Goal: Task Accomplishment & Management: Manage account settings

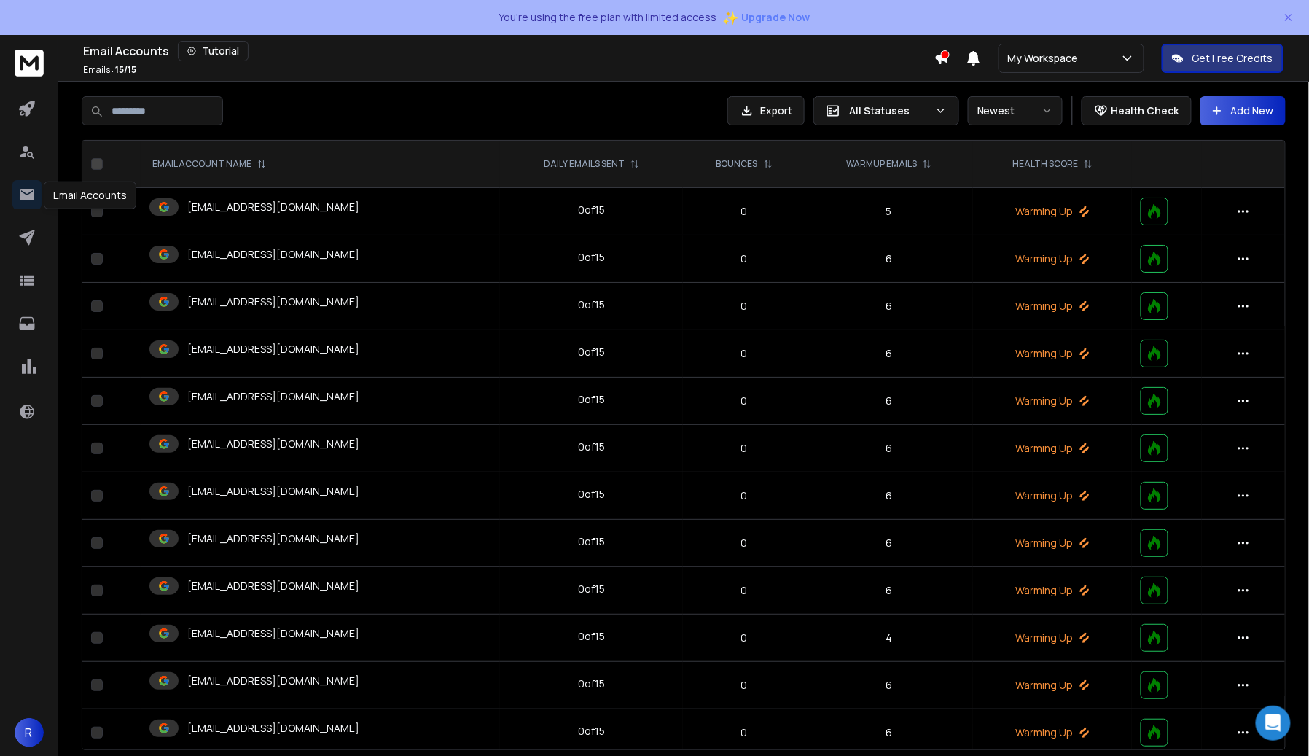
click at [71, 4] on div "You're using the free plan with limited access ✨ Upgrade Now" at bounding box center [654, 17] width 1309 height 35
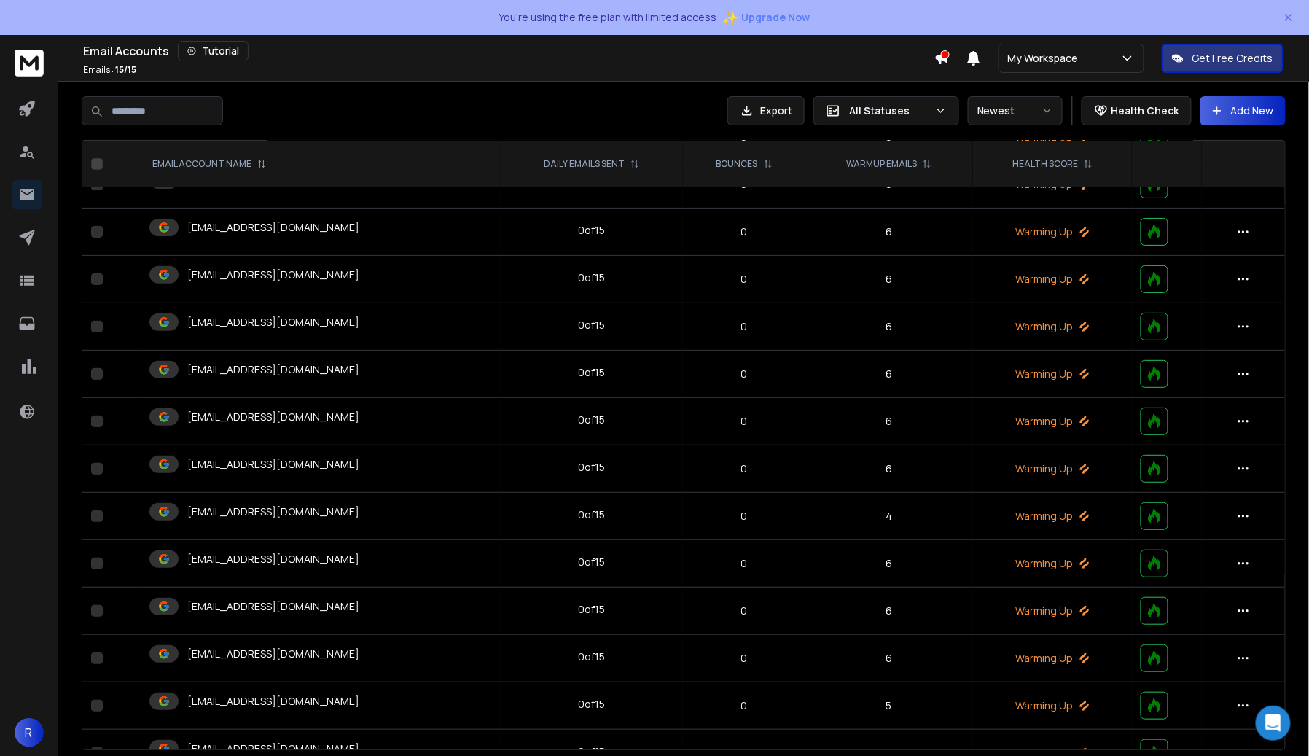
scroll to position [9, 0]
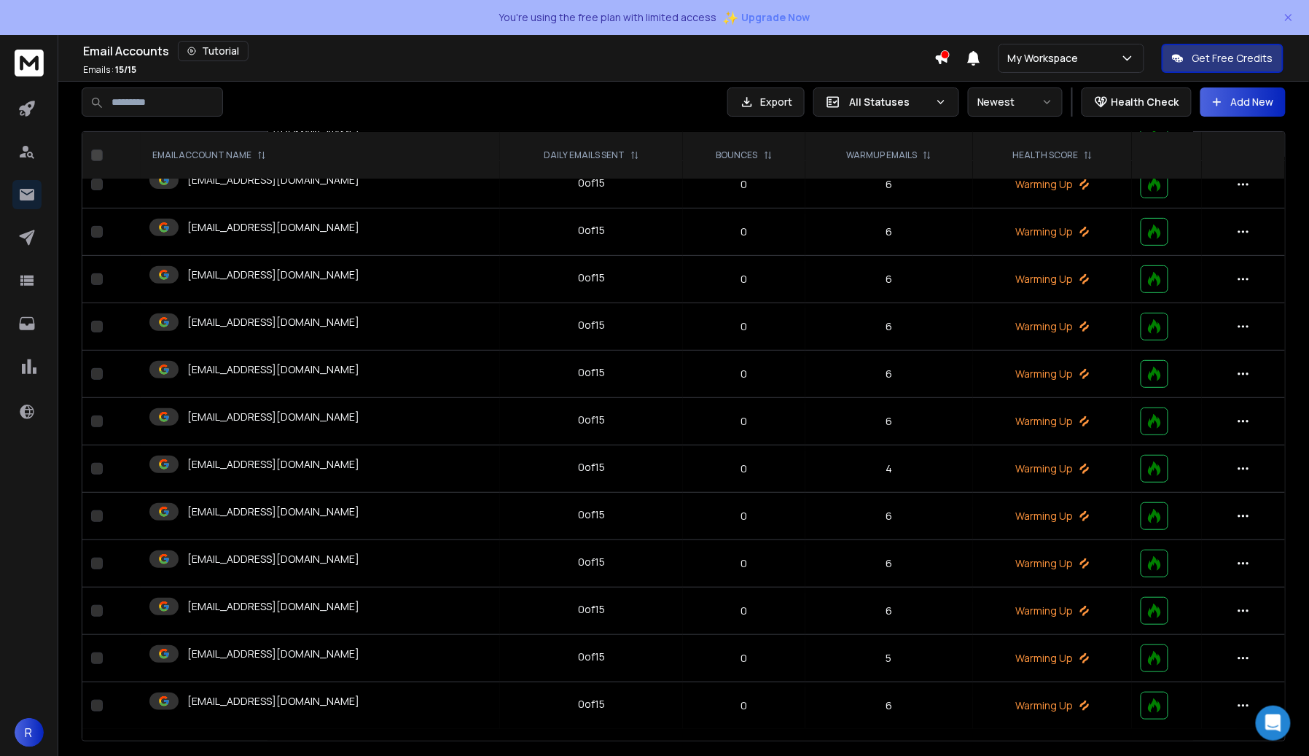
drag, startPoint x: 124, startPoint y: 178, endPoint x: 348, endPoint y: 709, distance: 576.6
click at [348, 709] on table "EMAIL ACCOUNT NAME DAILY EMAILS SENT BOUNCES WARMUP EMAILS HEALTH SCORE [EMAIL_…" at bounding box center [683, 356] width 1203 height 769
copy table "EMAIL ACCOUNT NAME DAILY EMAILS SENT BOUNCES WARMUP EMAILS HEALTH SCORE [EMAIL_…"
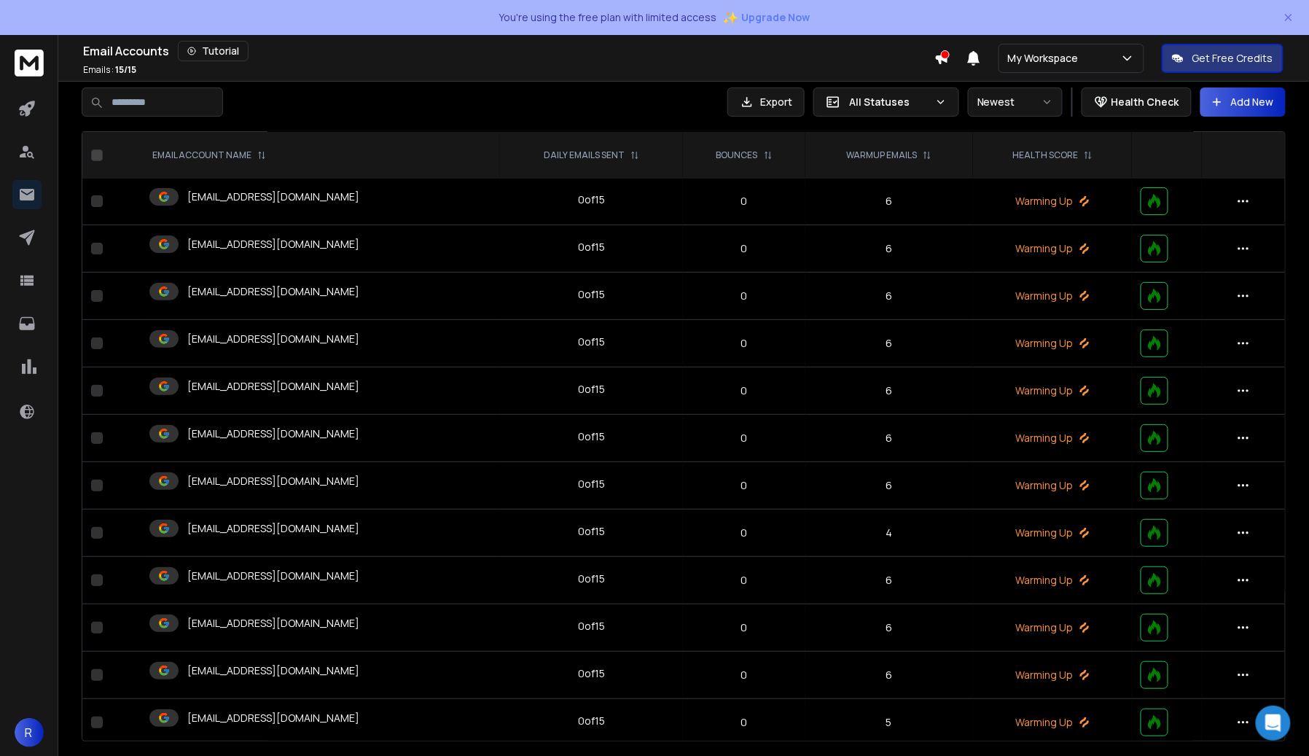
scroll to position [0, 0]
click at [250, 339] on p "[EMAIL_ADDRESS][DOMAIN_NAME]" at bounding box center [273, 340] width 172 height 15
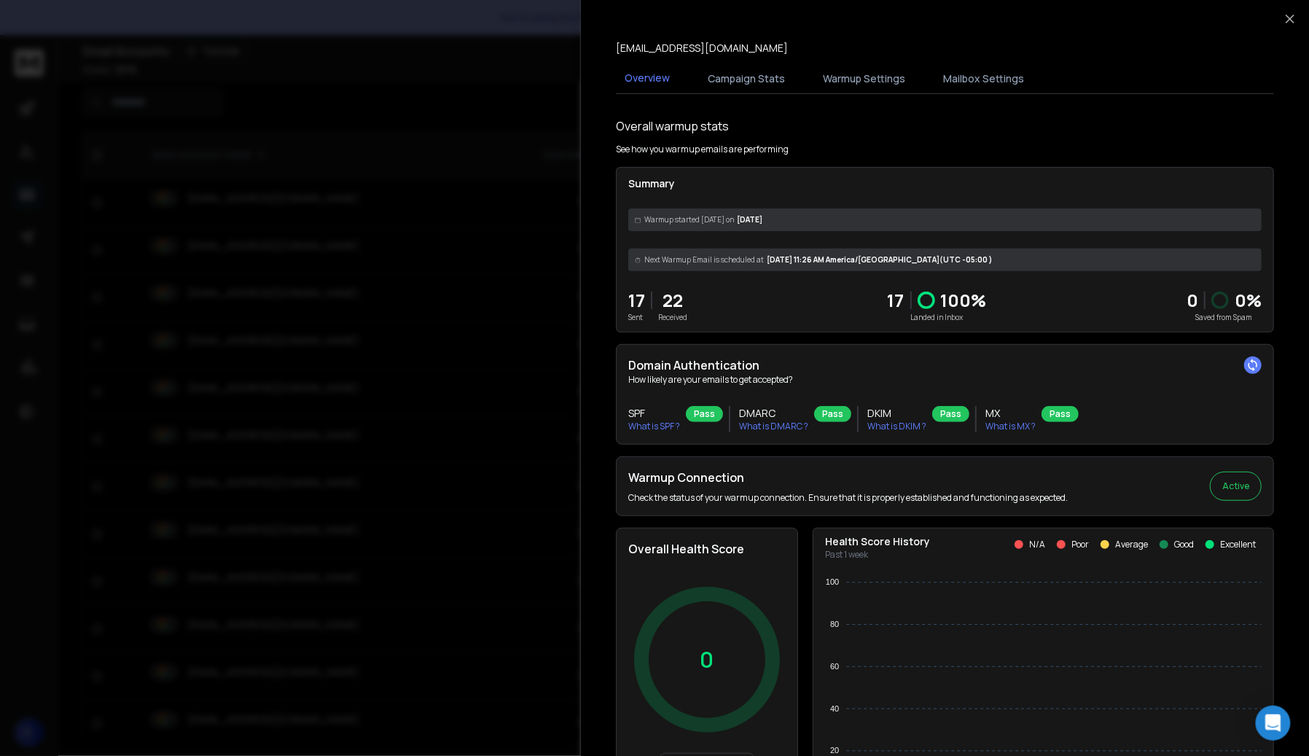
click at [987, 83] on button "Mailbox Settings" at bounding box center [984, 79] width 98 height 32
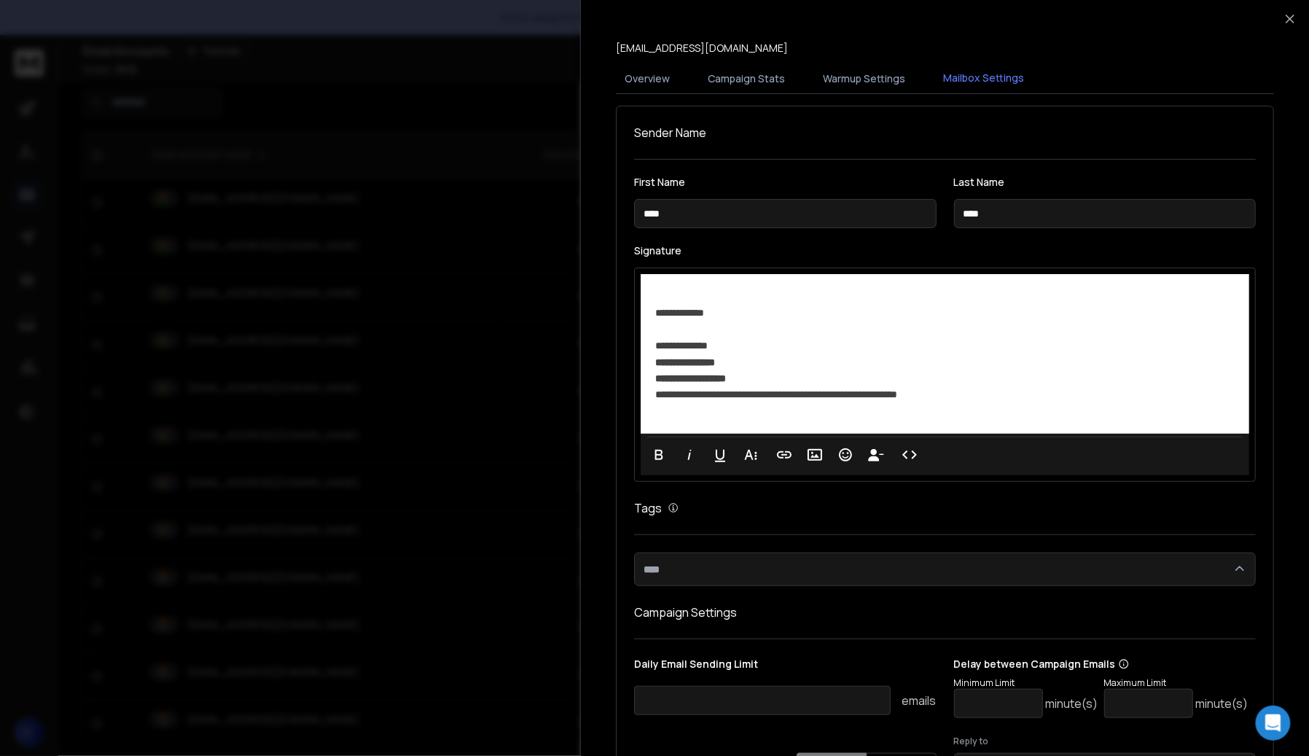
click at [1010, 405] on div at bounding box center [945, 411] width 580 height 16
drag, startPoint x: 1013, startPoint y: 396, endPoint x: 593, endPoint y: 300, distance: 429.9
click at [593, 300] on div "**********" at bounding box center [944, 378] width 729 height 756
copy div "**********"
click at [542, 189] on div at bounding box center [654, 378] width 1309 height 756
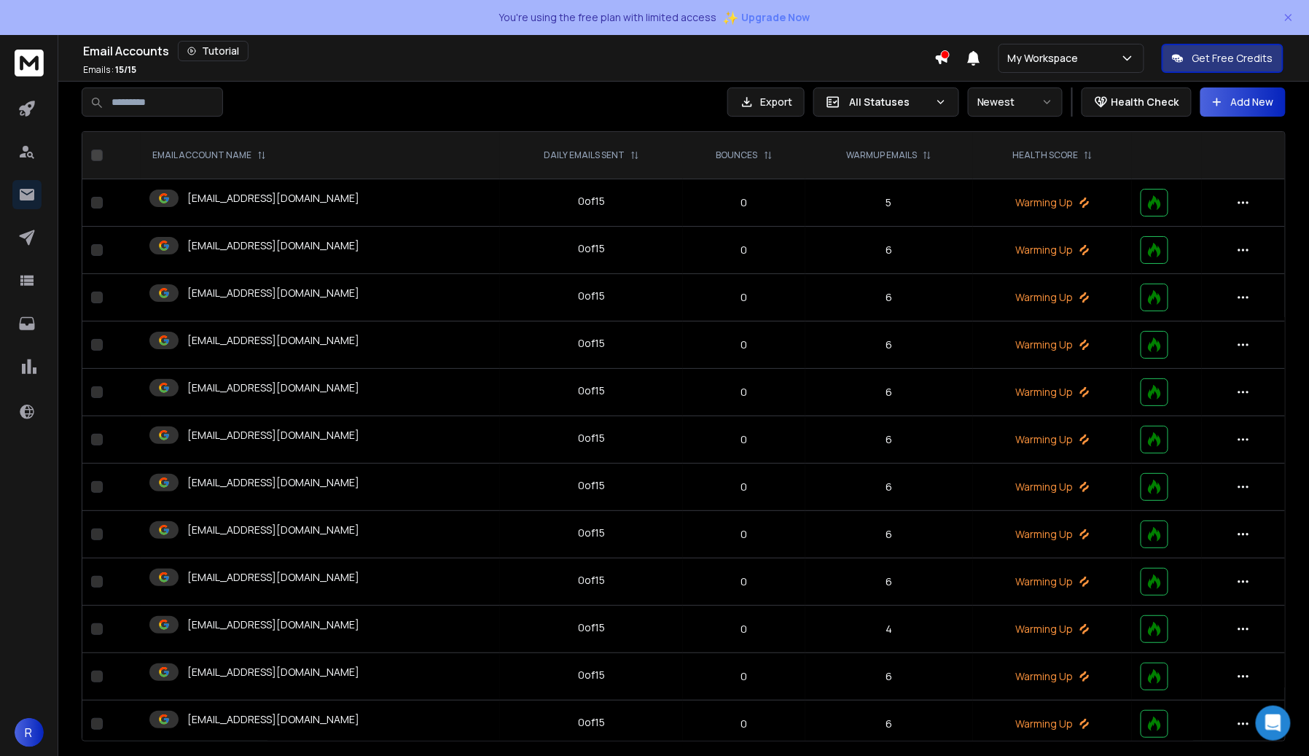
click at [1248, 201] on icon at bounding box center [1244, 202] width 11 height 2
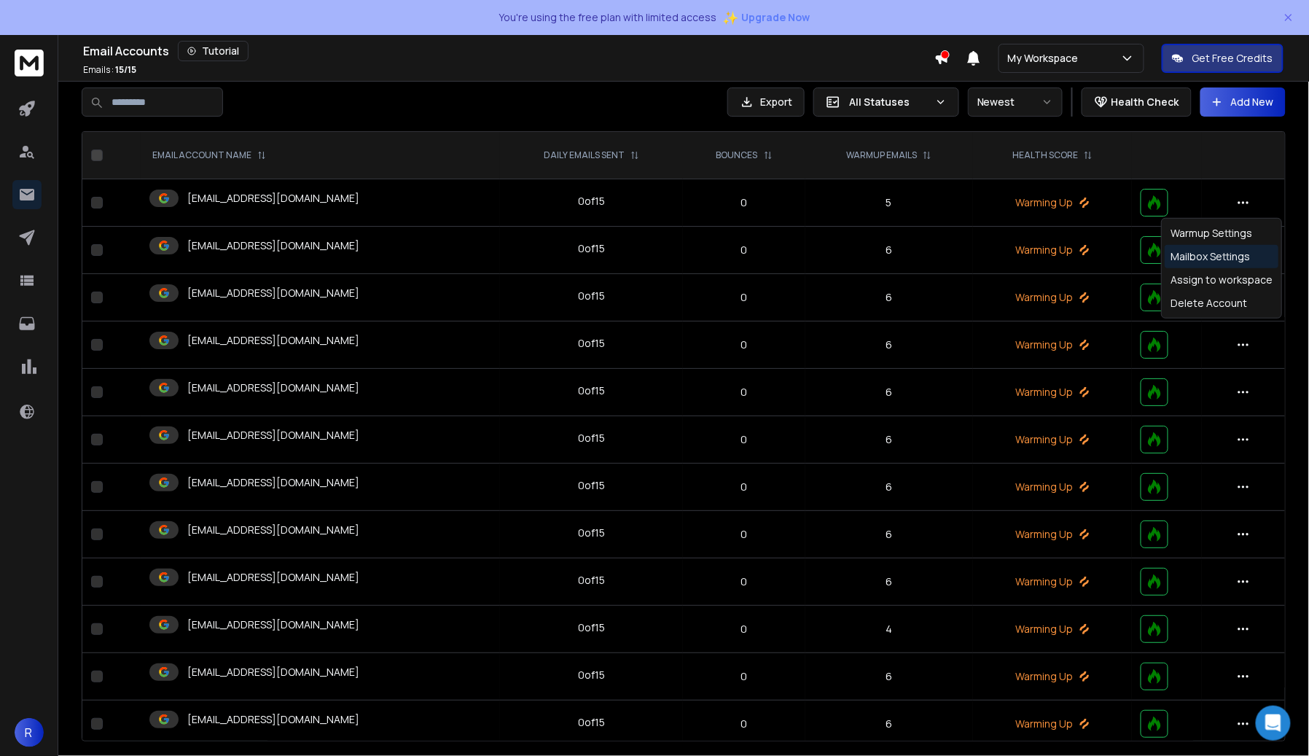
click at [1222, 251] on div "Mailbox Settings" at bounding box center [1222, 256] width 114 height 23
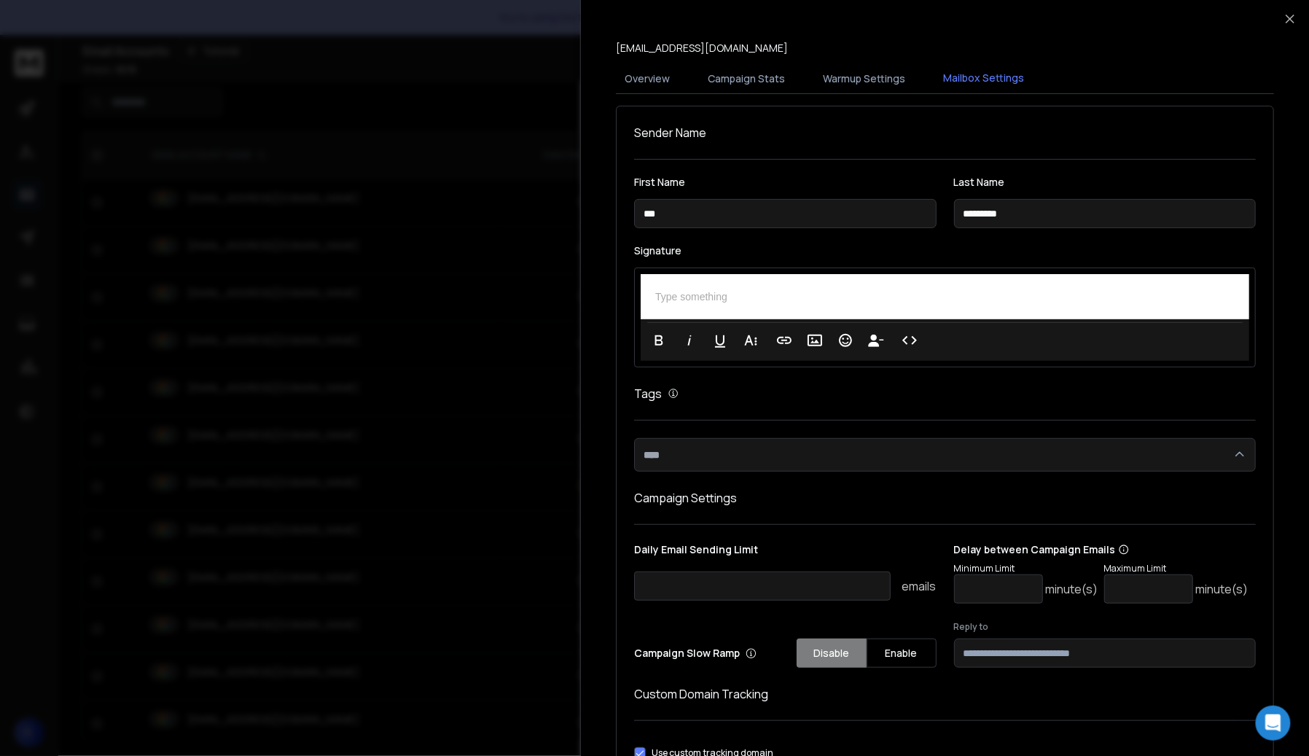
click at [915, 297] on div at bounding box center [945, 297] width 580 height 16
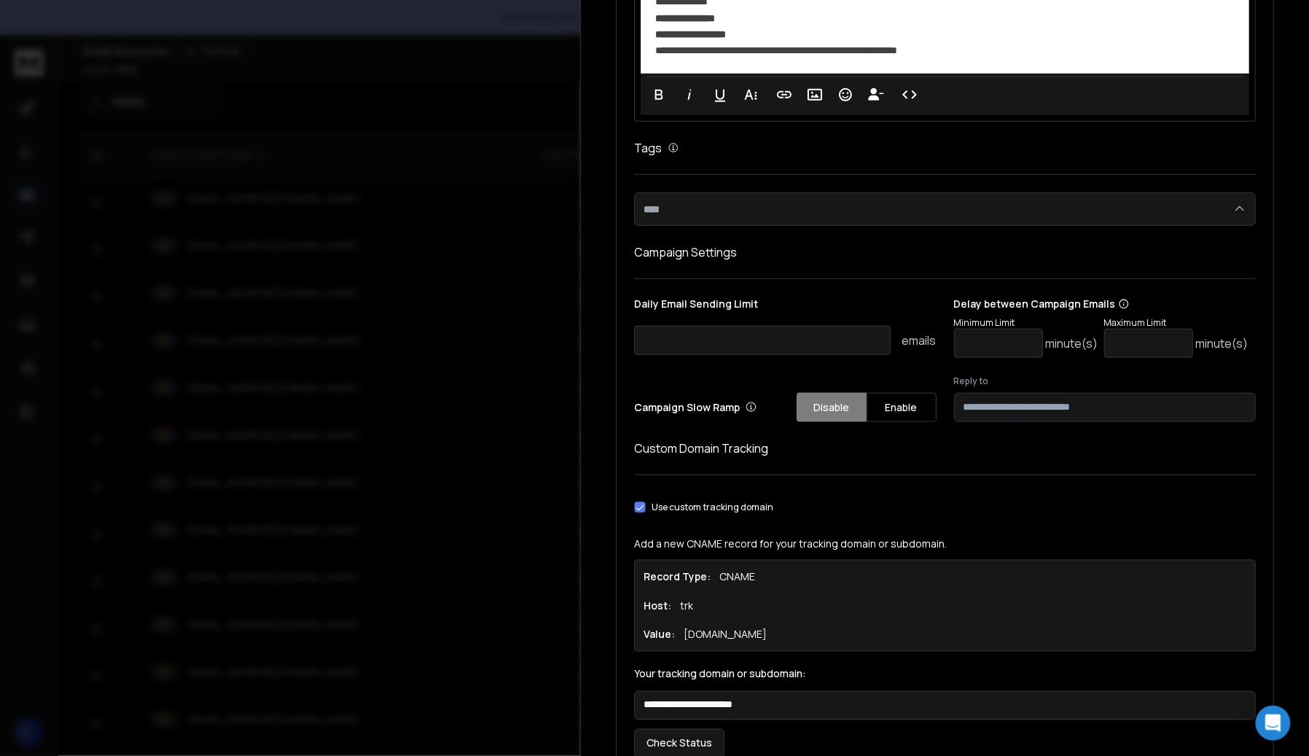
scroll to position [450, 0]
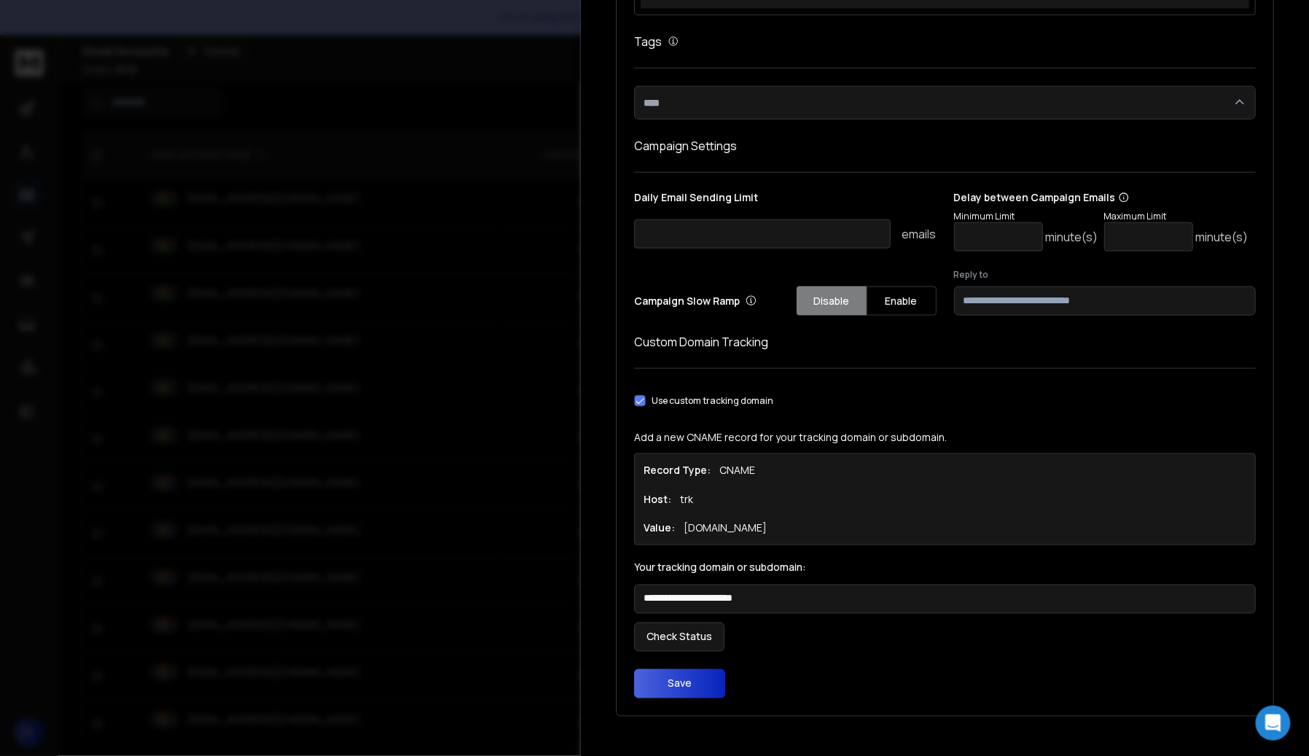
click at [692, 687] on button "Save" at bounding box center [679, 683] width 91 height 29
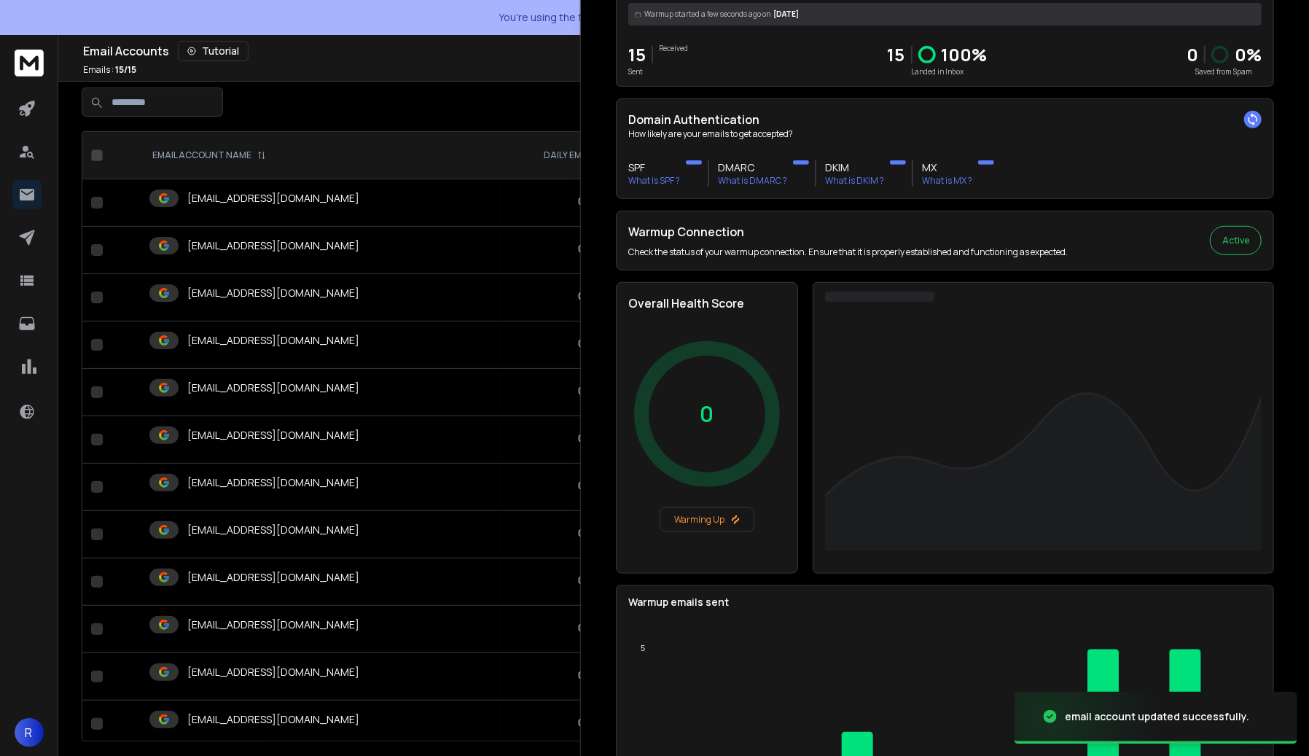
scroll to position [0, 0]
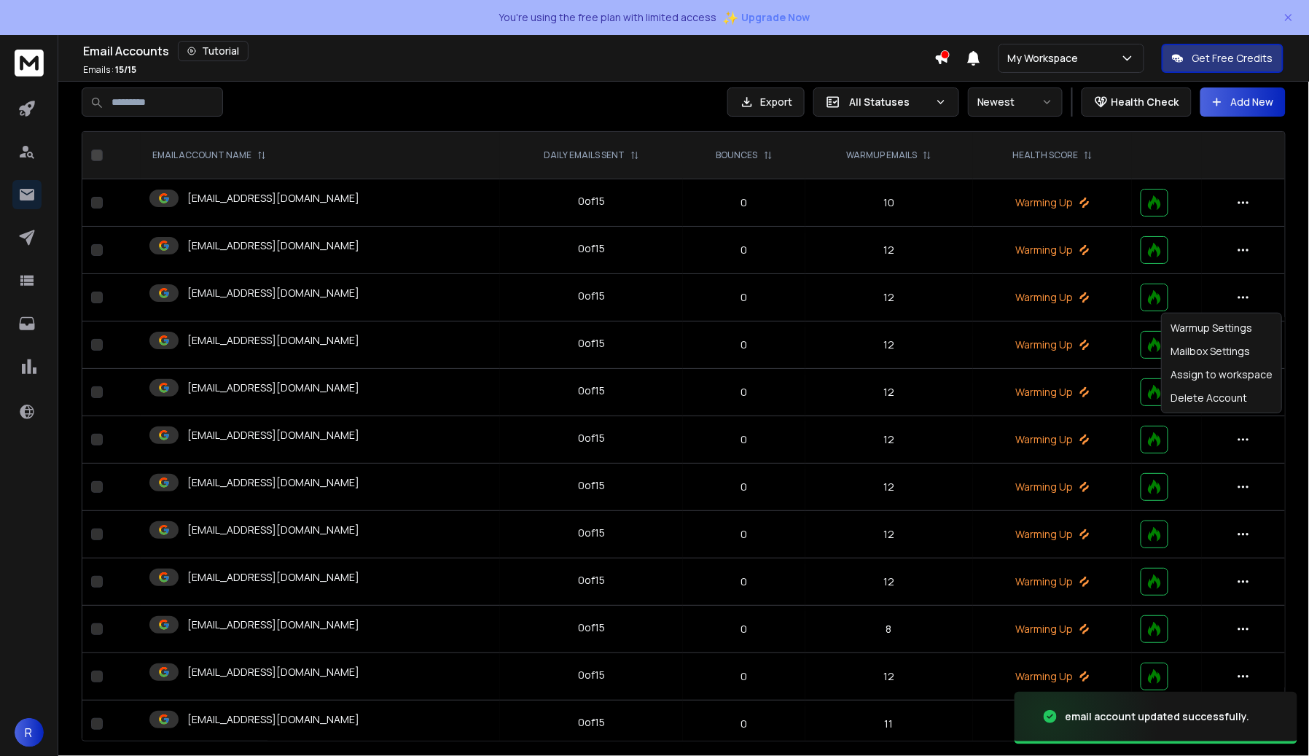
click at [1241, 300] on icon at bounding box center [1243, 297] width 13 height 13
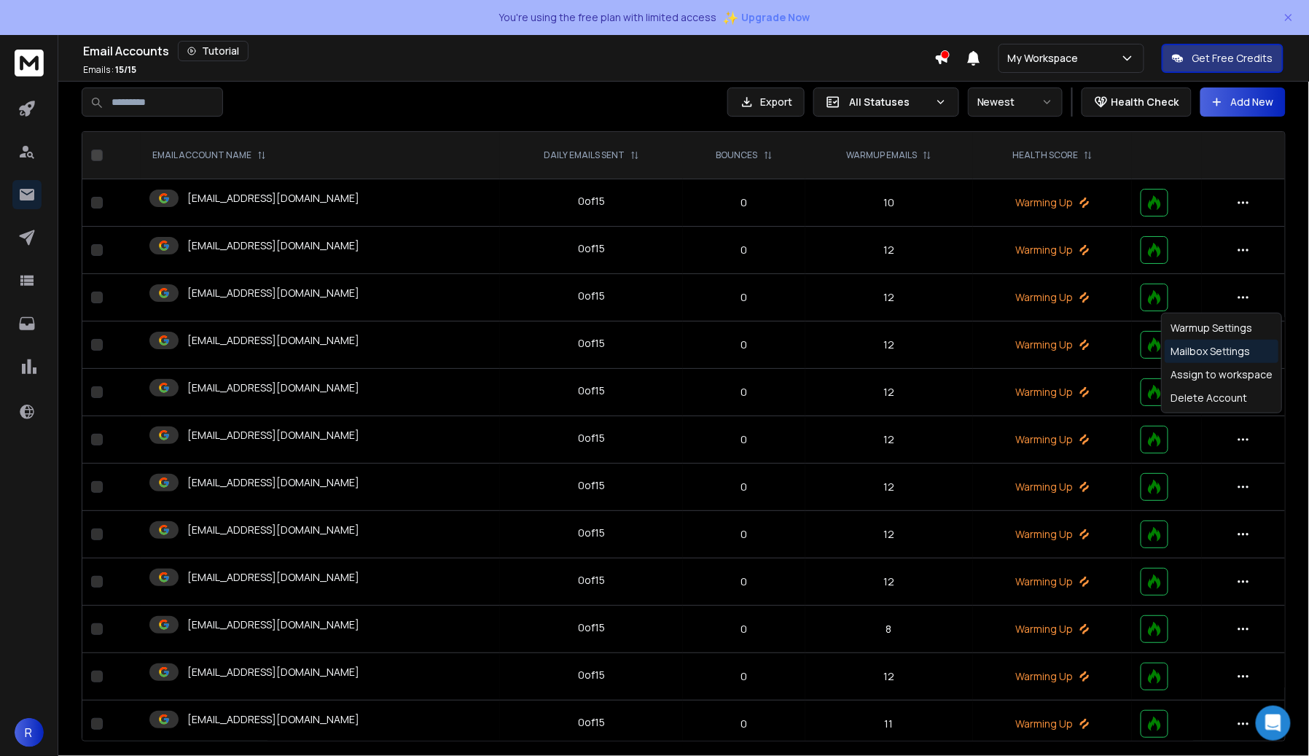
click at [1207, 348] on div "Mailbox Settings" at bounding box center [1222, 351] width 114 height 23
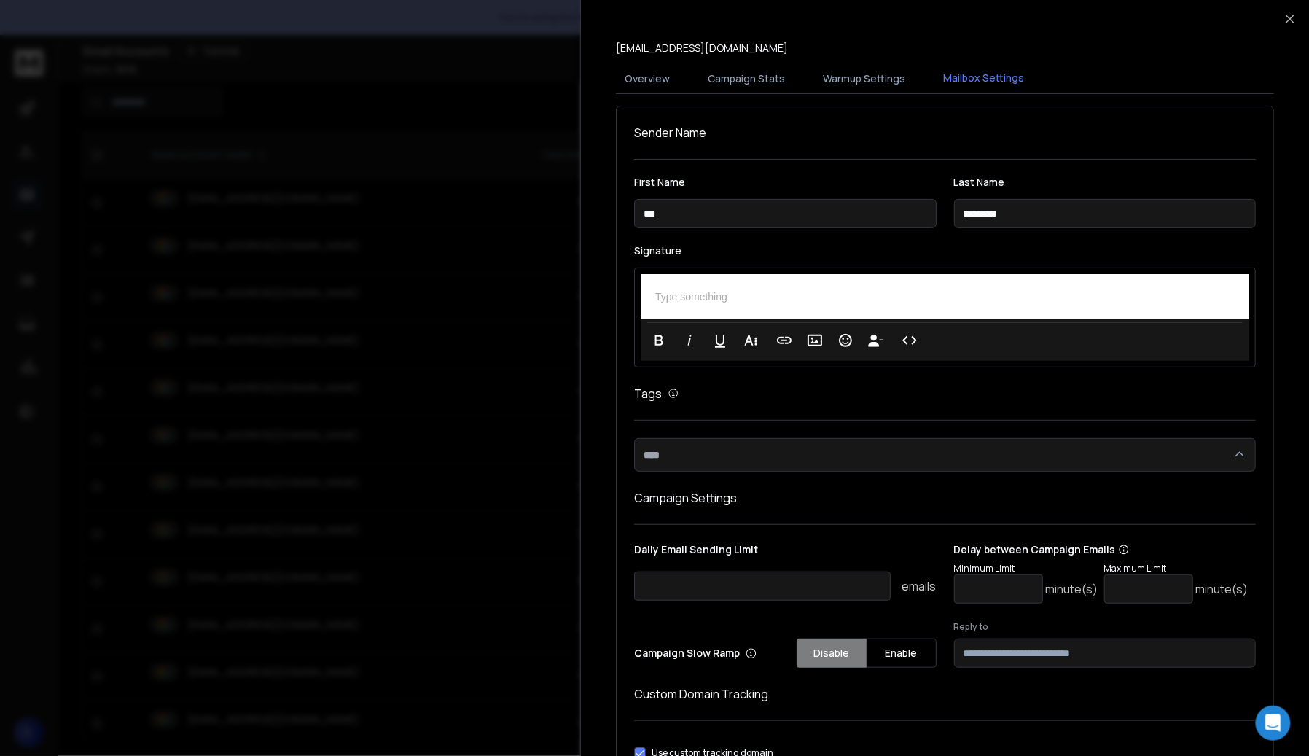
click at [723, 305] on div at bounding box center [945, 297] width 580 height 16
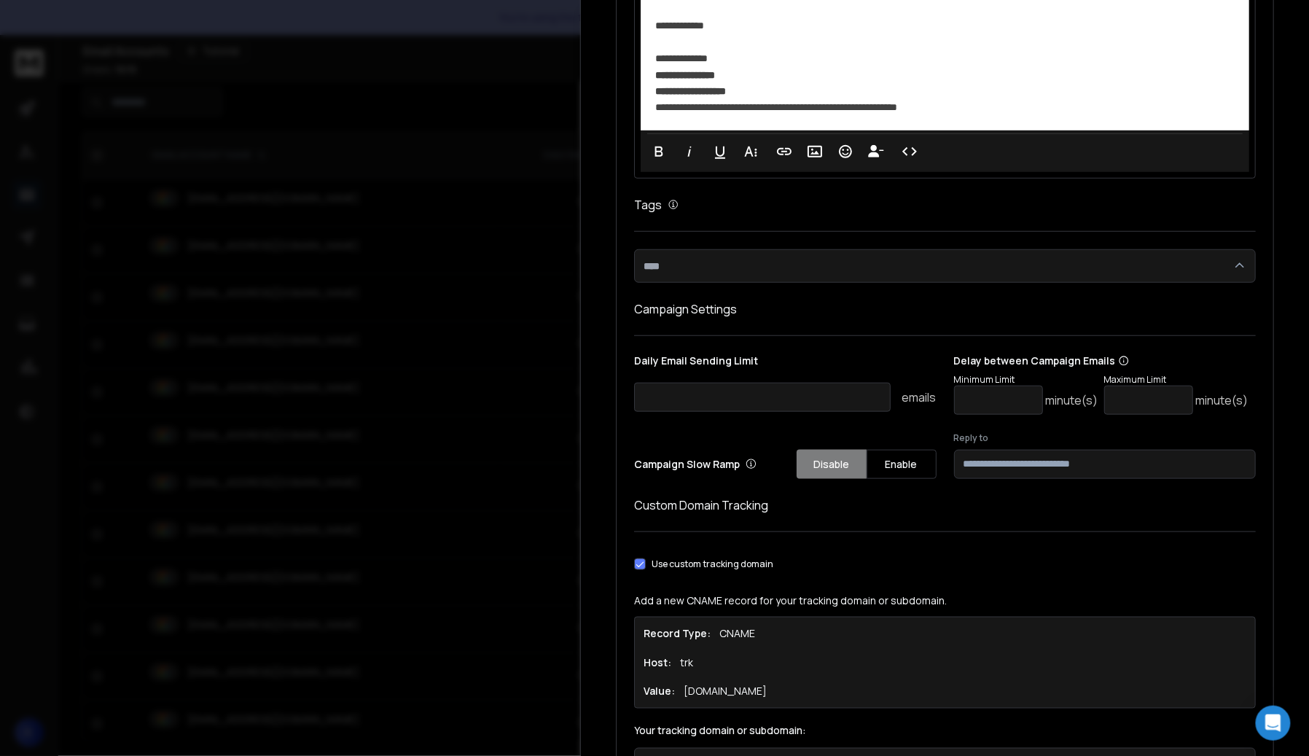
scroll to position [450, 0]
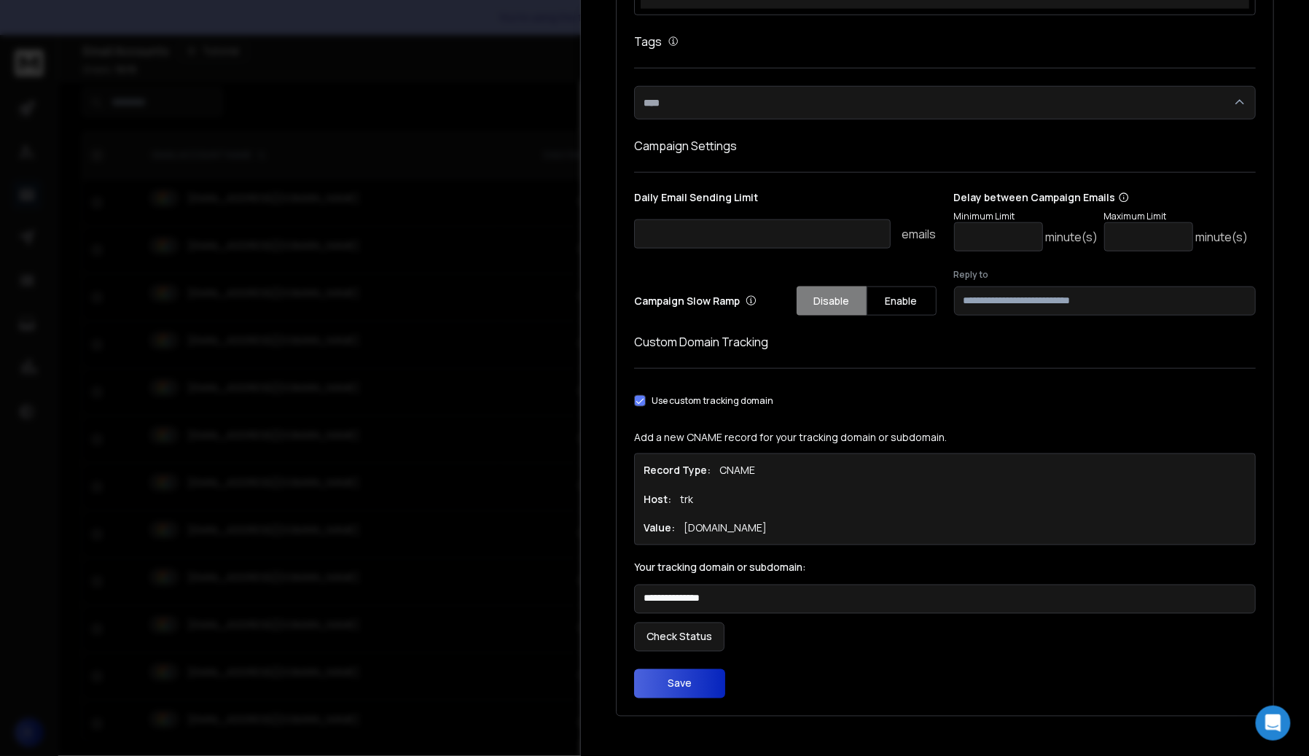
click at [679, 682] on button "Save" at bounding box center [679, 683] width 91 height 29
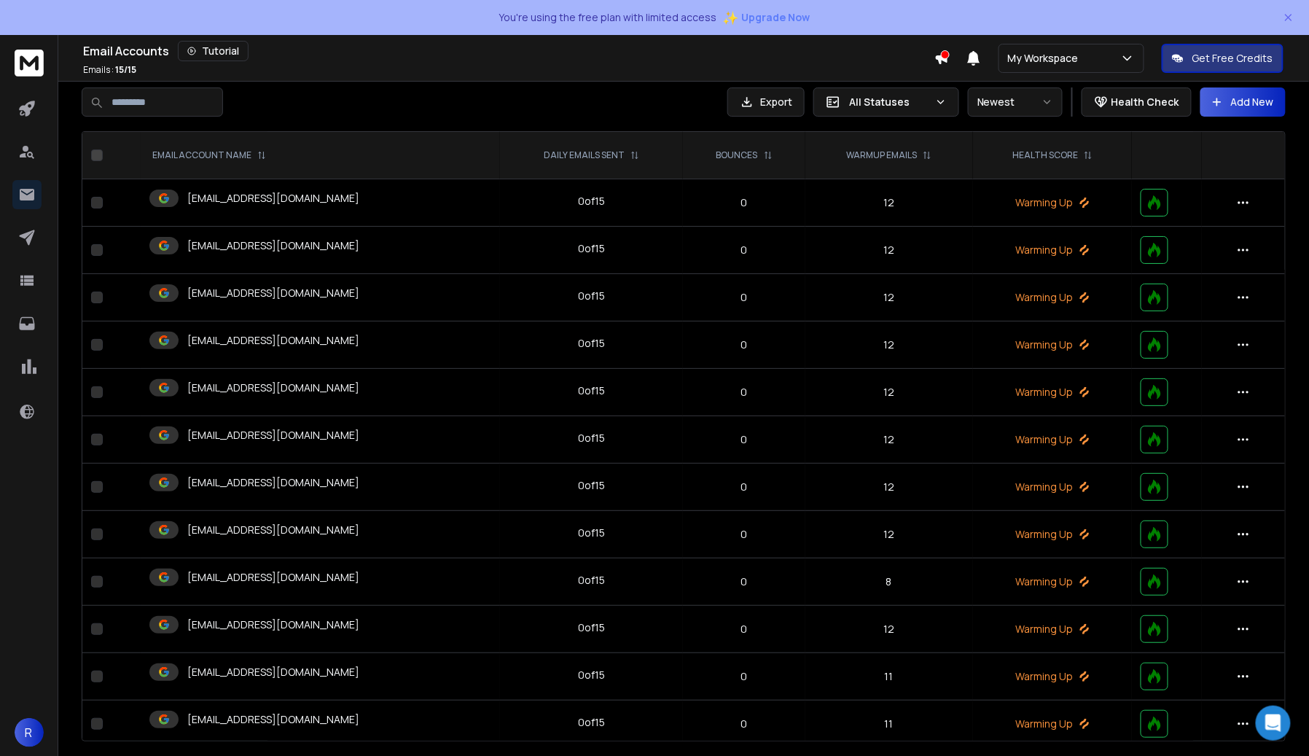
scroll to position [51, 0]
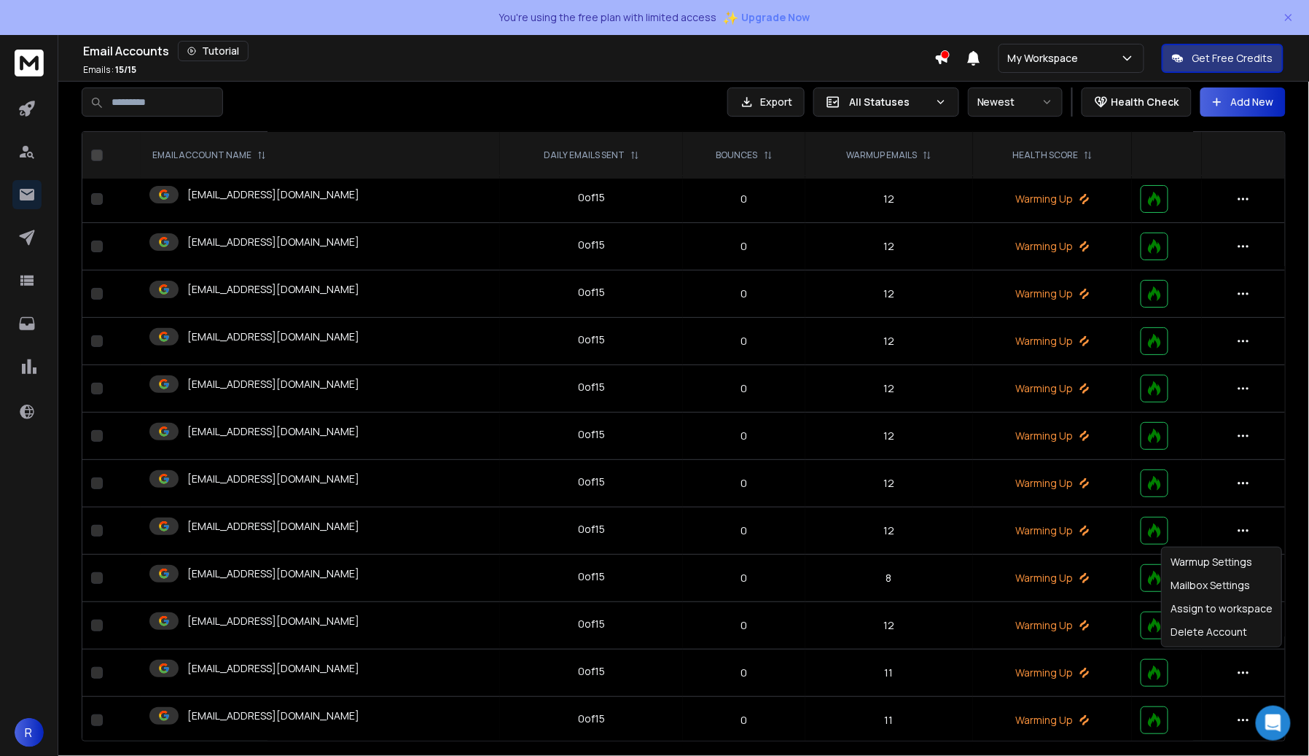
click at [1244, 531] on icon at bounding box center [1243, 530] width 13 height 13
click at [1201, 588] on div "Mailbox Settings" at bounding box center [1222, 585] width 114 height 23
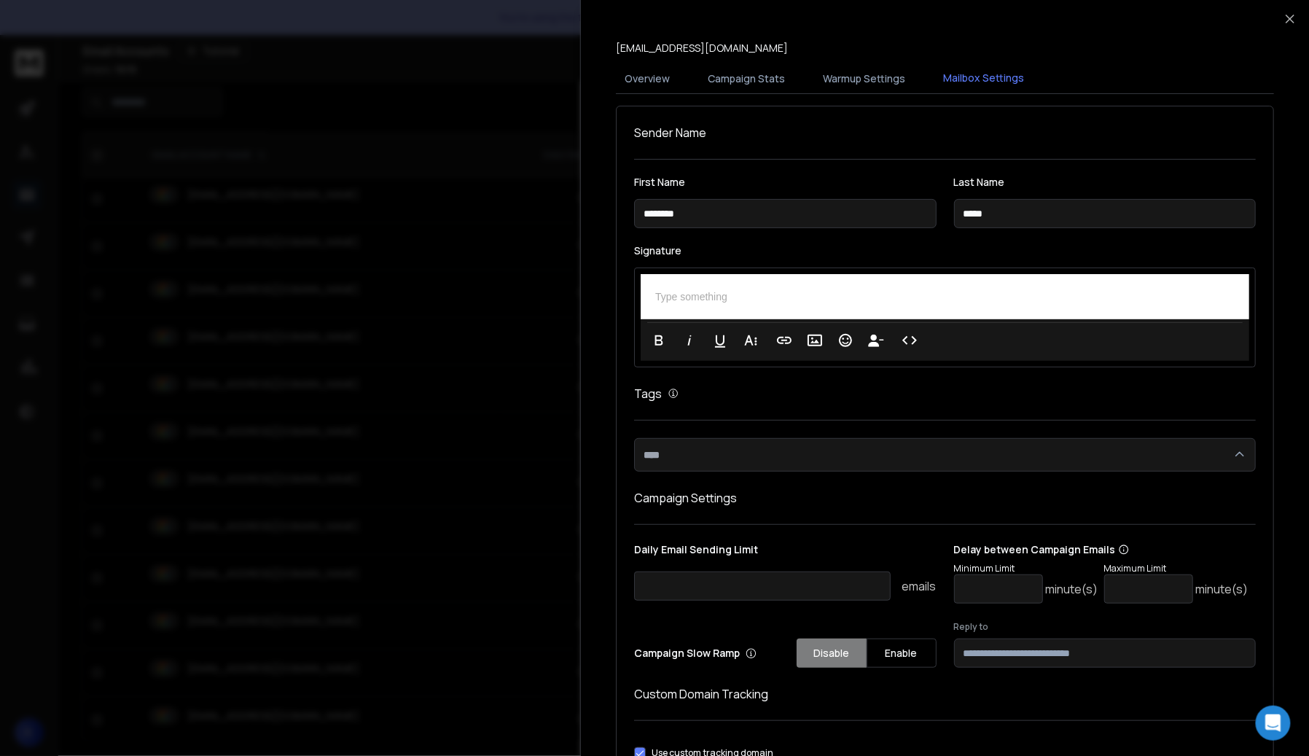
click at [715, 297] on div at bounding box center [945, 297] width 580 height 16
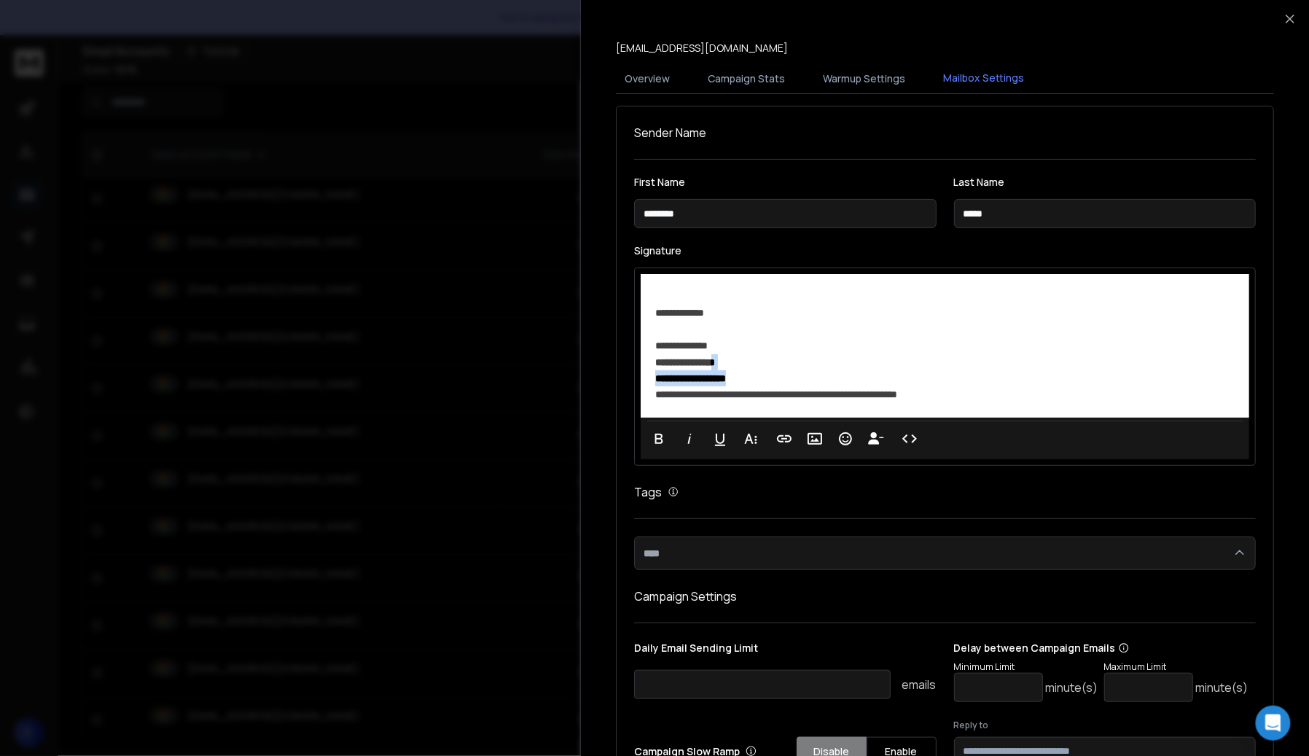
drag, startPoint x: 762, startPoint y: 378, endPoint x: 733, endPoint y: 369, distance: 30.7
click at [733, 369] on div "**********" at bounding box center [945, 362] width 580 height 49
click at [987, 403] on div "**********" at bounding box center [945, 346] width 609 height 144
drag, startPoint x: 990, startPoint y: 399, endPoint x: 628, endPoint y: 306, distance: 373.2
click at [628, 306] on div "**********" at bounding box center [945, 636] width 658 height 1061
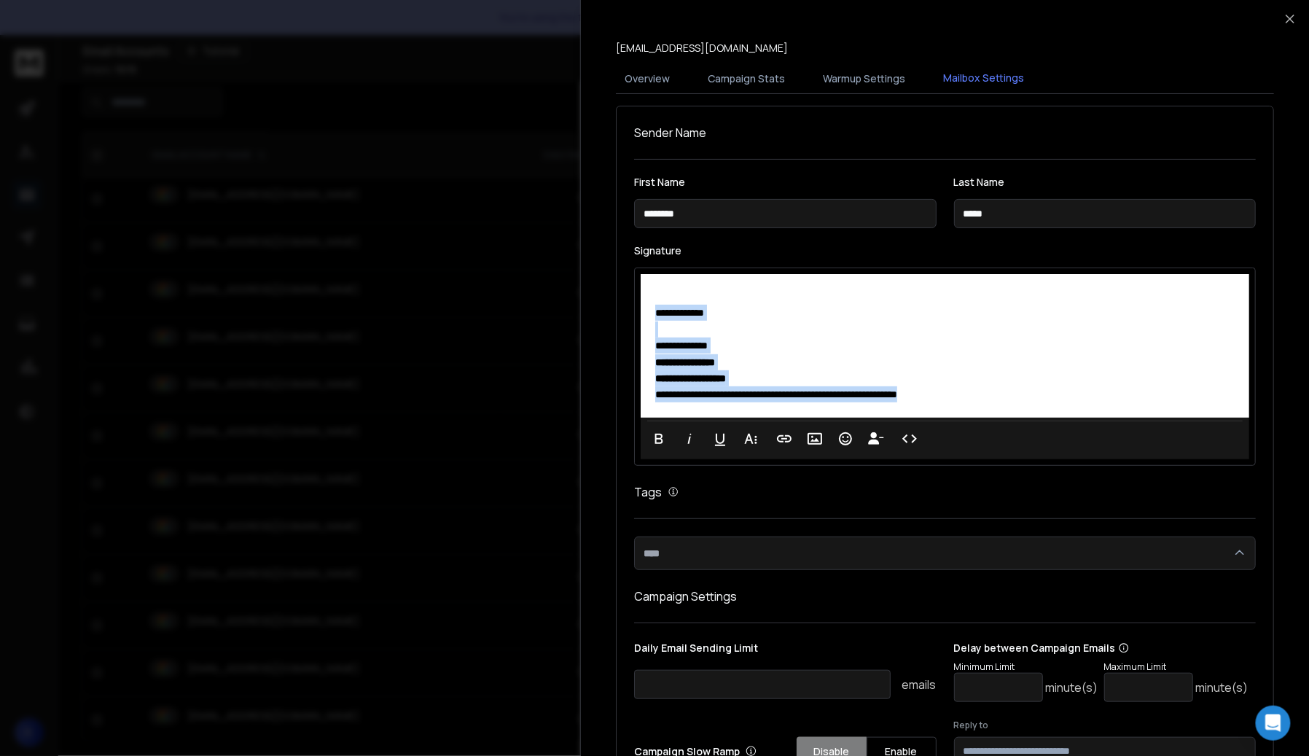
copy div "**********"
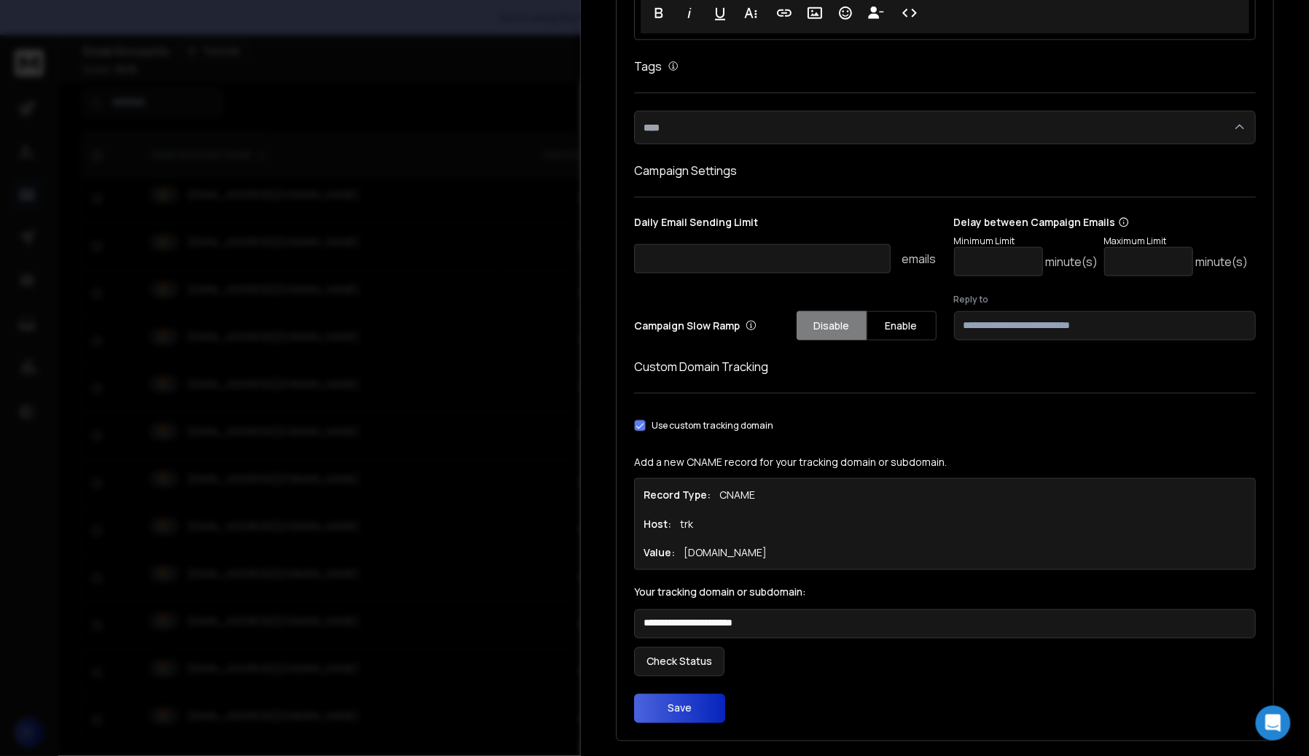
scroll to position [450, 0]
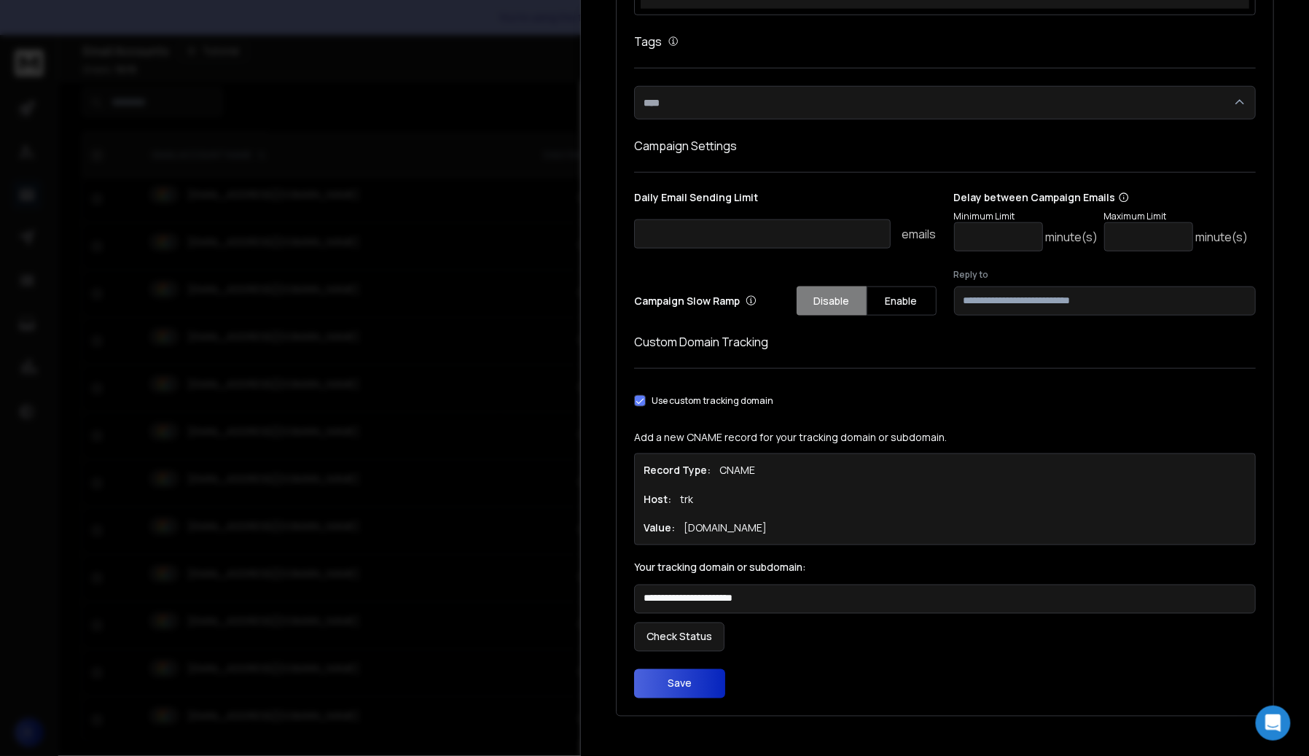
click at [683, 679] on button "Save" at bounding box center [679, 683] width 91 height 29
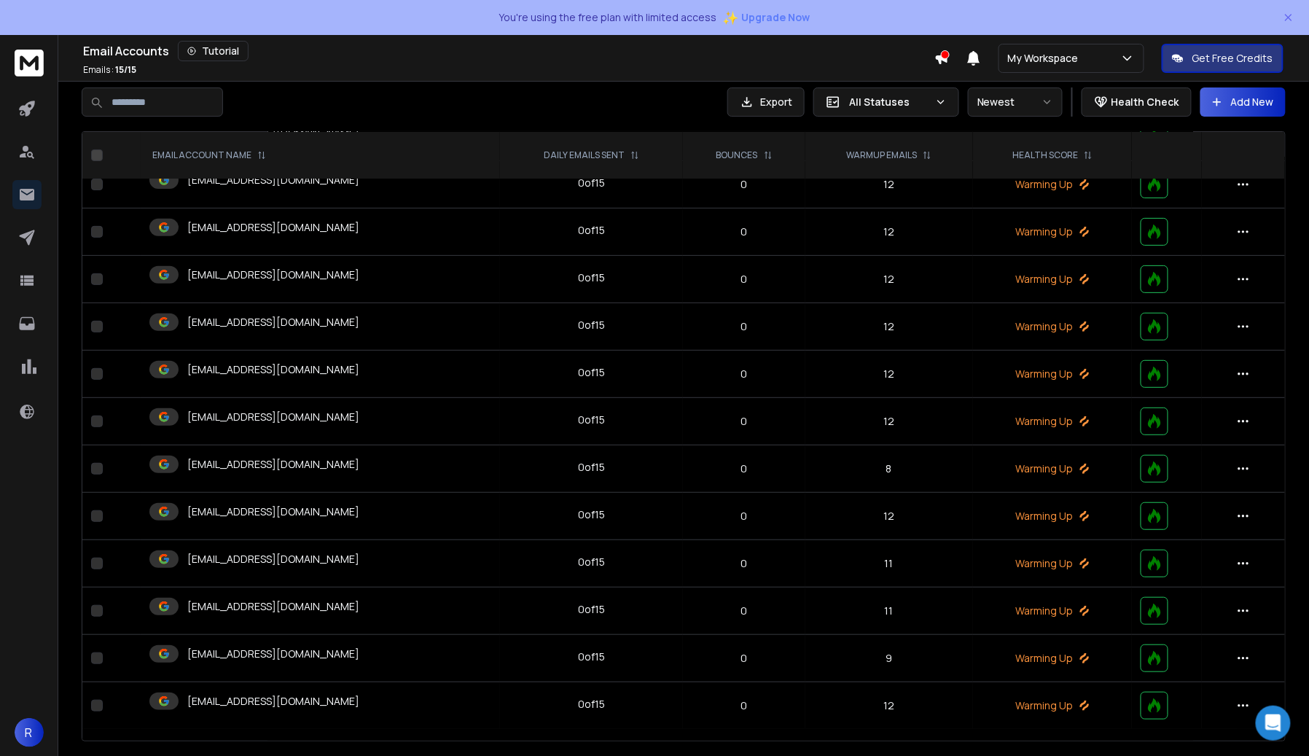
scroll to position [0, 0]
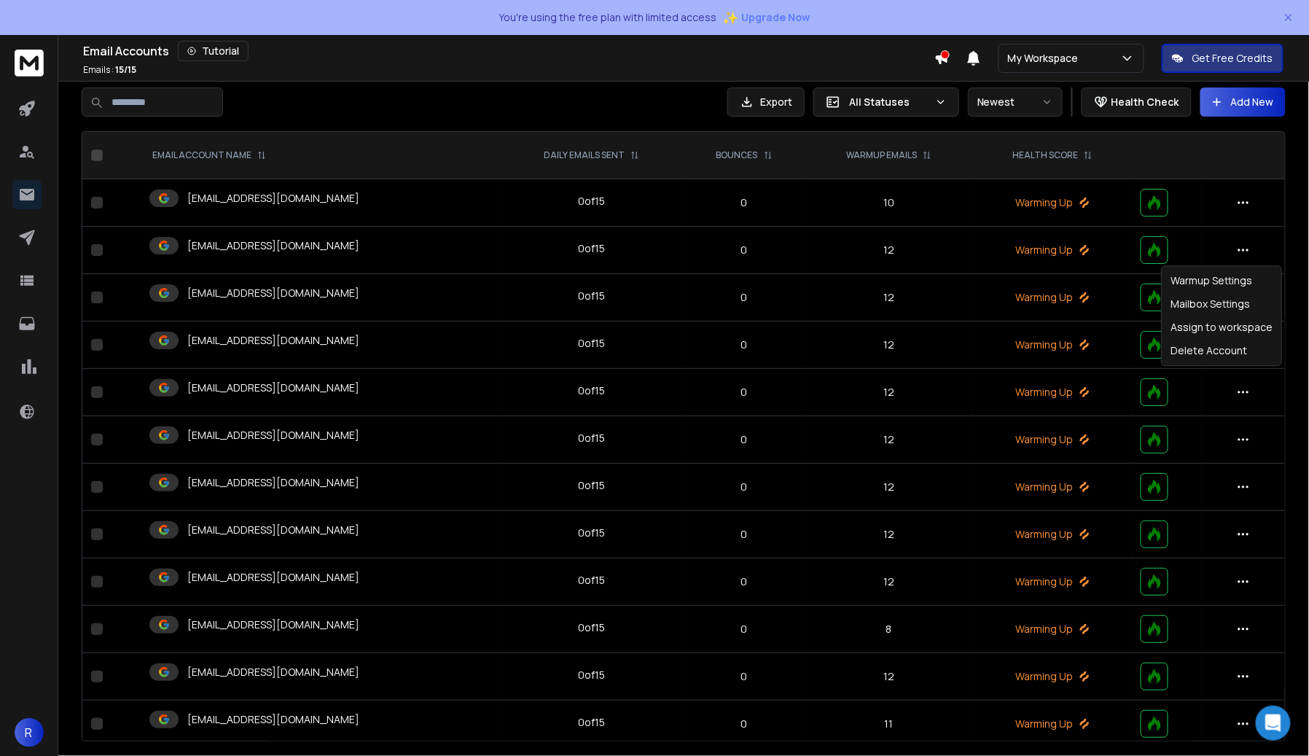
click at [1248, 249] on icon at bounding box center [1244, 250] width 11 height 2
click at [1214, 302] on div "Mailbox Settings" at bounding box center [1222, 303] width 114 height 23
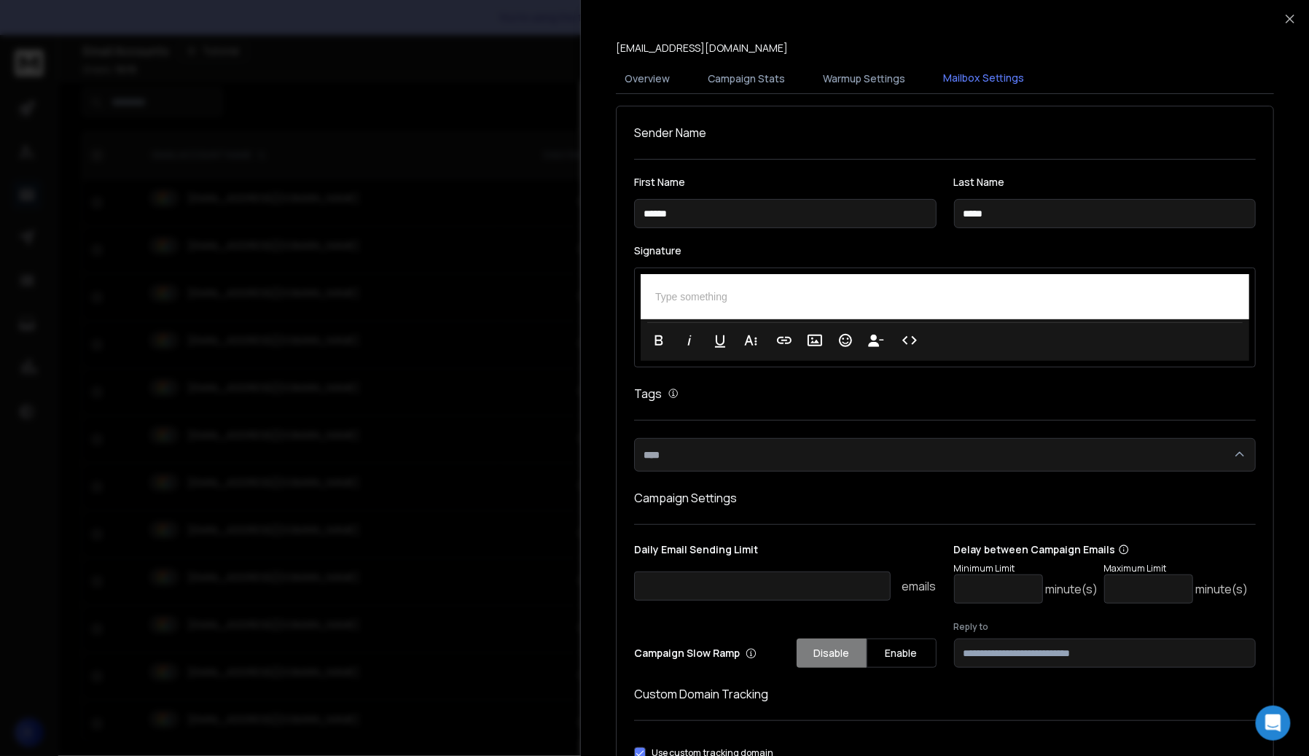
click at [706, 295] on div at bounding box center [945, 297] width 580 height 16
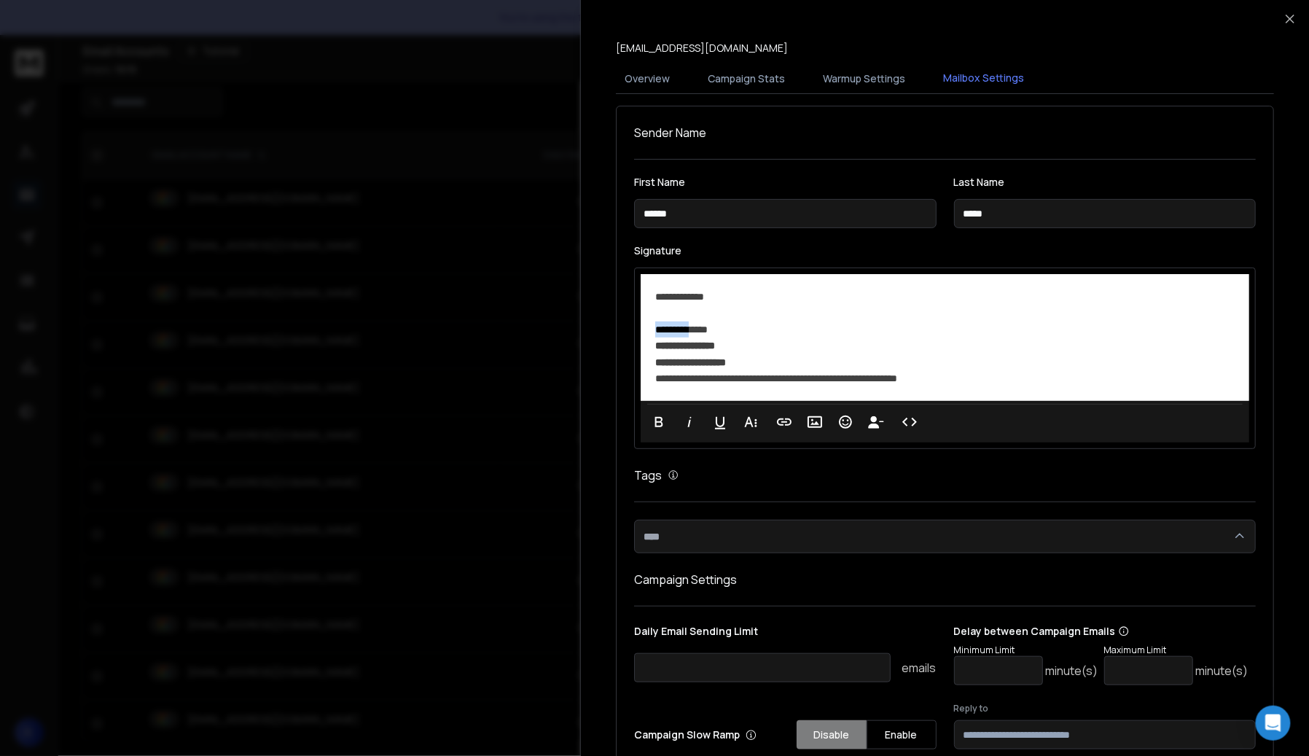
drag, startPoint x: 706, startPoint y: 329, endPoint x: 650, endPoint y: 333, distance: 56.2
click at [650, 333] on div "**********" at bounding box center [945, 337] width 609 height 127
click at [765, 332] on div "**********" at bounding box center [945, 345] width 580 height 49
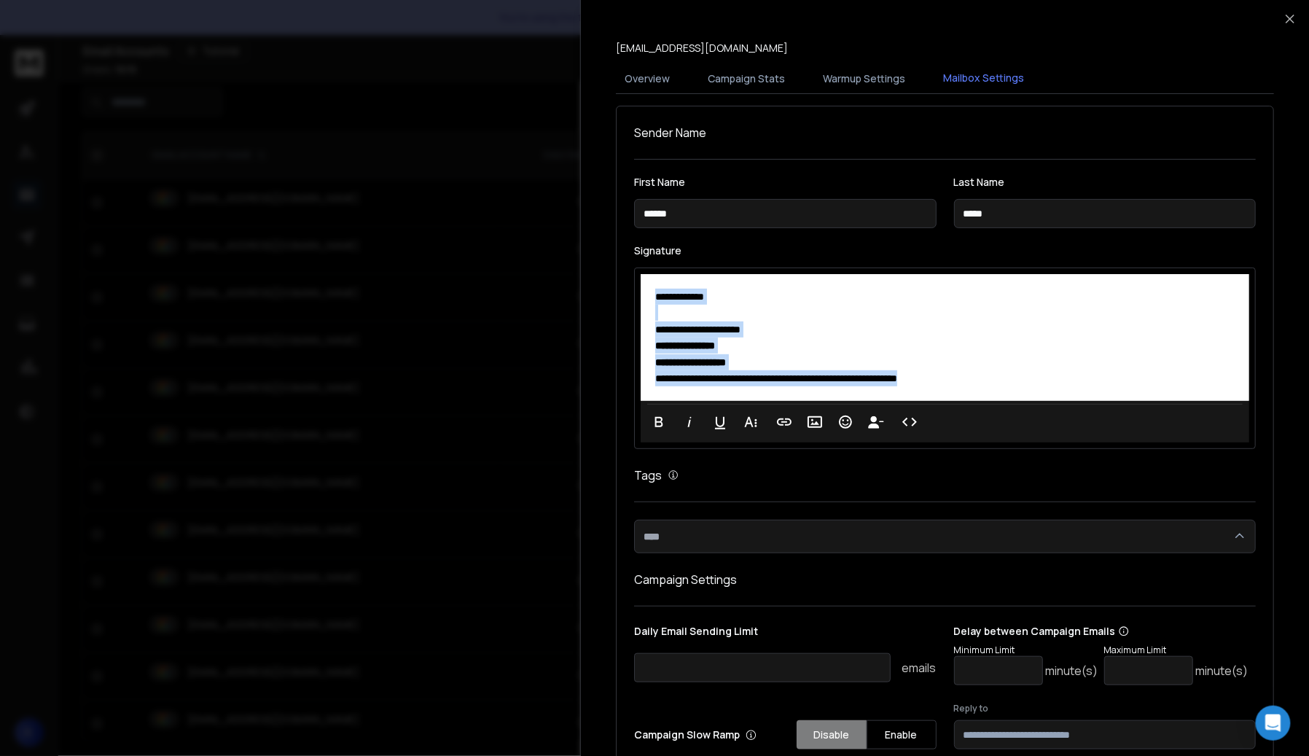
drag, startPoint x: 986, startPoint y: 379, endPoint x: 617, endPoint y: 286, distance: 380.5
click at [617, 286] on div "**********" at bounding box center [945, 628] width 658 height 1045
copy div "**********"
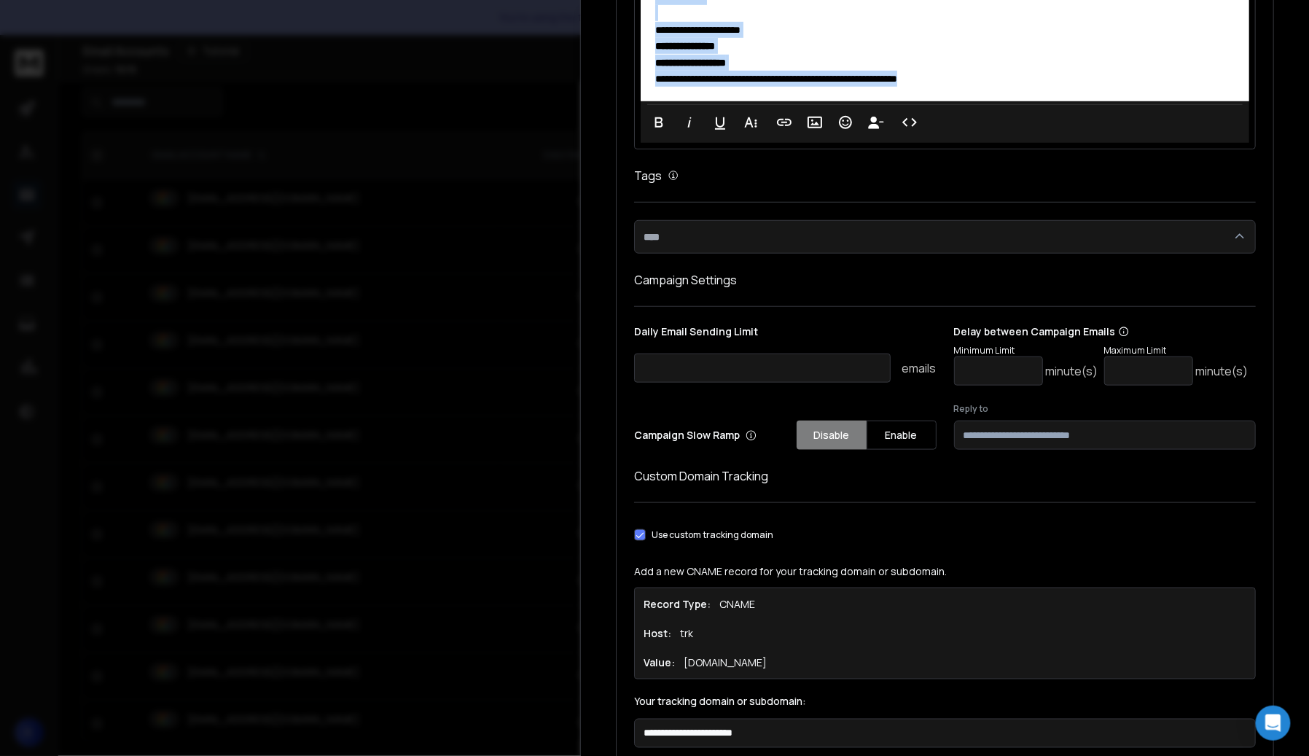
scroll to position [434, 0]
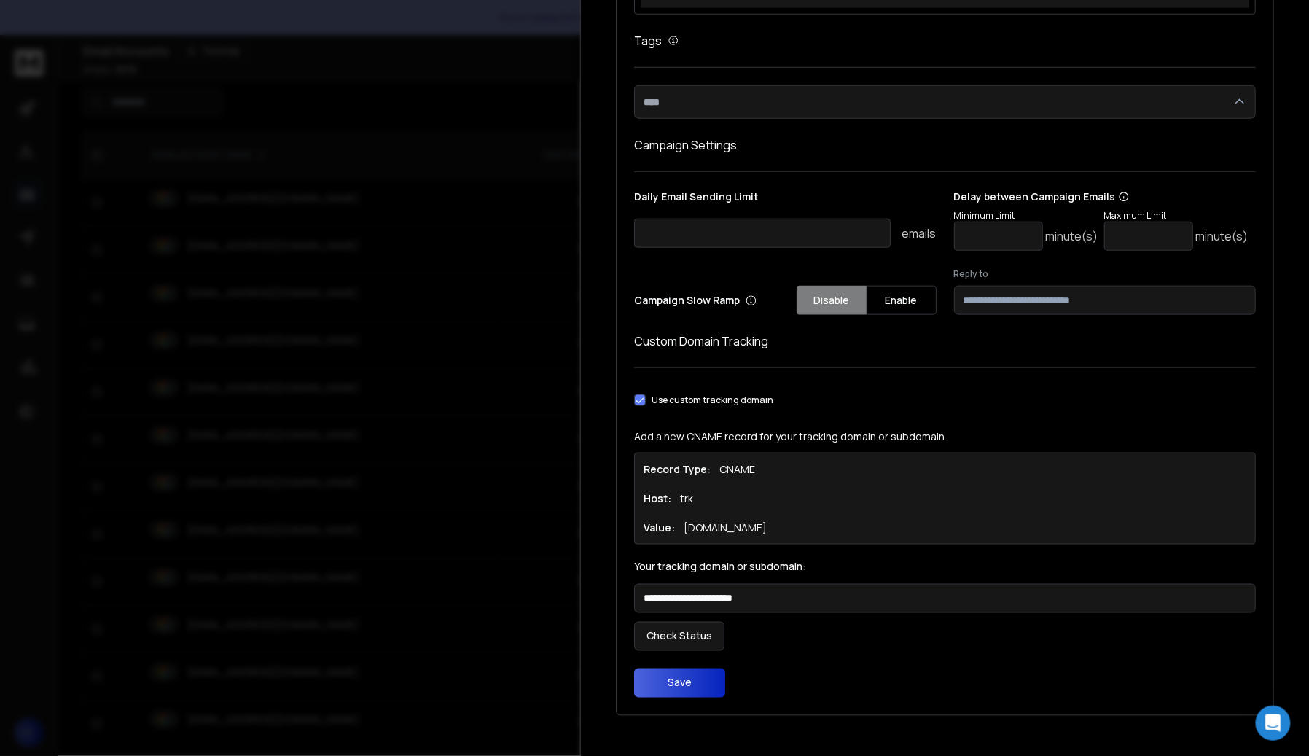
click at [680, 685] on button "Save" at bounding box center [679, 682] width 91 height 29
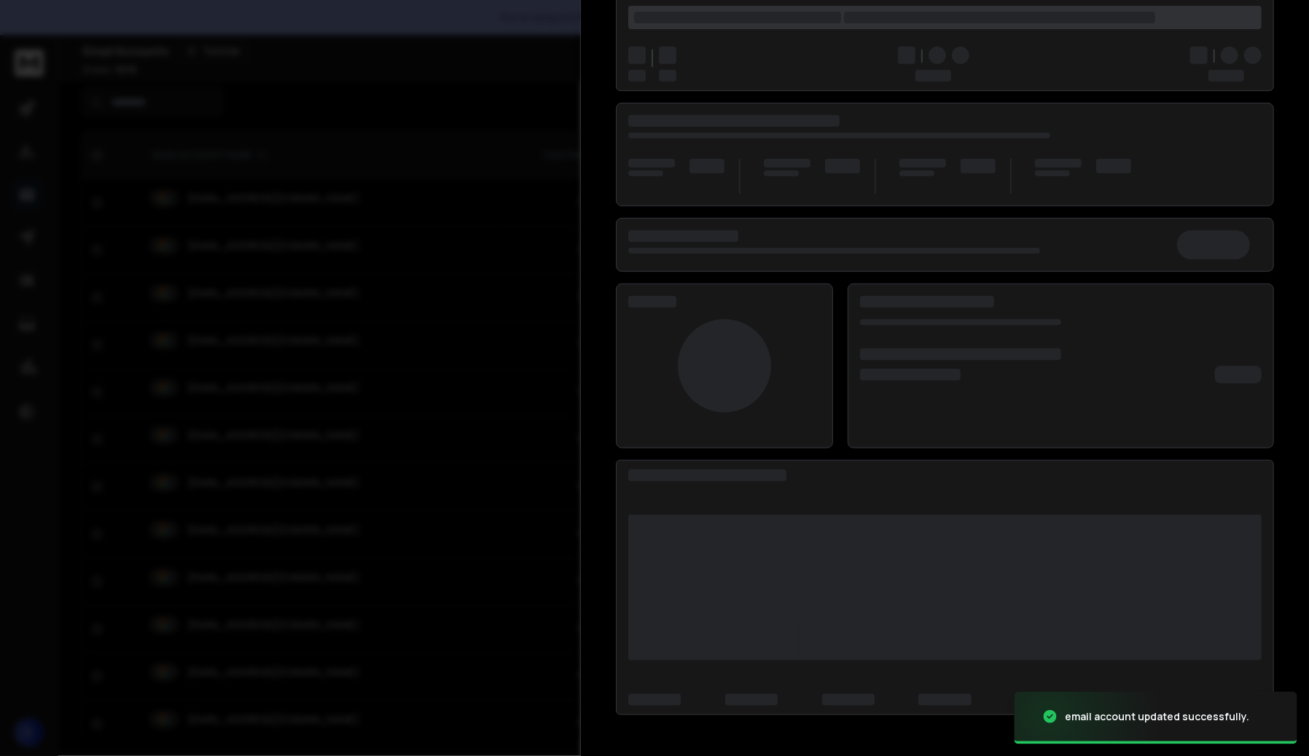
scroll to position [206, 0]
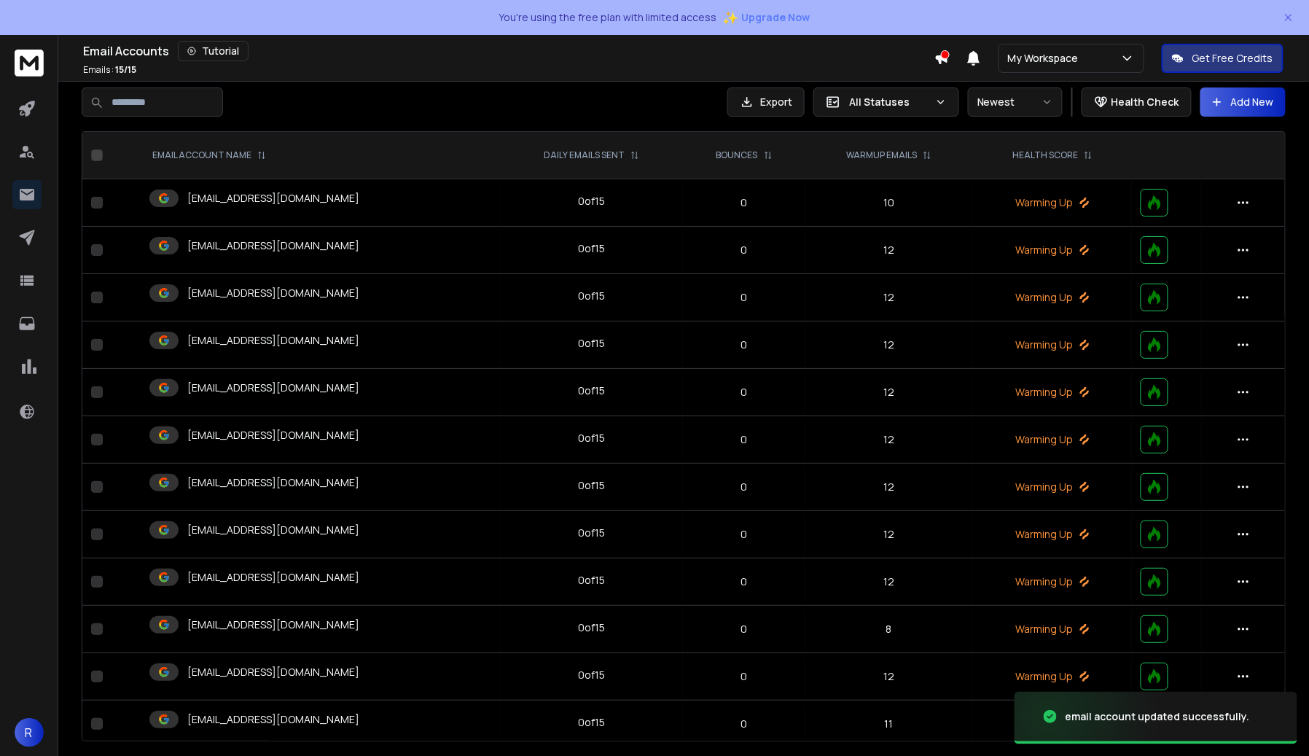
click at [1248, 393] on icon at bounding box center [1243, 392] width 13 height 13
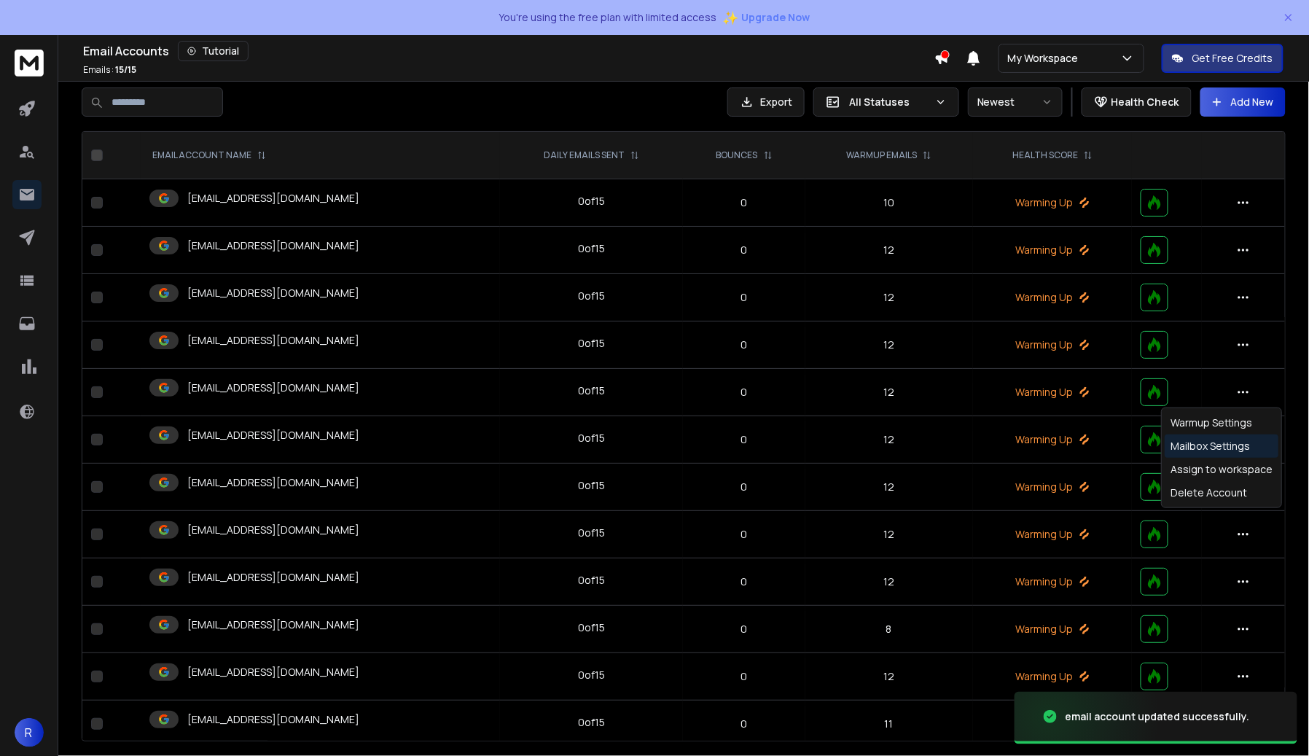
click at [1207, 444] on div "Mailbox Settings" at bounding box center [1222, 445] width 114 height 23
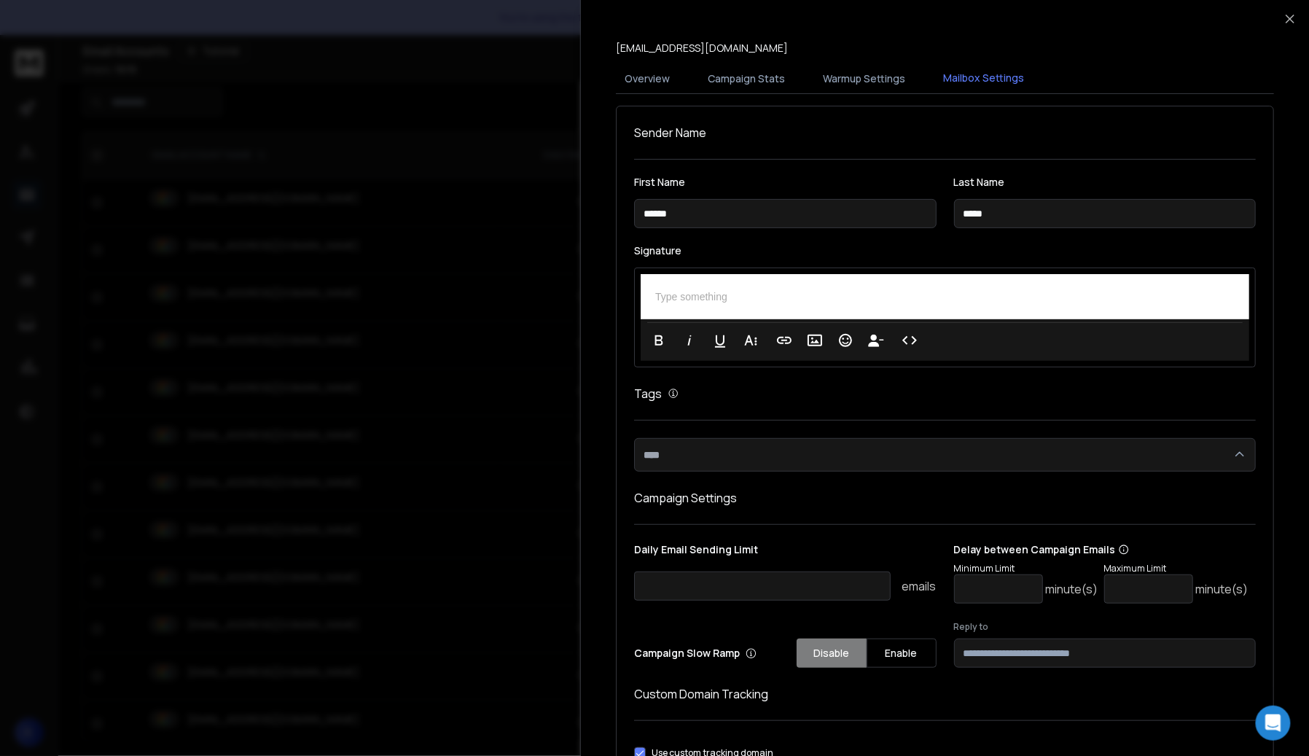
click at [713, 297] on div at bounding box center [945, 297] width 580 height 16
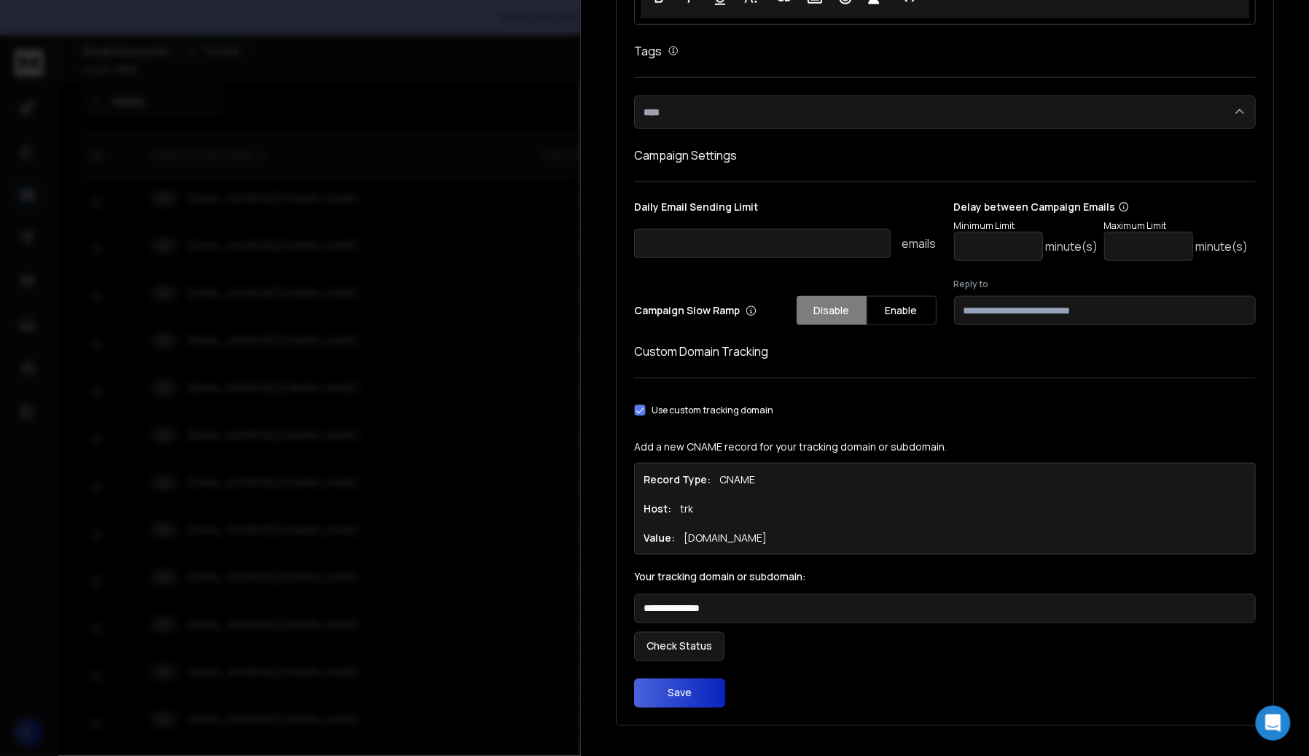
scroll to position [434, 0]
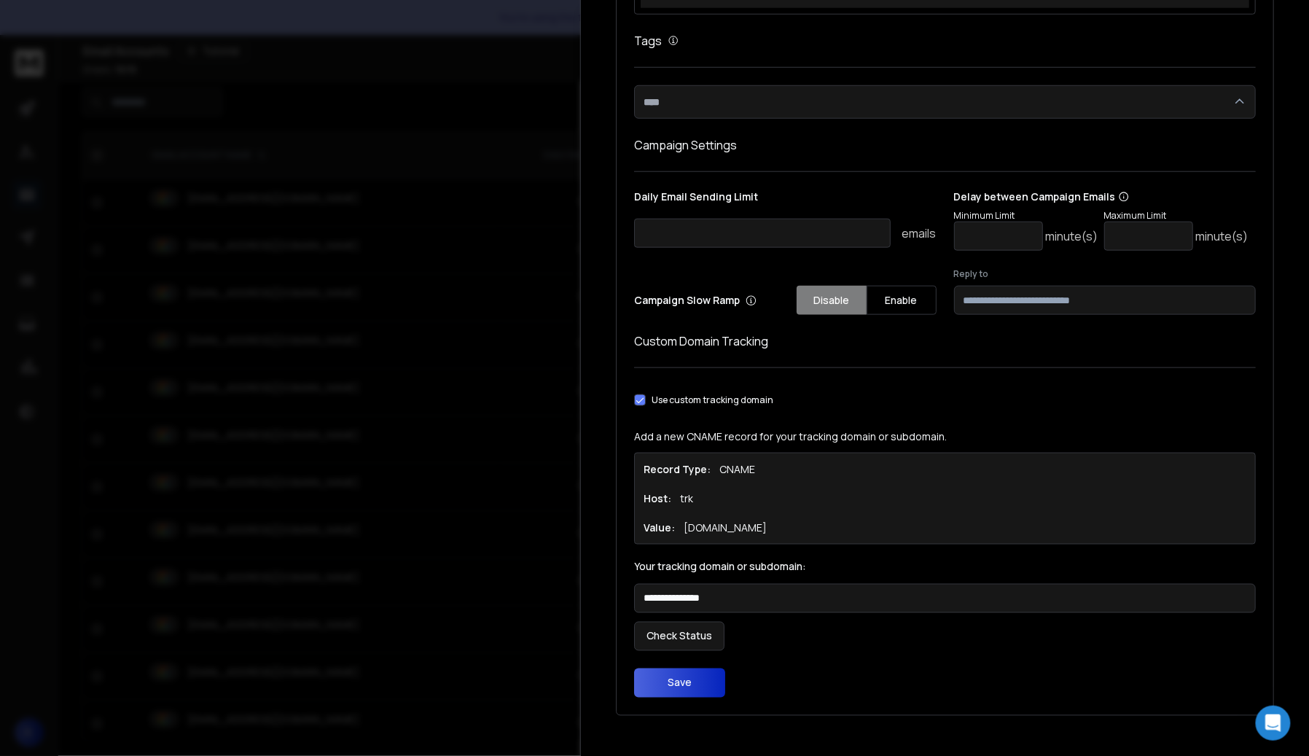
click at [687, 685] on button "Save" at bounding box center [679, 682] width 91 height 29
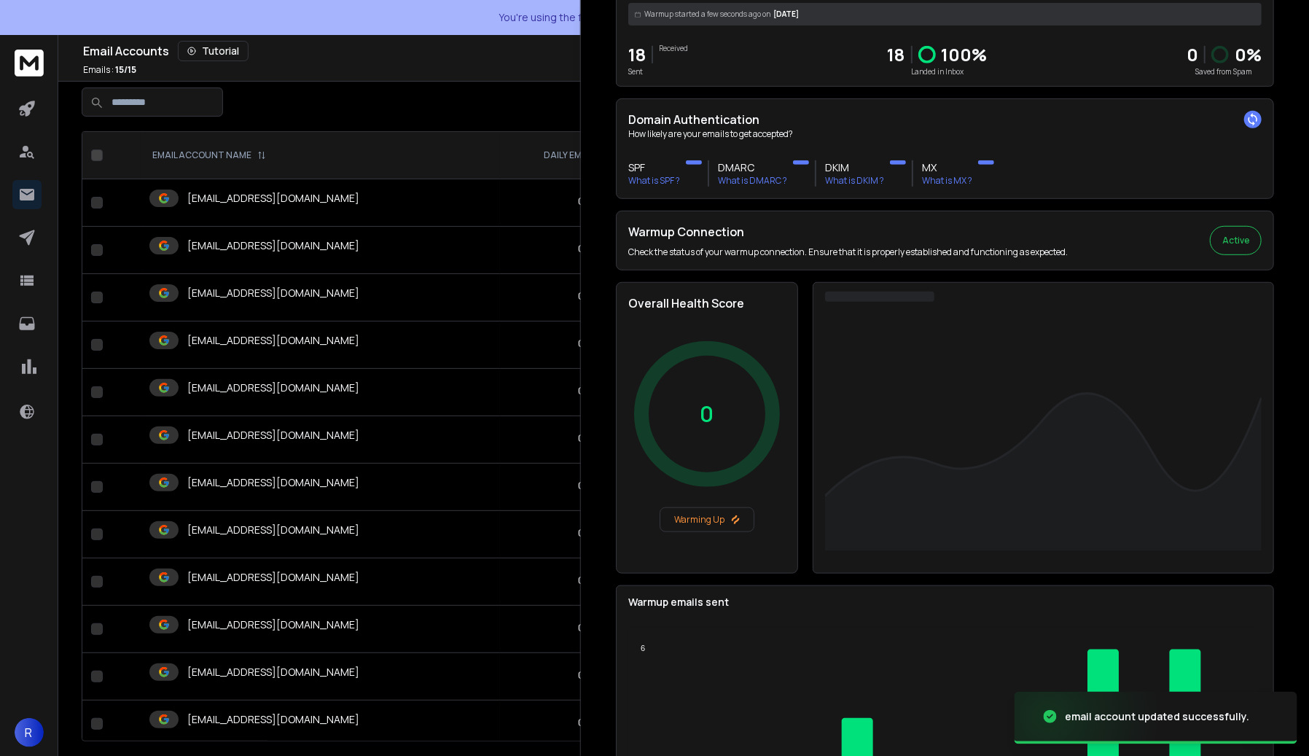
scroll to position [0, 0]
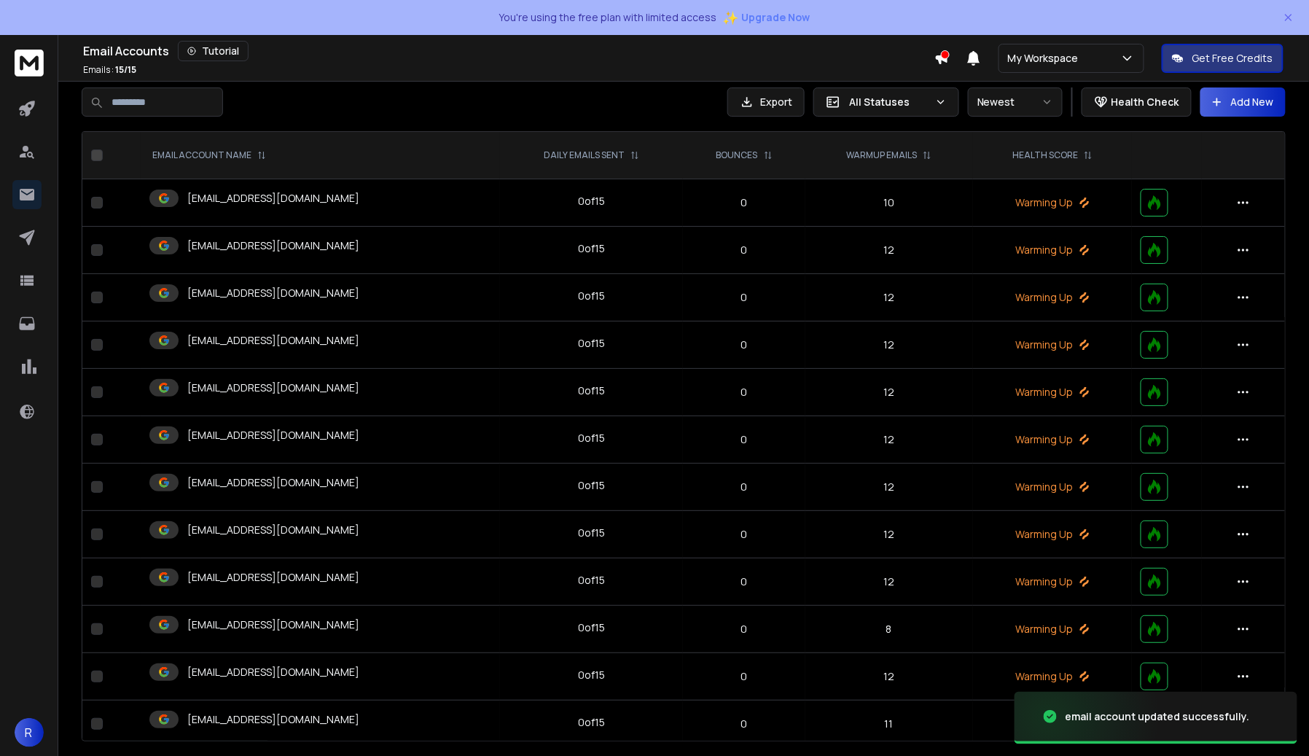
click at [1239, 484] on icon at bounding box center [1243, 486] width 13 height 13
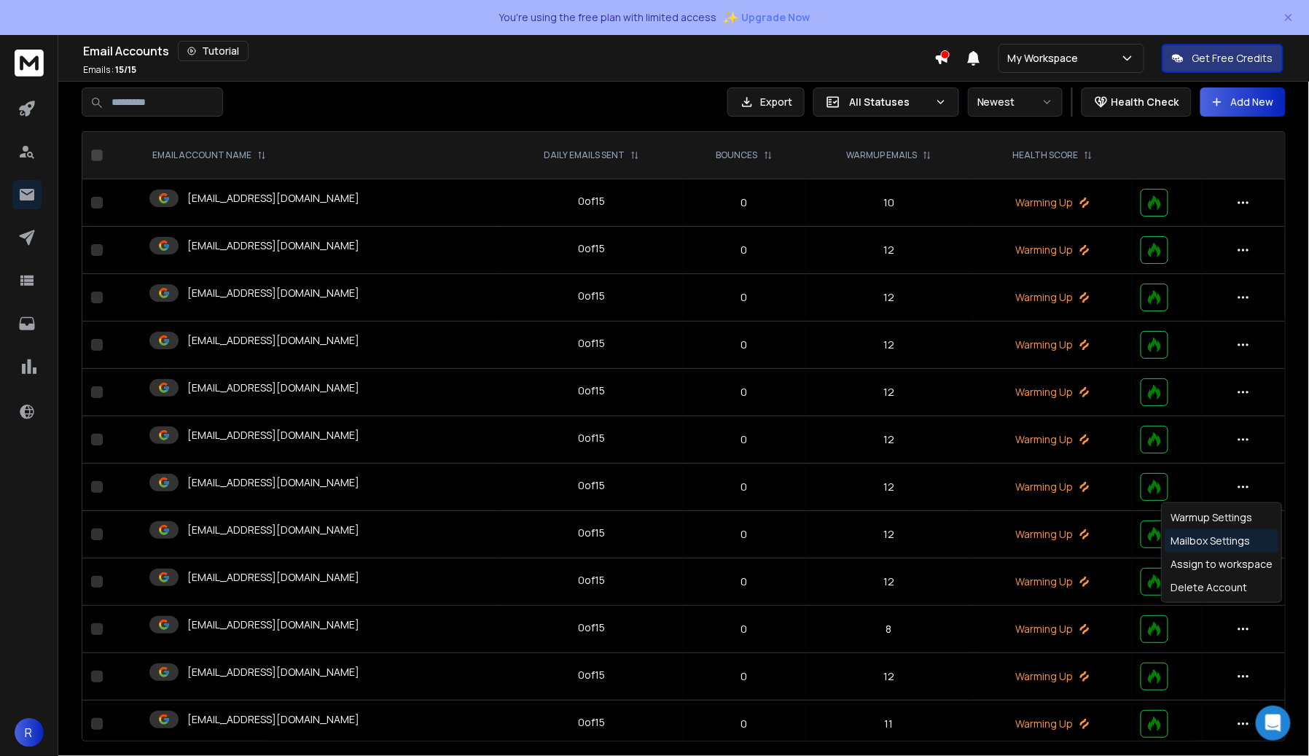
click at [1218, 544] on div "Mailbox Settings" at bounding box center [1222, 540] width 114 height 23
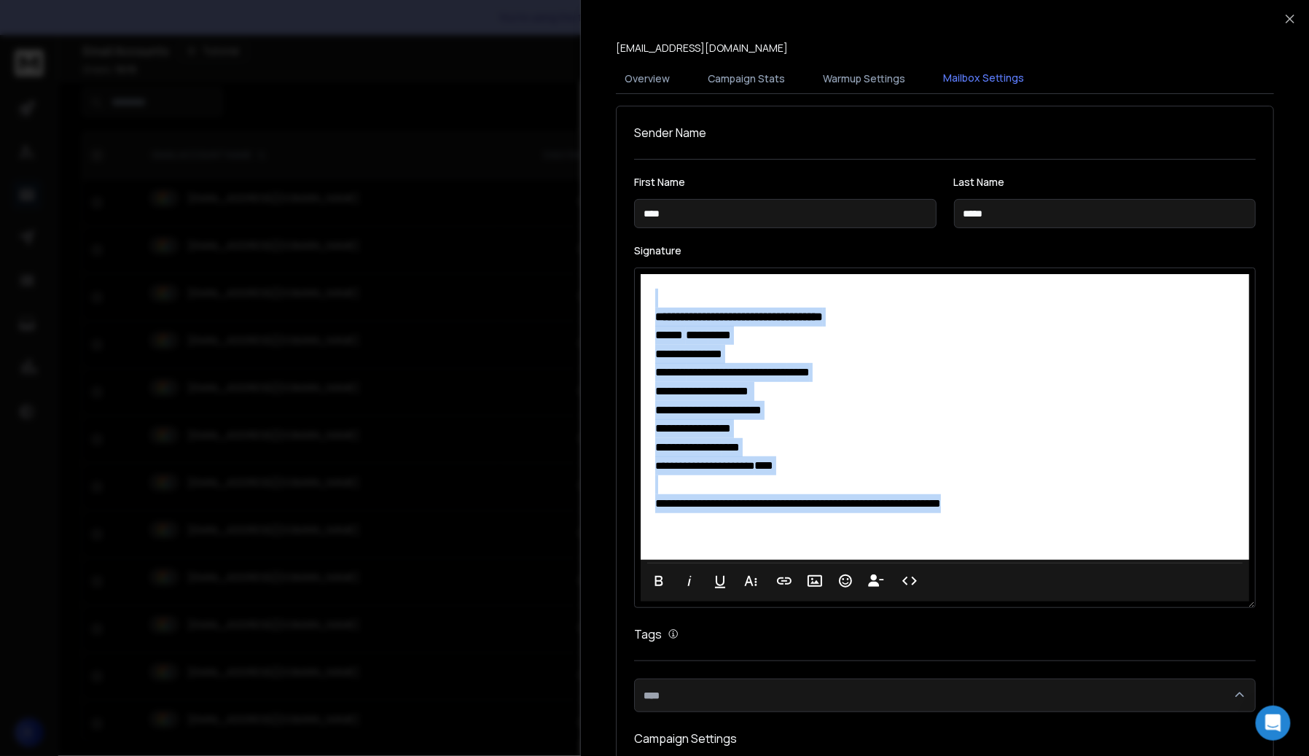
drag, startPoint x: 1012, startPoint y: 509, endPoint x: 610, endPoint y: 278, distance: 463.4
click at [610, 278] on div "**********" at bounding box center [944, 674] width 693 height 1315
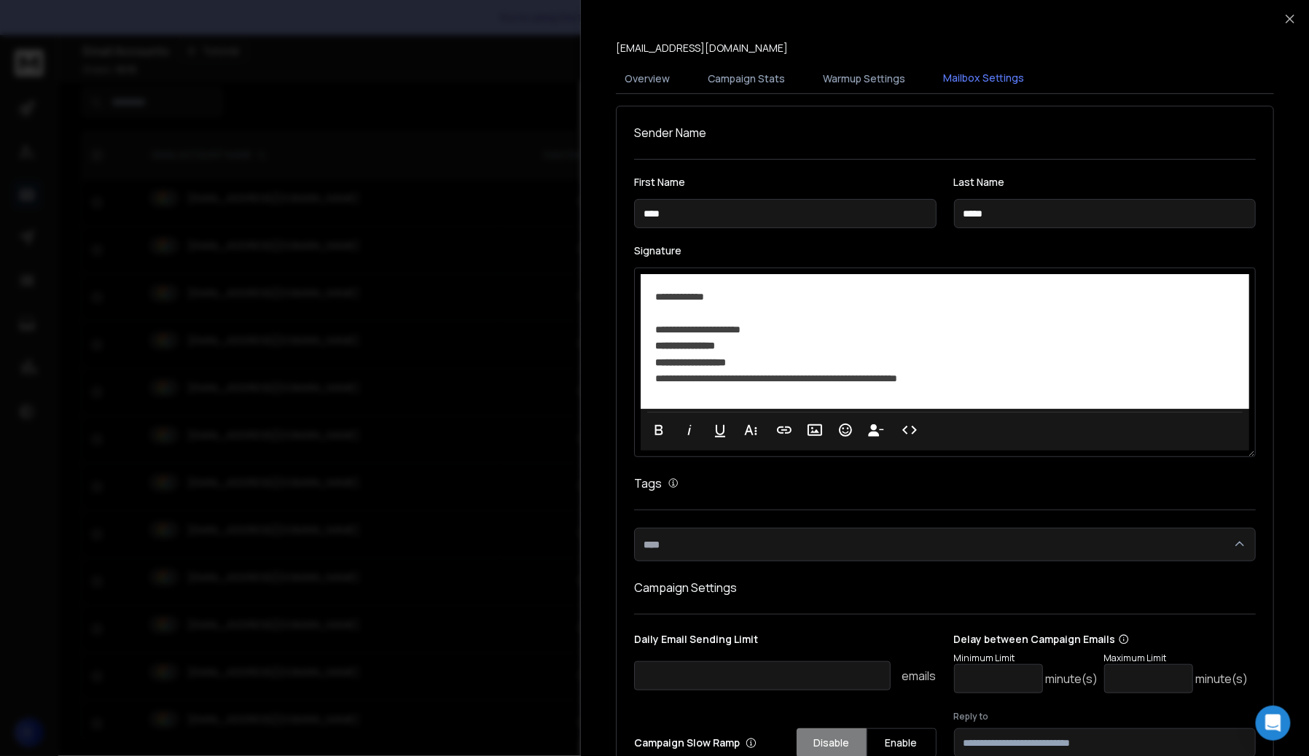
scroll to position [442, 0]
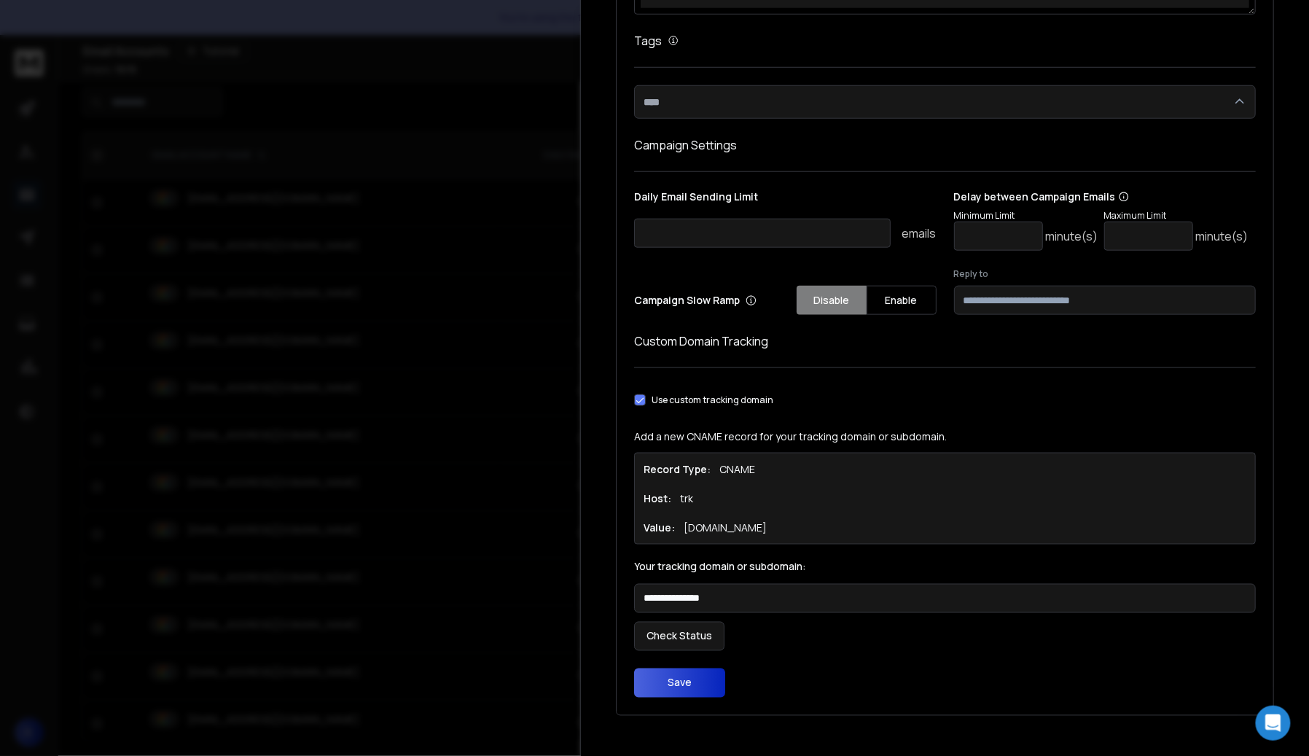
click at [679, 683] on button "Save" at bounding box center [679, 682] width 91 height 29
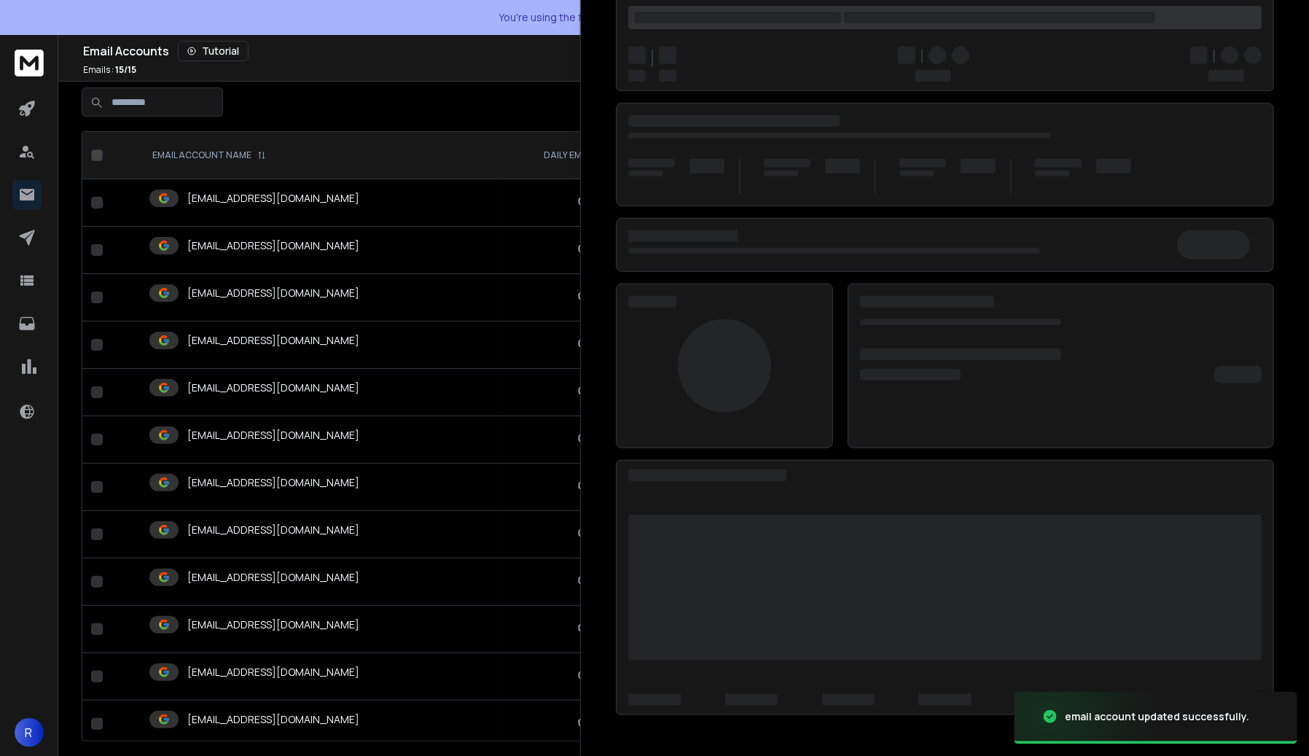
scroll to position [0, 0]
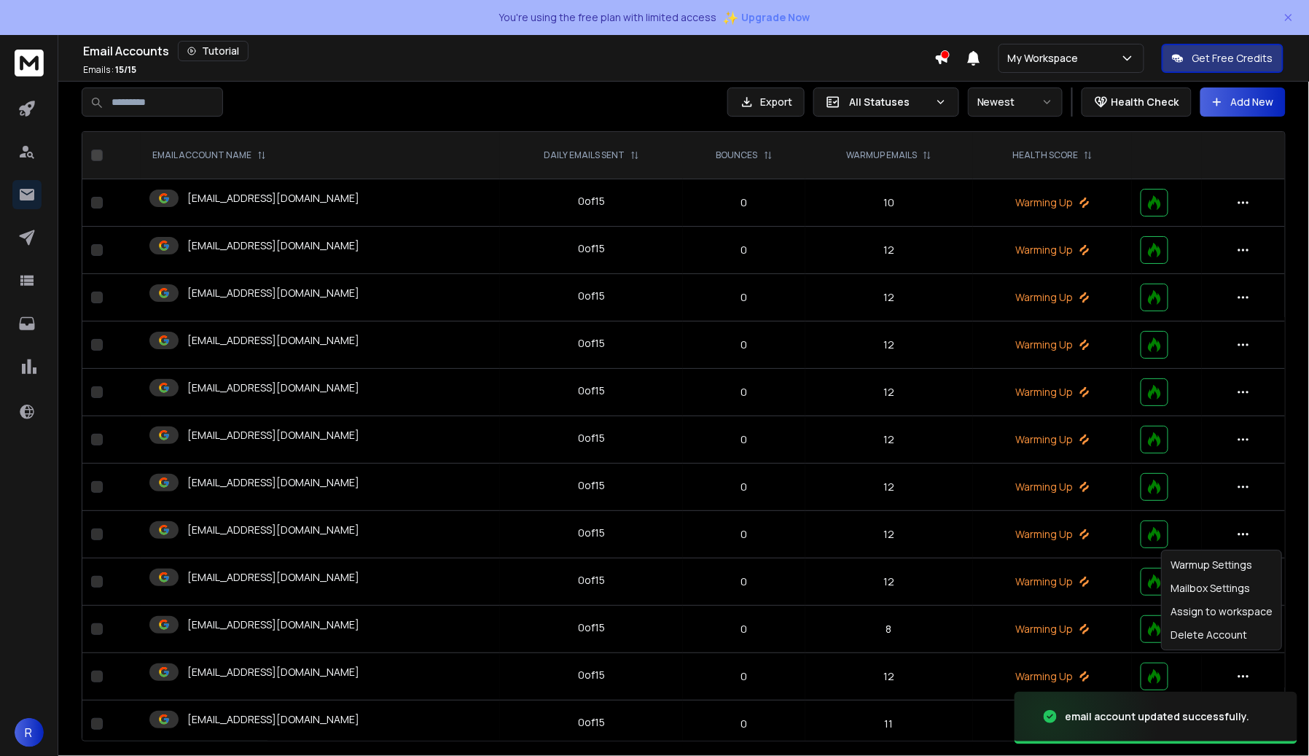
click at [1243, 534] on icon at bounding box center [1244, 534] width 11 height 2
click at [1214, 589] on div "Mailbox Settings" at bounding box center [1222, 588] width 114 height 23
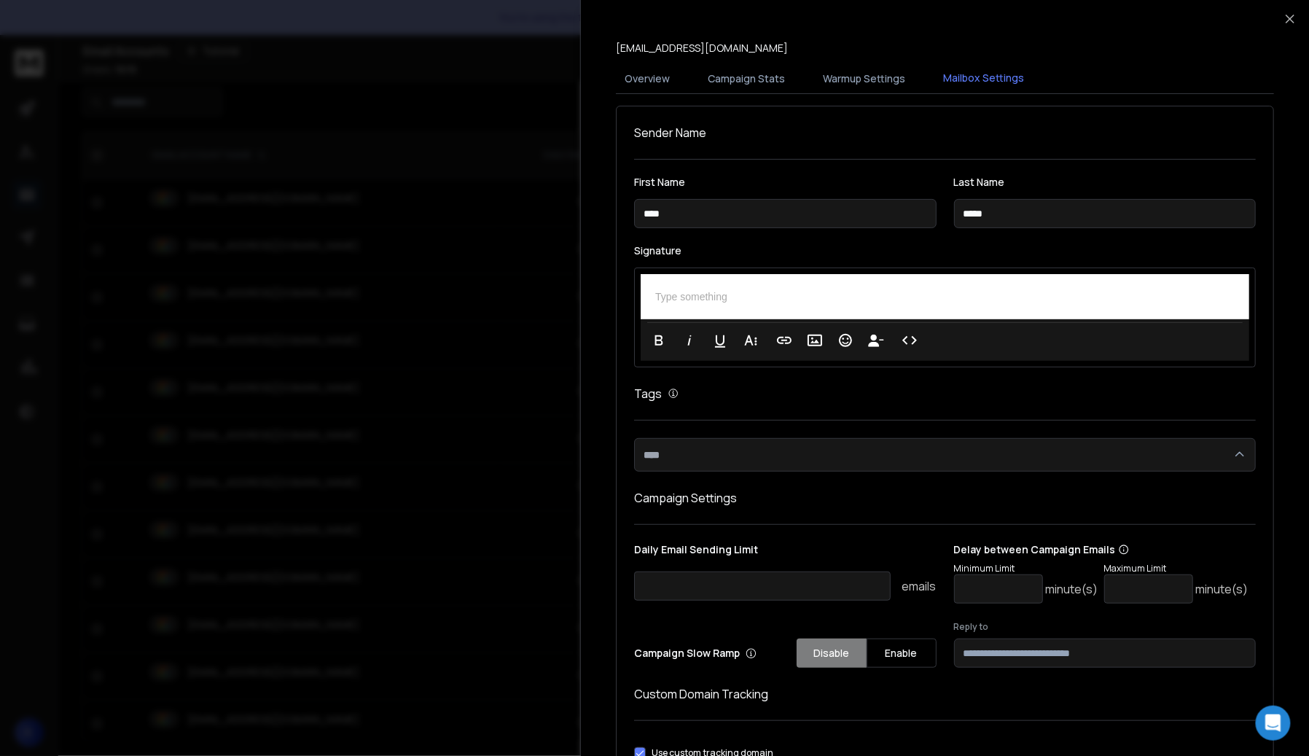
click at [719, 289] on div at bounding box center [945, 297] width 580 height 16
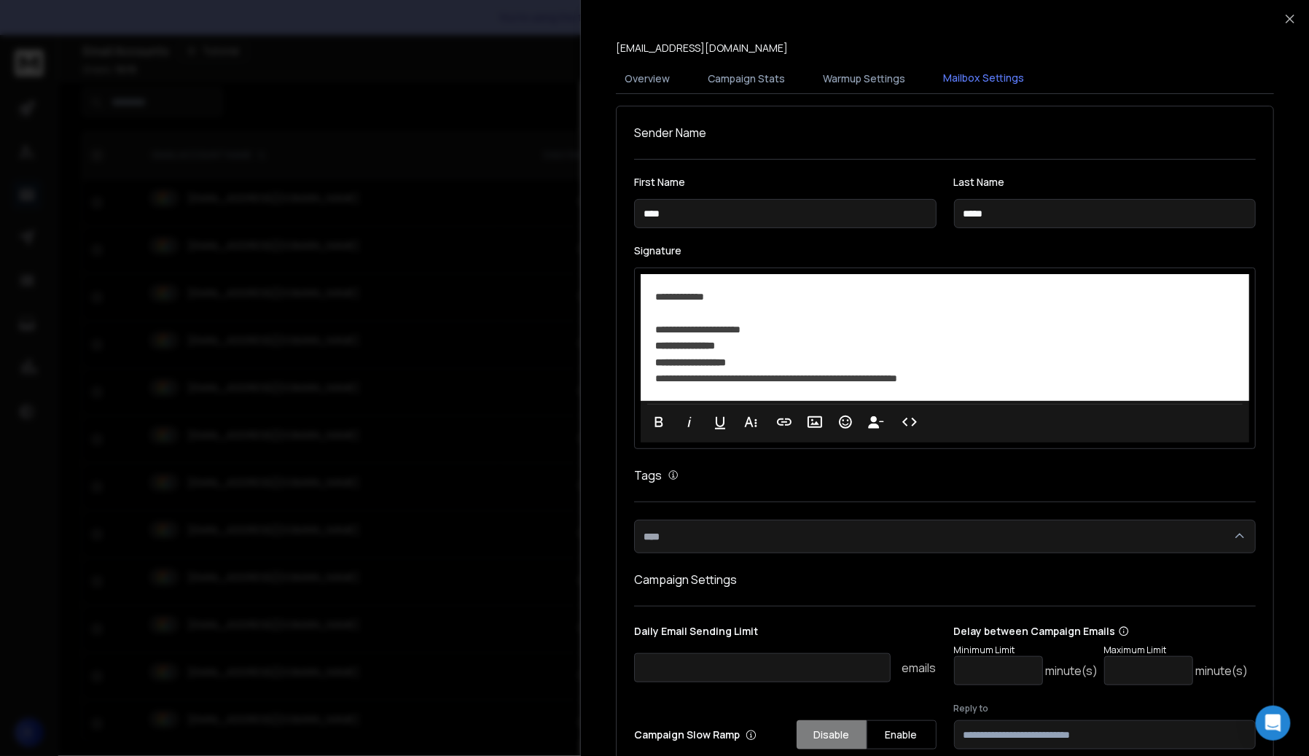
scroll to position [434, 0]
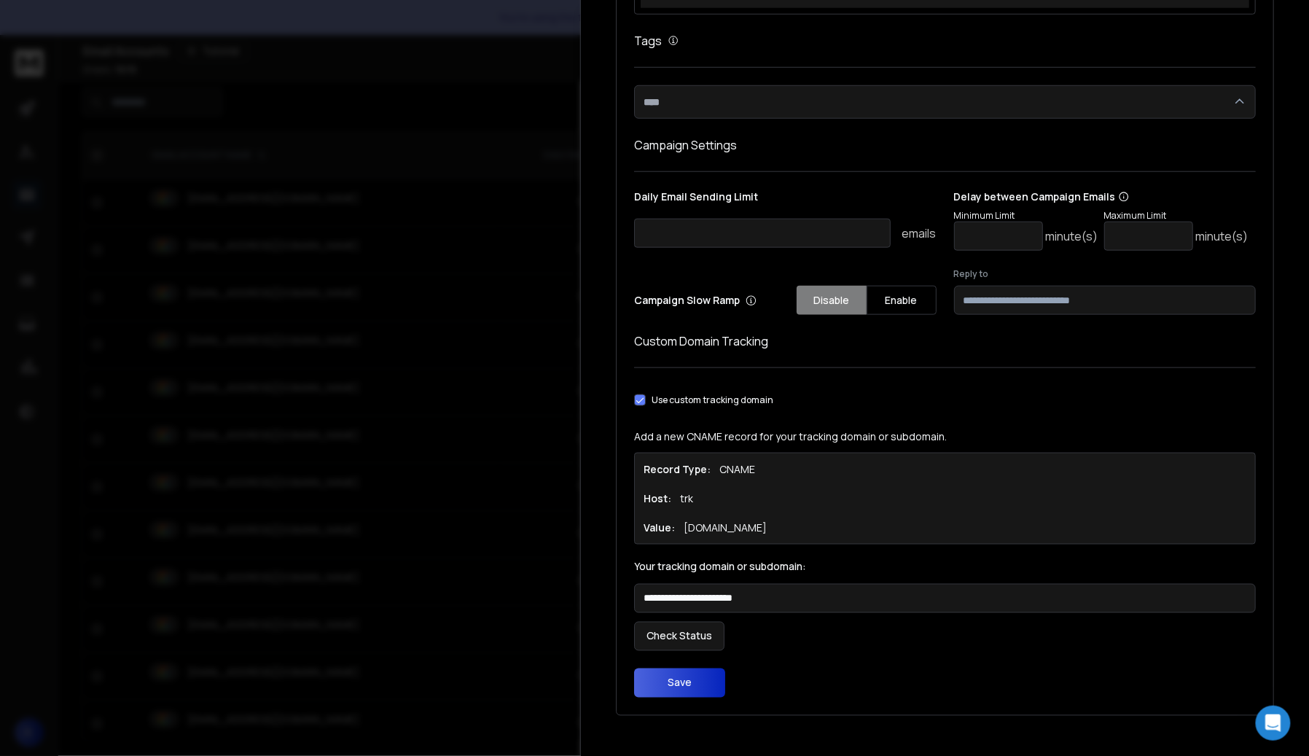
click at [701, 681] on button "Save" at bounding box center [679, 682] width 91 height 29
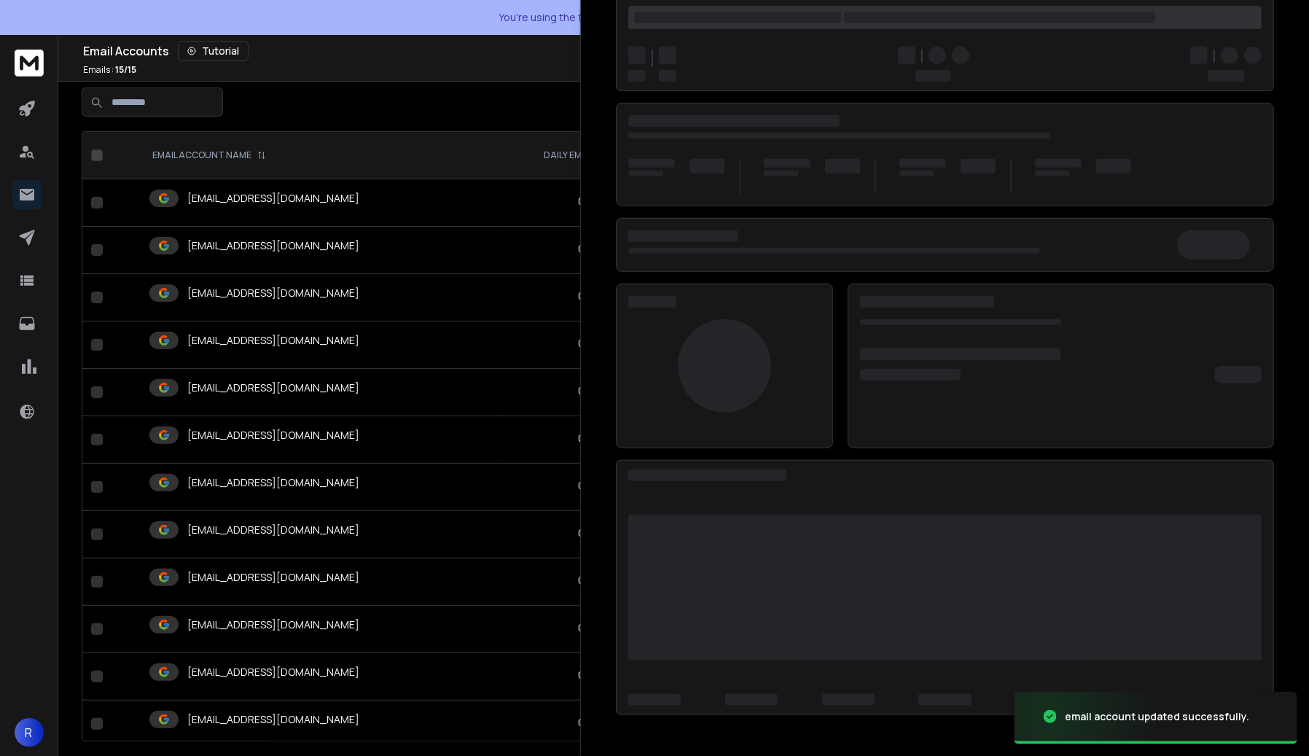
scroll to position [0, 0]
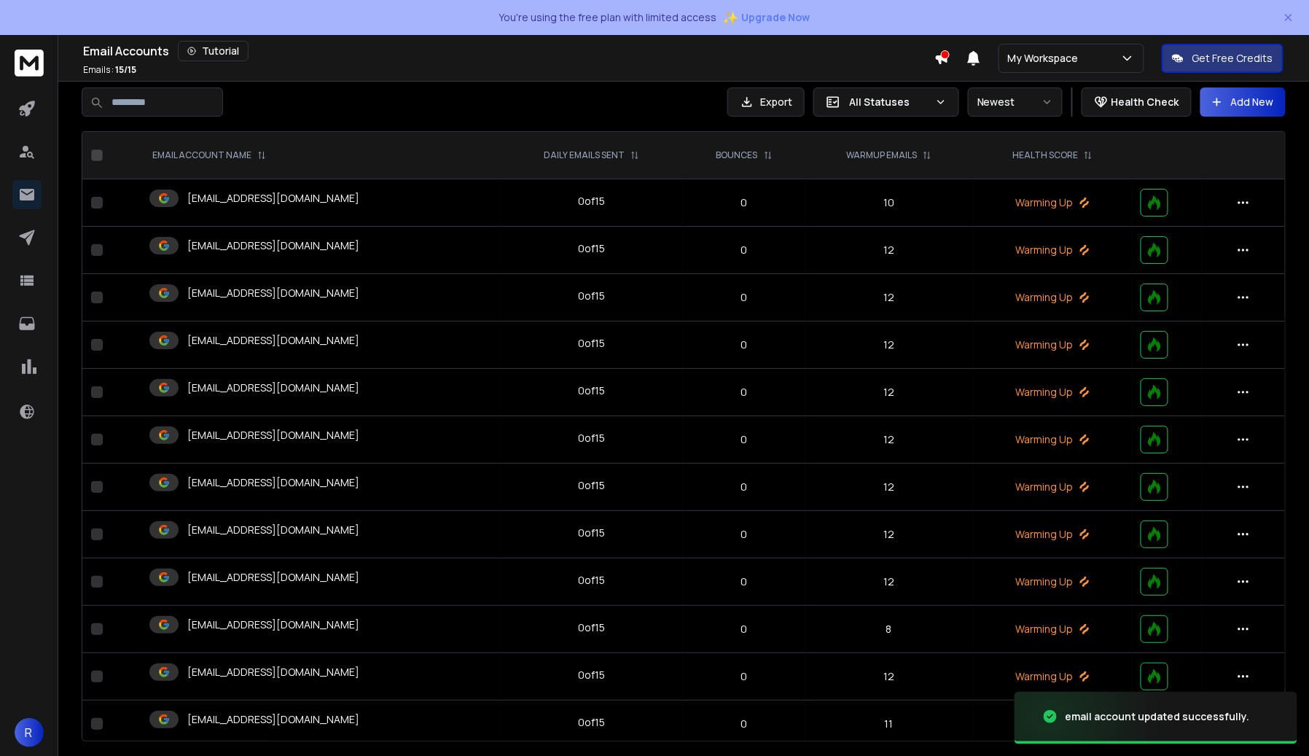
click at [1241, 580] on icon at bounding box center [1243, 581] width 13 height 13
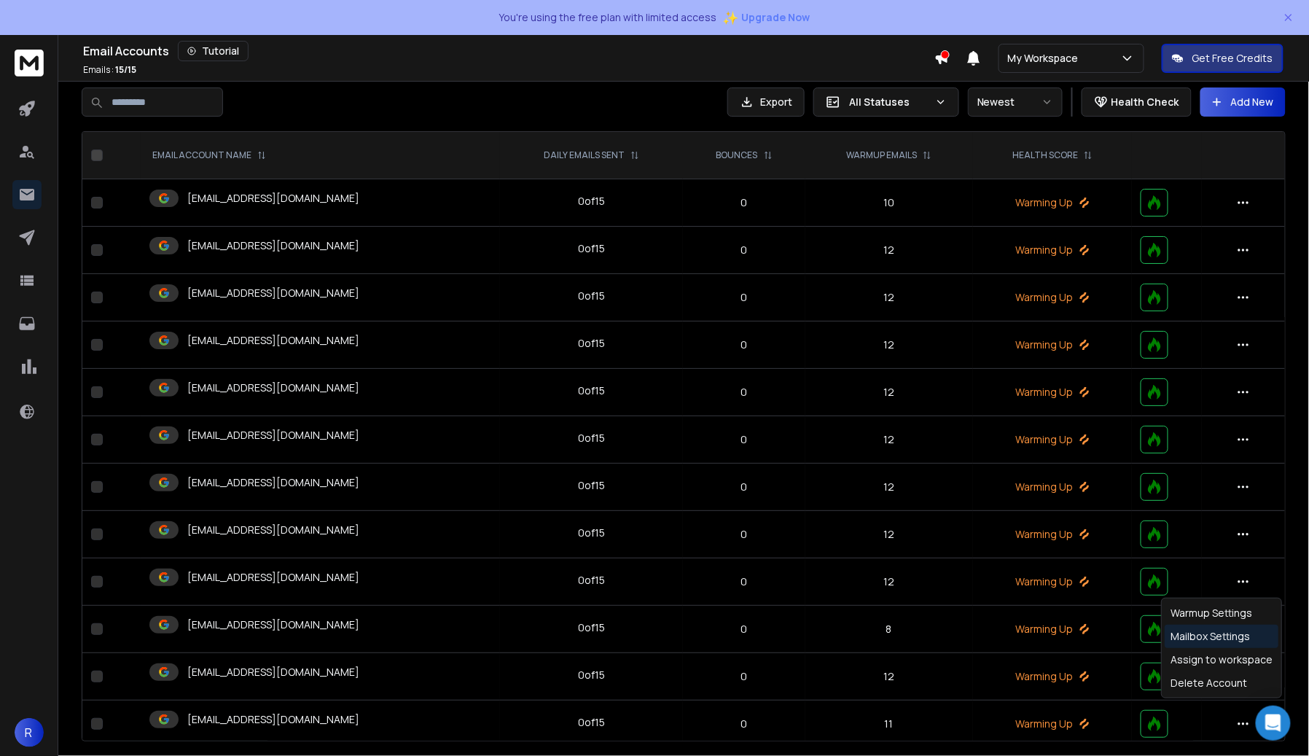
click at [1206, 637] on div "Mailbox Settings" at bounding box center [1222, 636] width 114 height 23
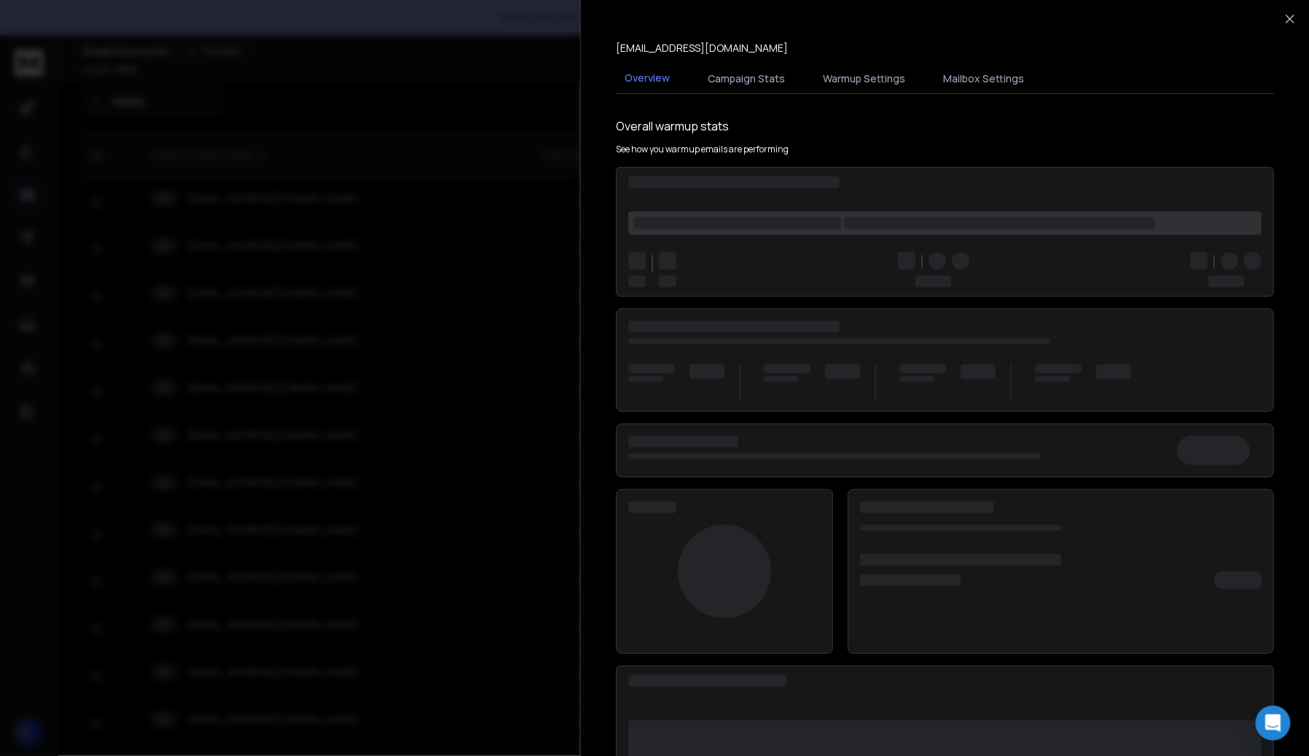
click at [533, 372] on div at bounding box center [654, 378] width 1309 height 756
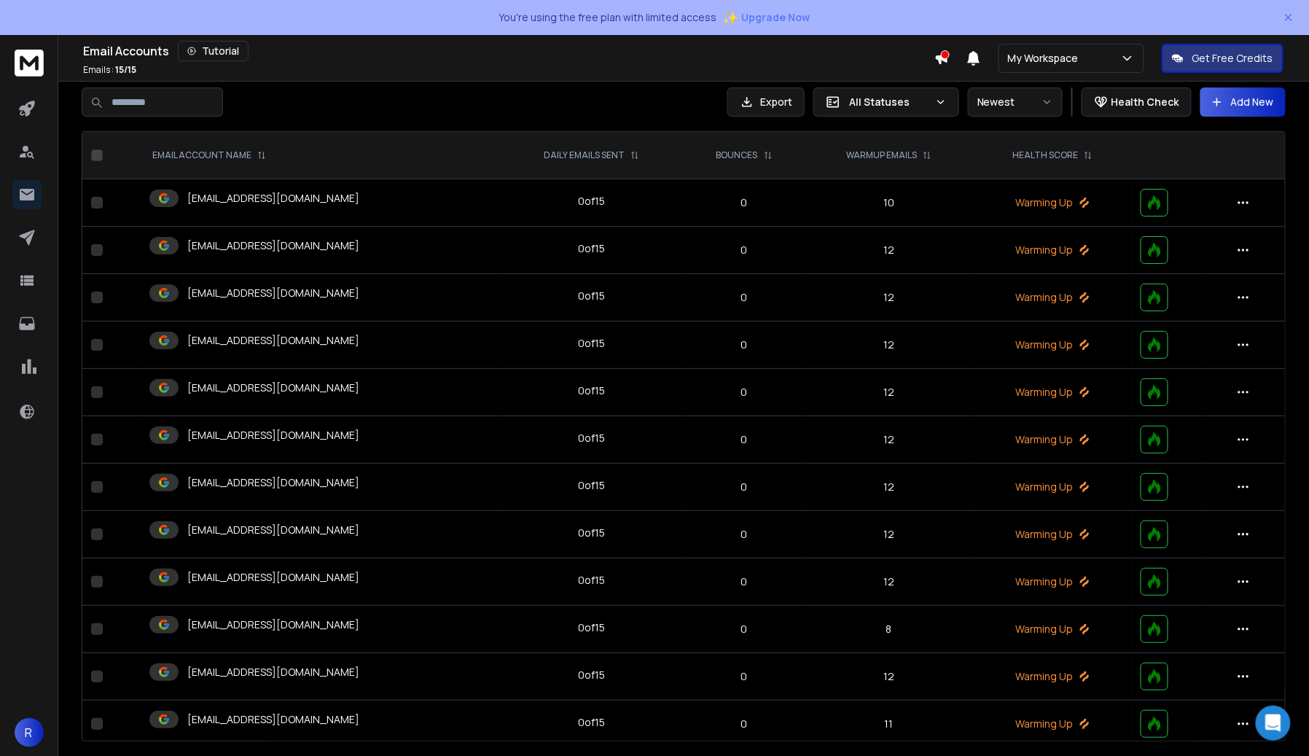
click at [1240, 630] on icon at bounding box center [1244, 629] width 11 height 2
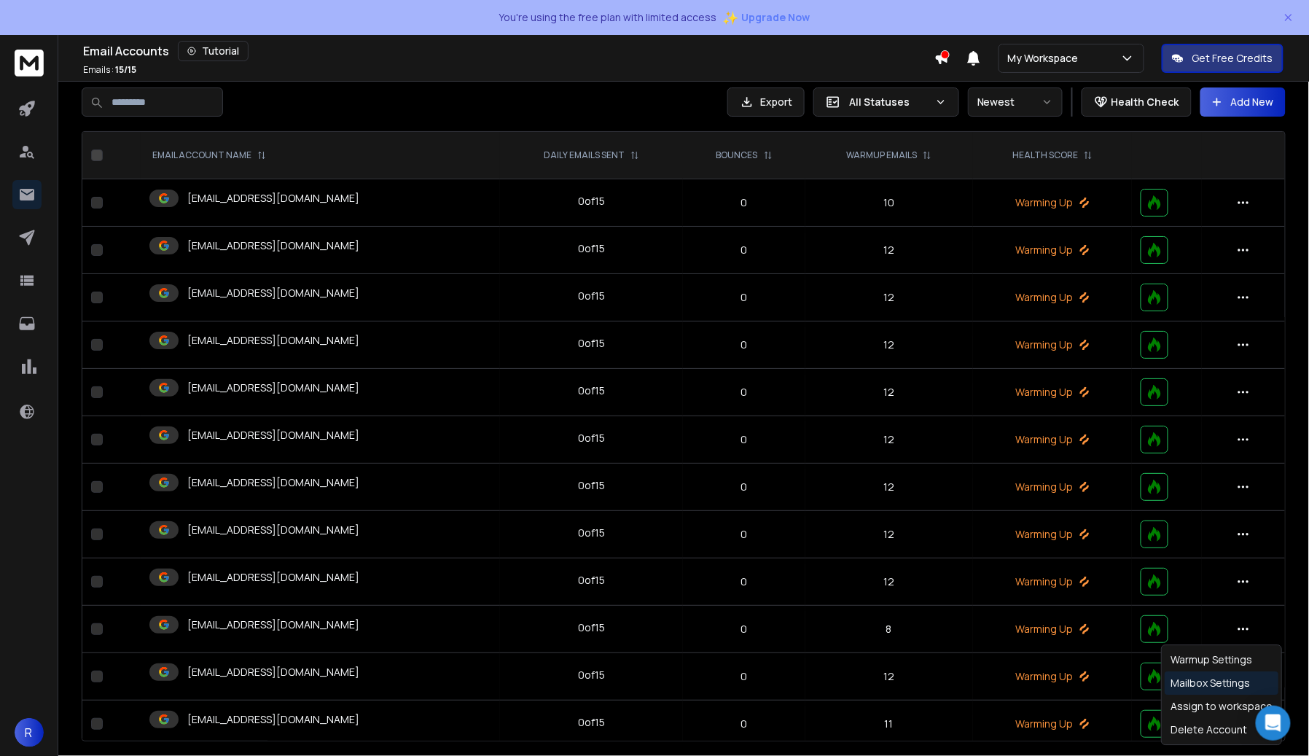
click at [1209, 688] on div "Mailbox Settings" at bounding box center [1222, 682] width 114 height 23
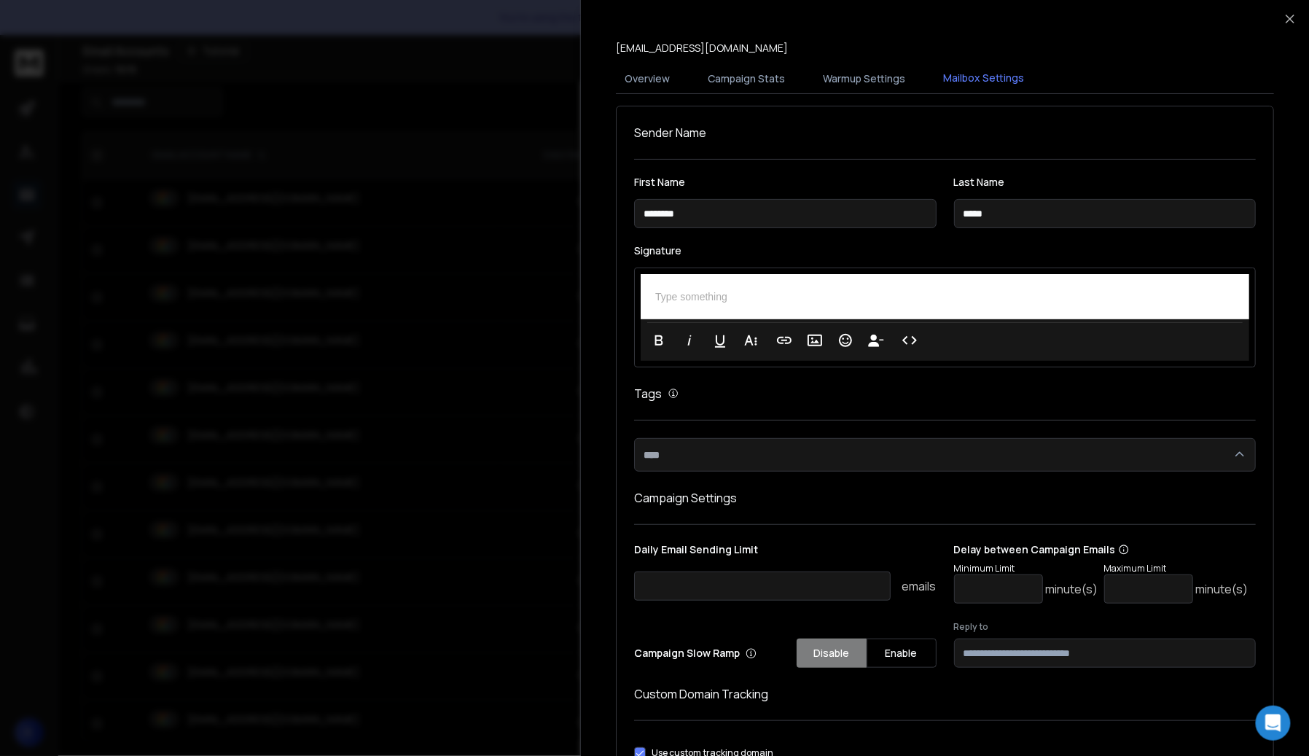
click at [682, 289] on div at bounding box center [945, 297] width 580 height 16
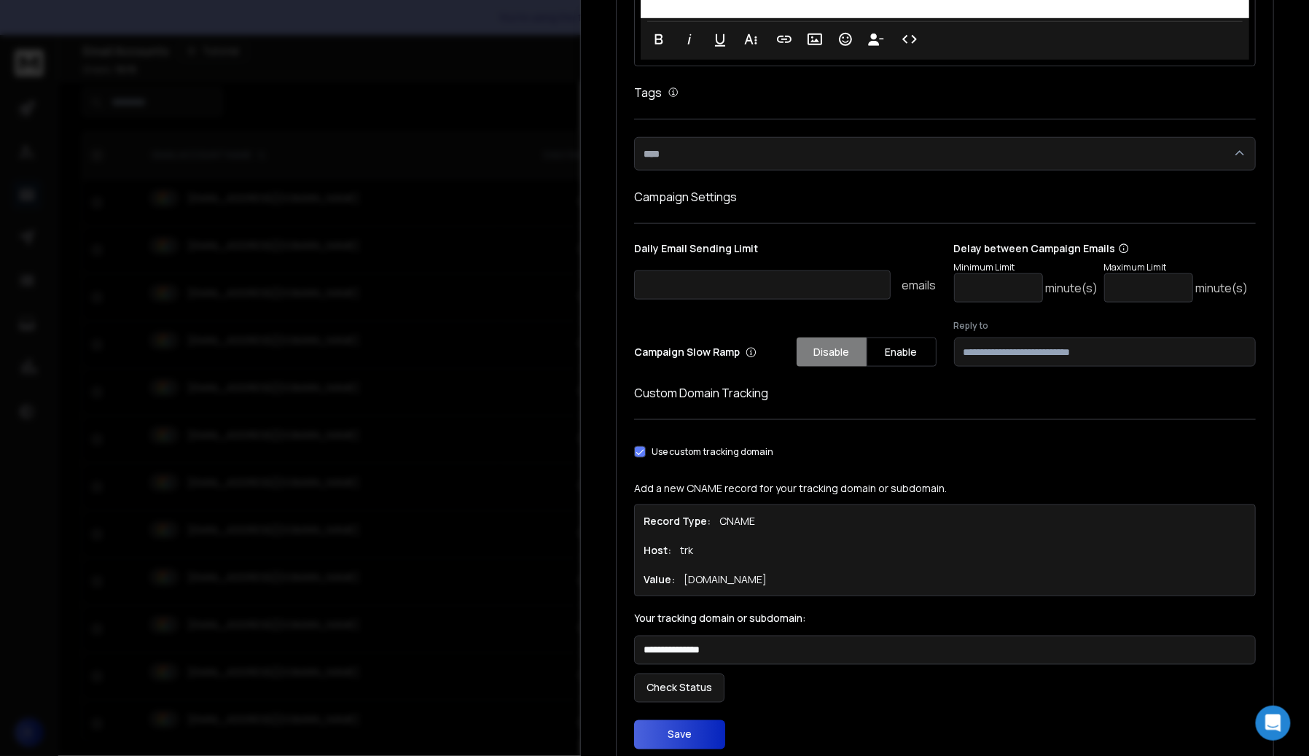
scroll to position [434, 0]
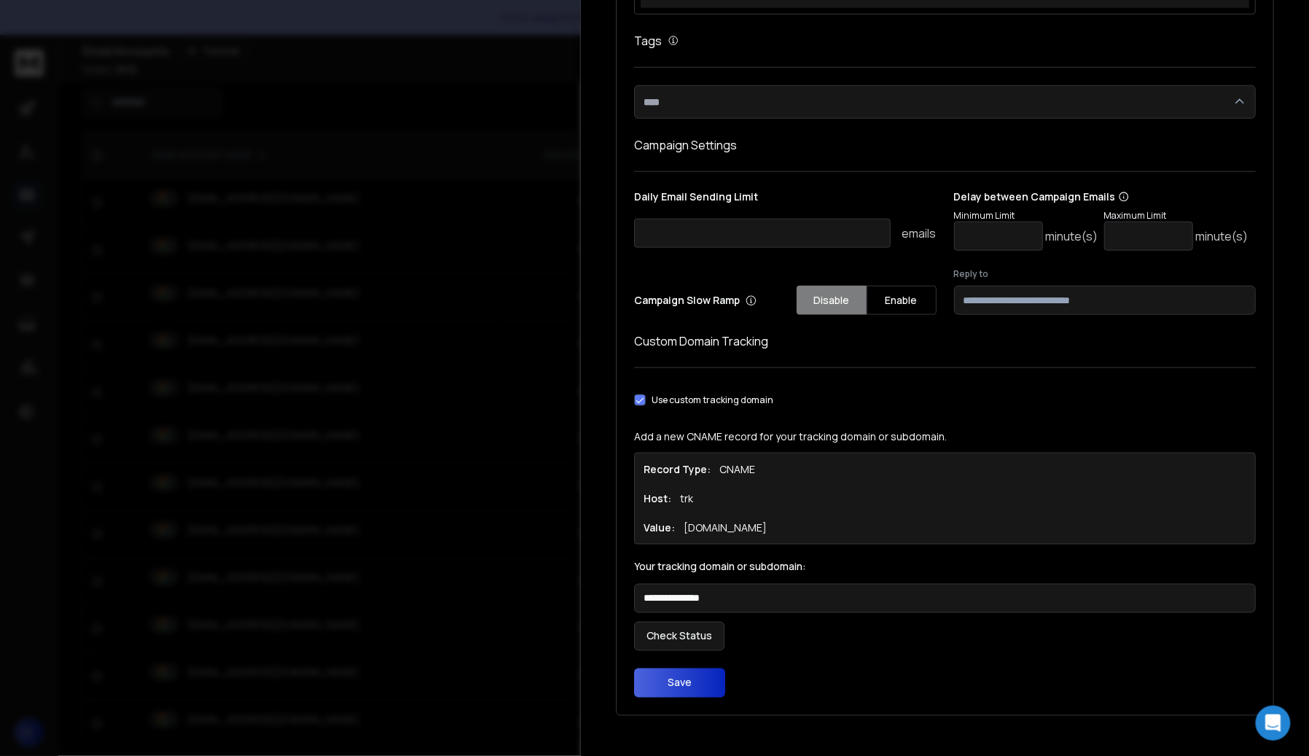
click at [682, 682] on button "Save" at bounding box center [679, 682] width 91 height 29
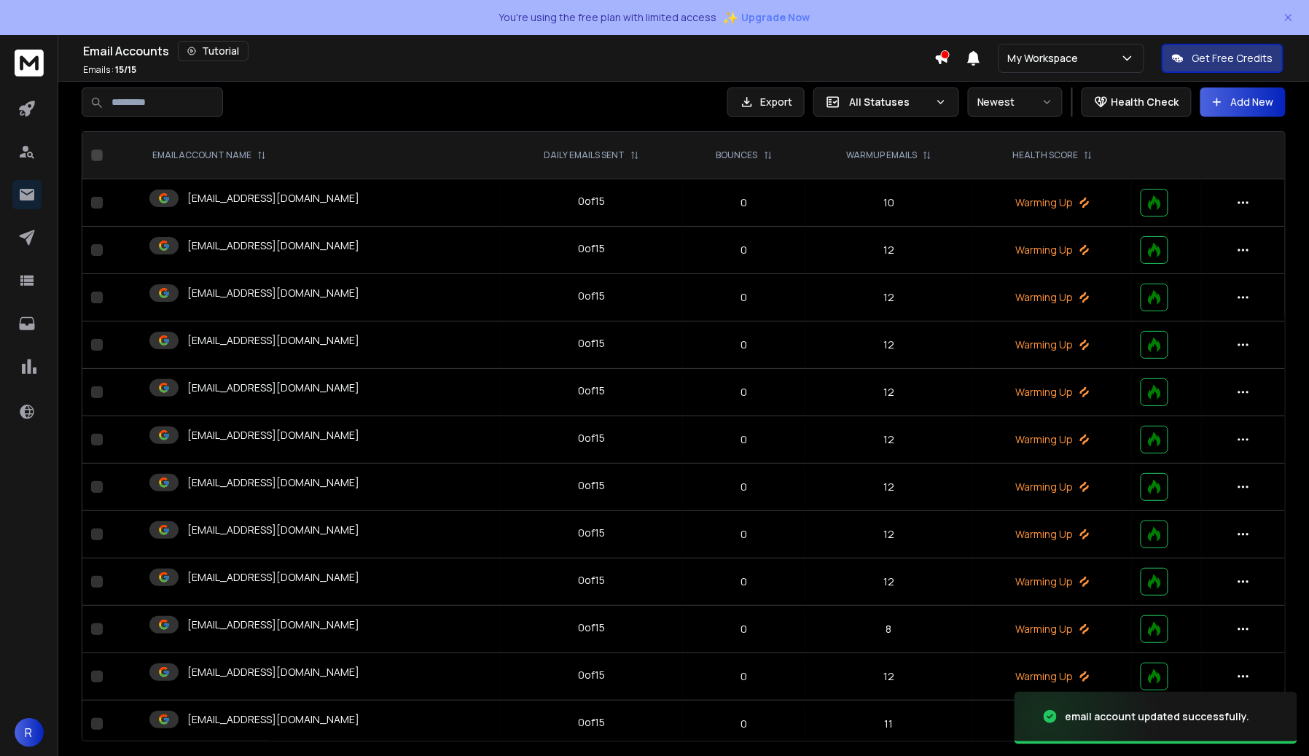
scroll to position [160, 0]
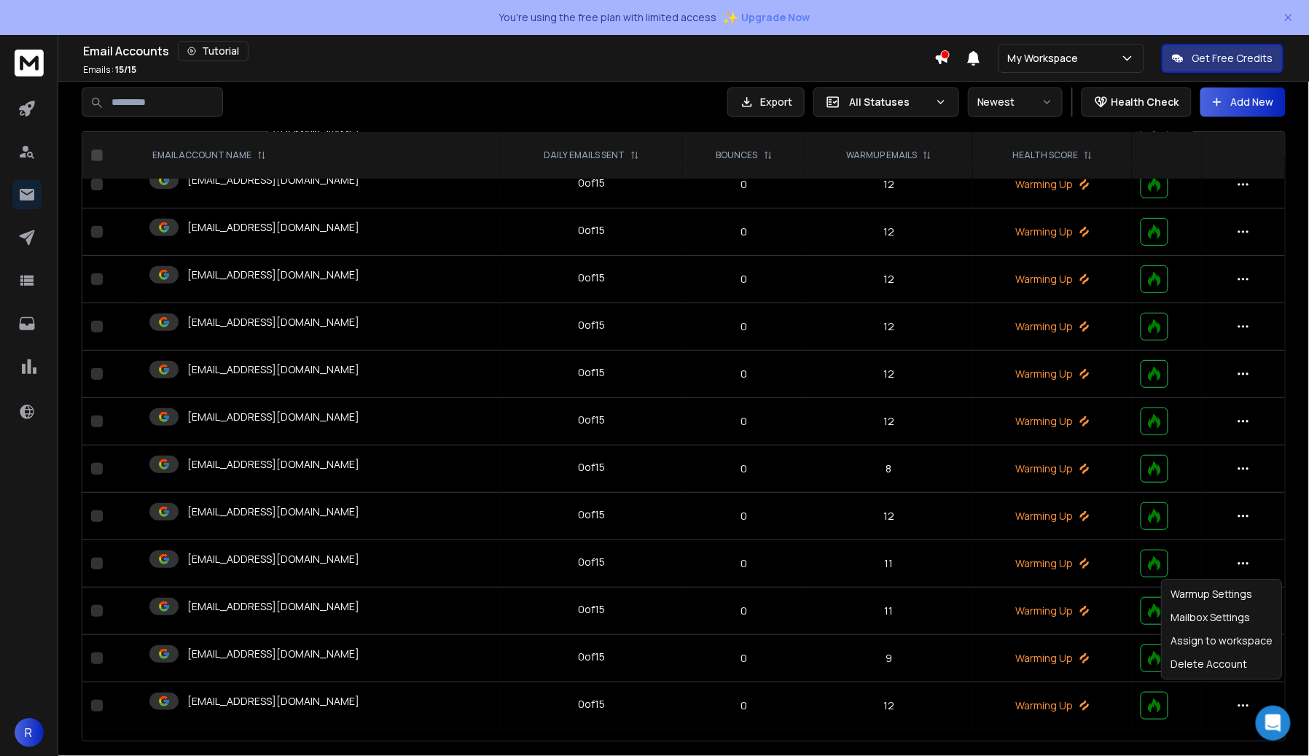
click at [1244, 561] on icon at bounding box center [1243, 563] width 13 height 13
click at [1210, 617] on div "Mailbox Settings" at bounding box center [1222, 617] width 114 height 23
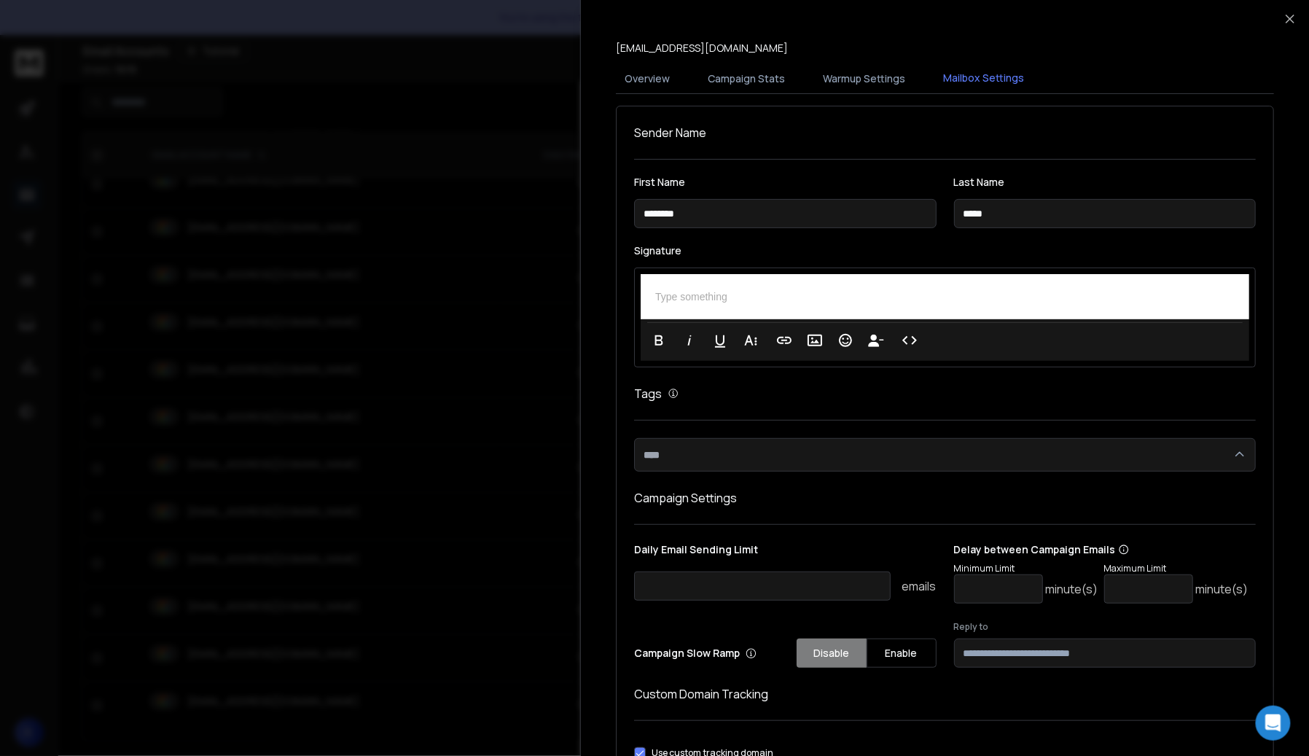
click at [693, 289] on div at bounding box center [945, 297] width 580 height 16
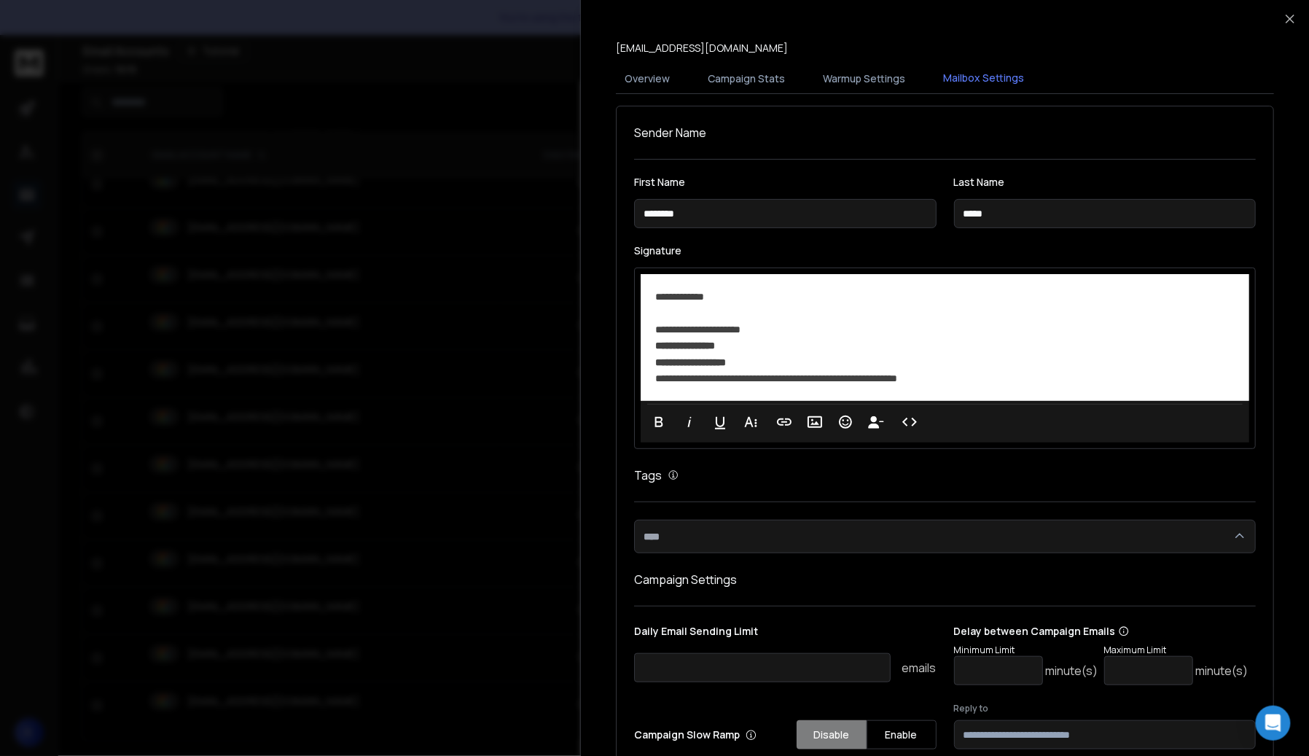
scroll to position [434, 0]
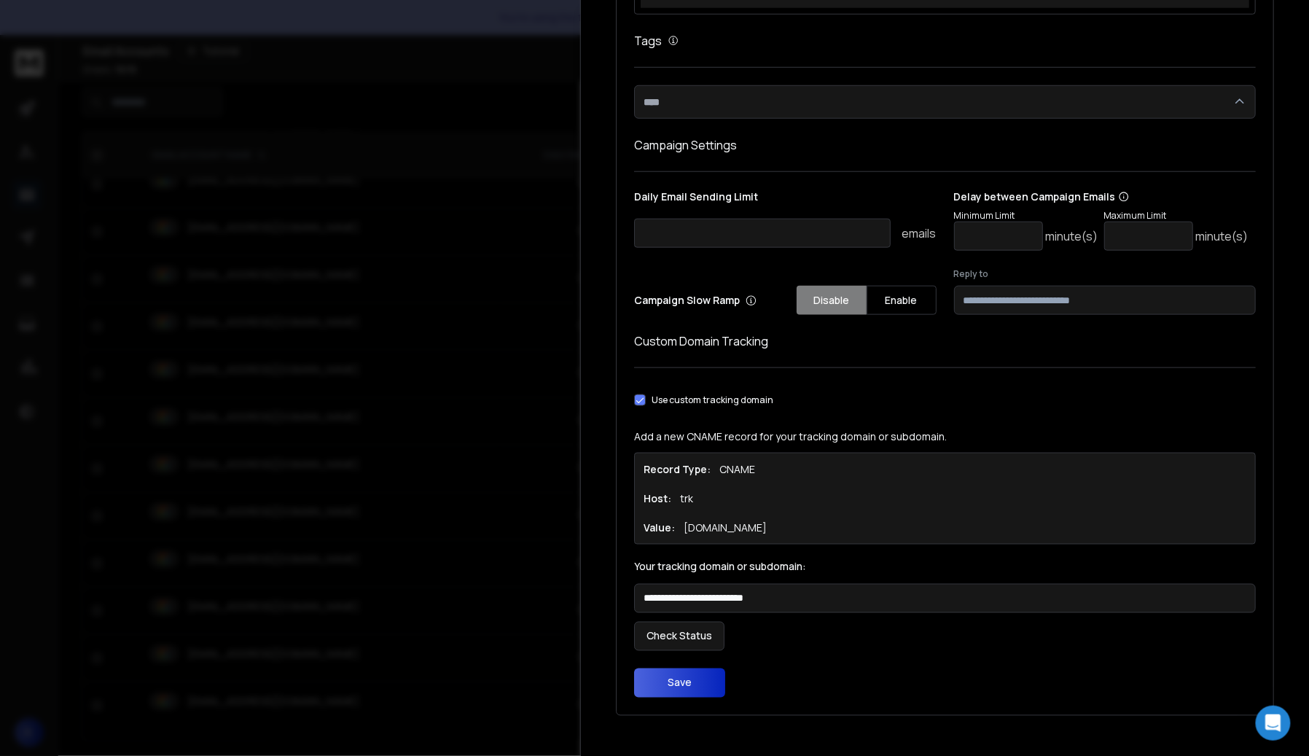
click at [676, 684] on button "Save" at bounding box center [679, 682] width 91 height 29
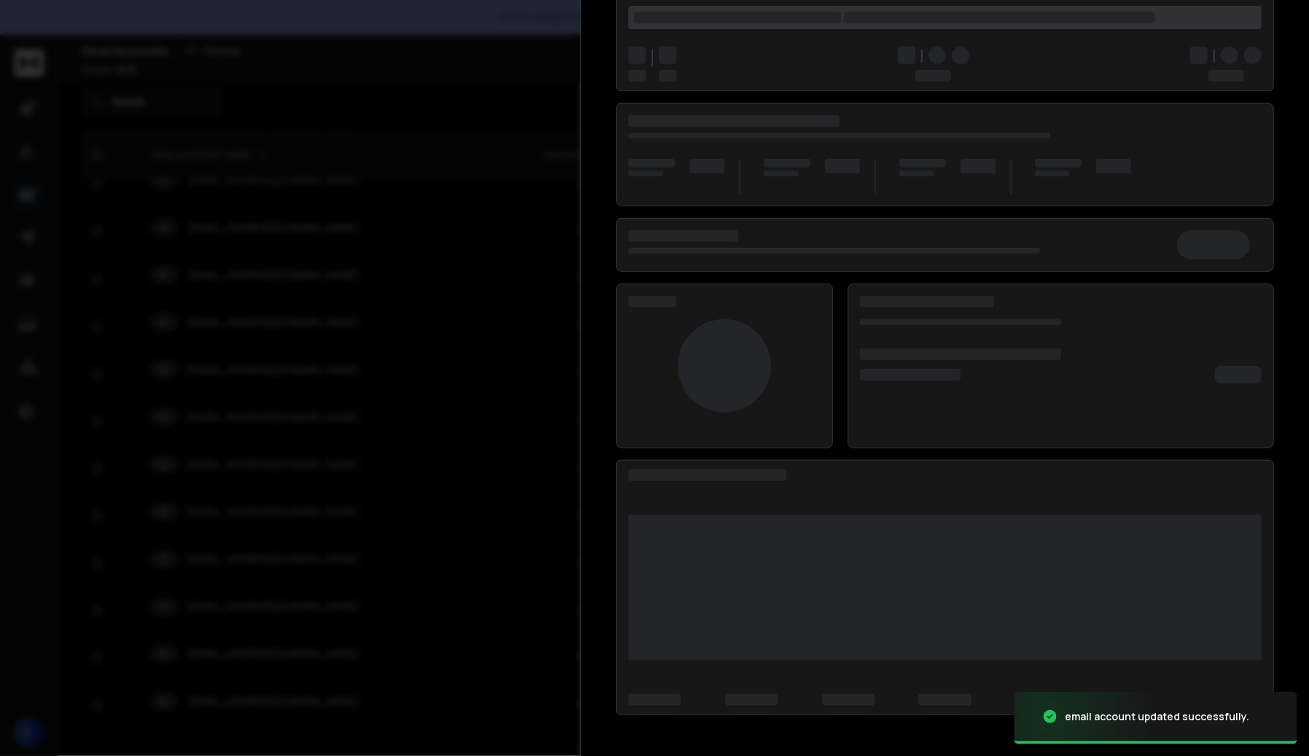
scroll to position [0, 0]
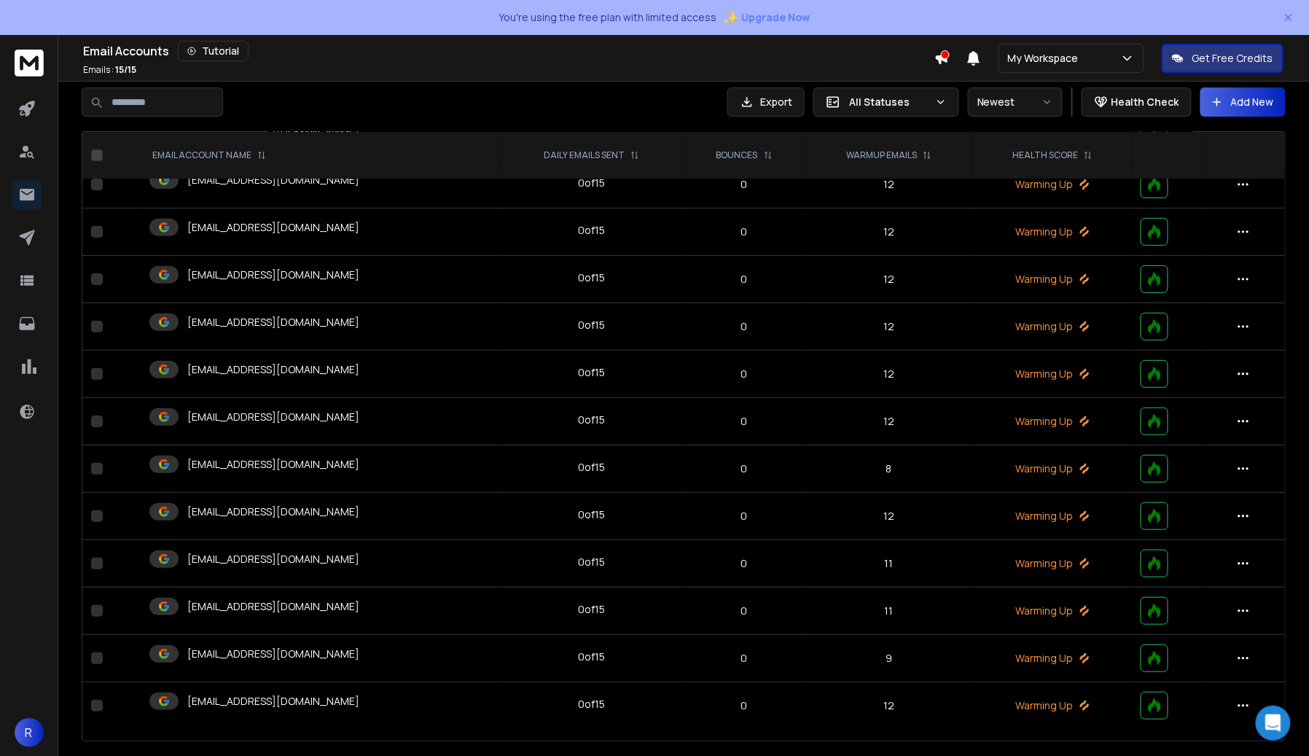
click at [1241, 609] on icon at bounding box center [1243, 610] width 13 height 13
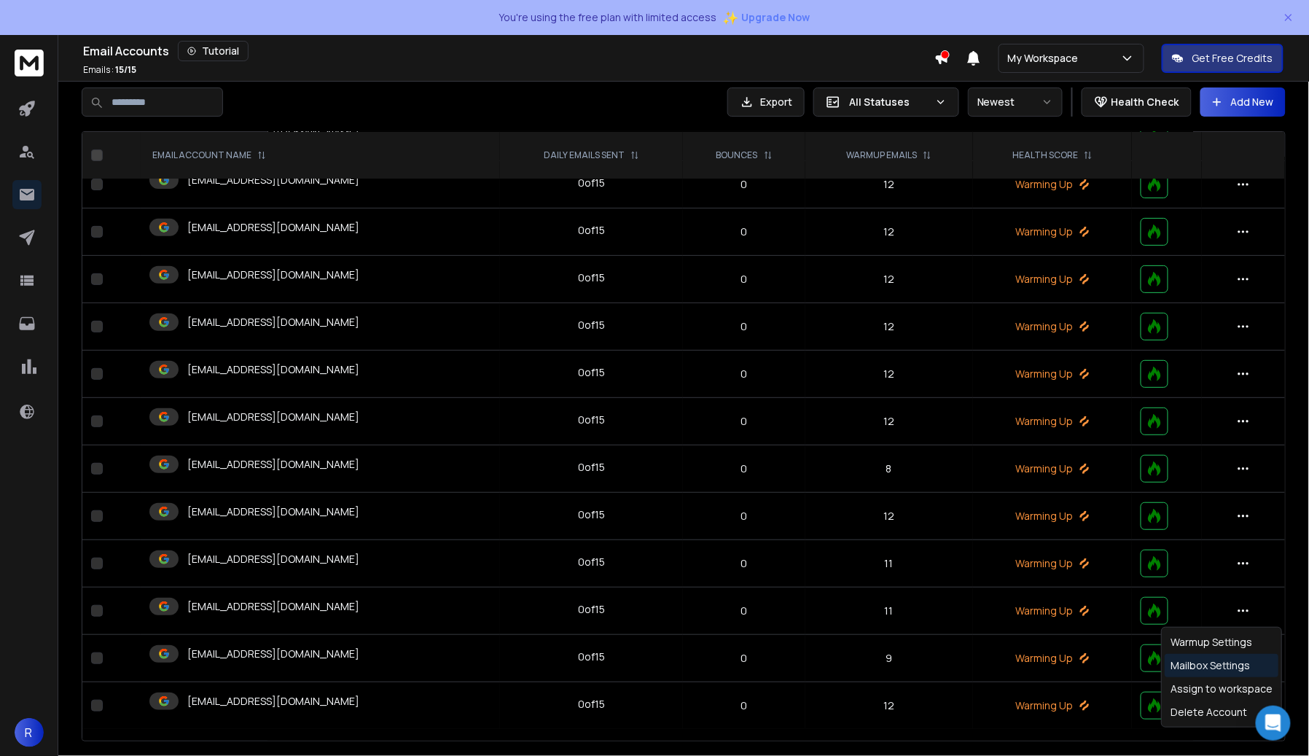
click at [1190, 660] on div "Mailbox Settings" at bounding box center [1222, 665] width 114 height 23
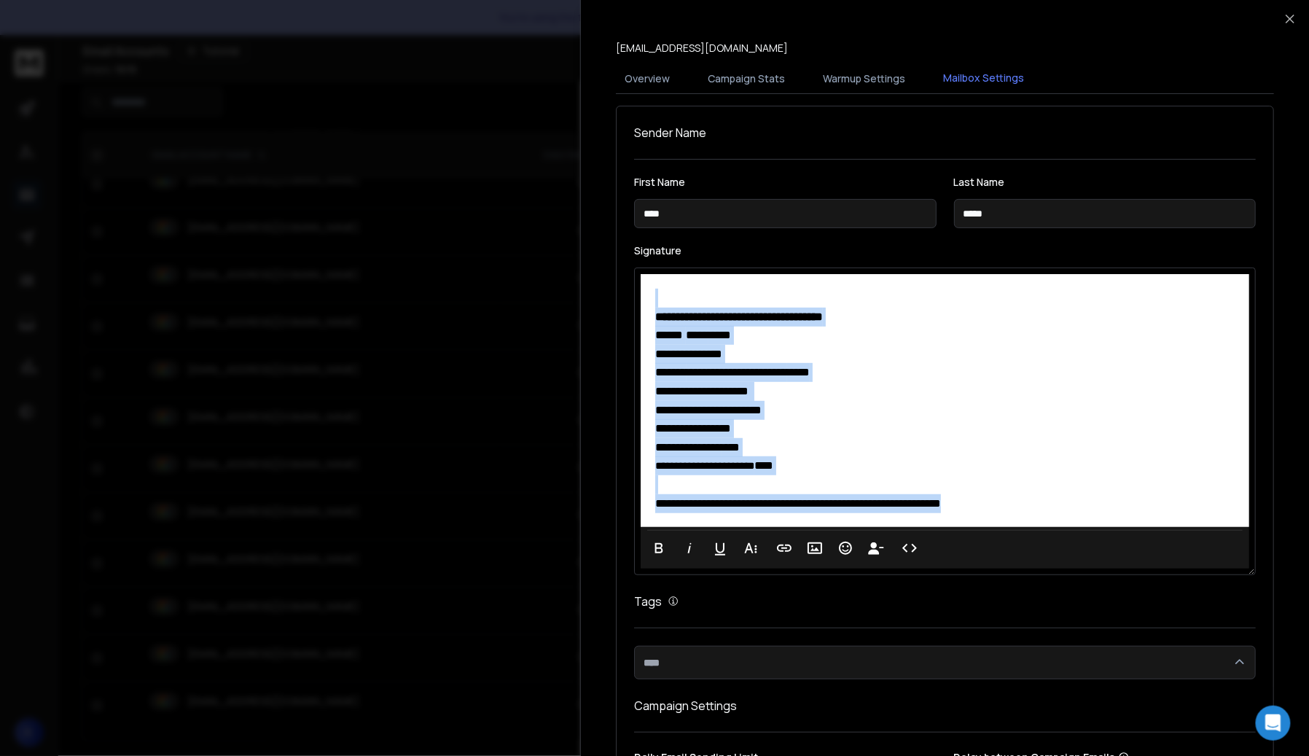
drag, startPoint x: 1007, startPoint y: 509, endPoint x: 585, endPoint y: 254, distance: 493.4
click at [585, 254] on div "**********" at bounding box center [944, 378] width 729 height 756
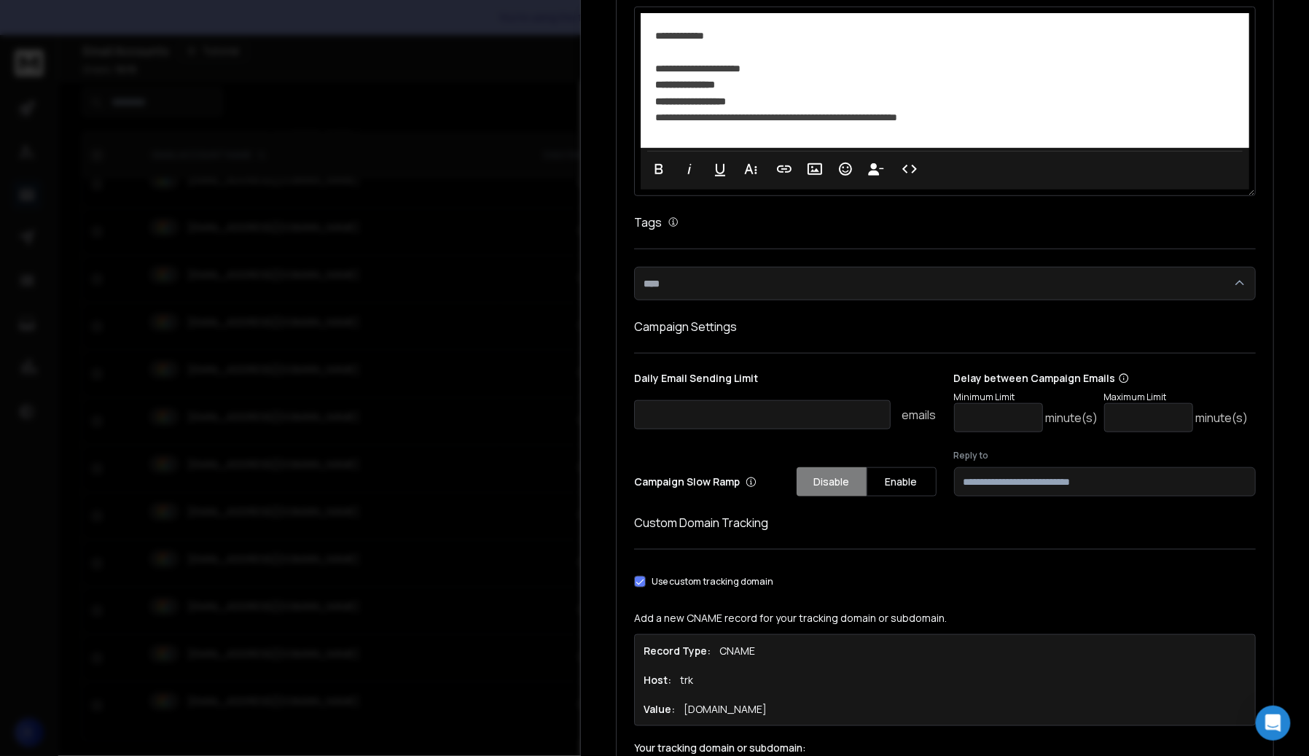
scroll to position [442, 0]
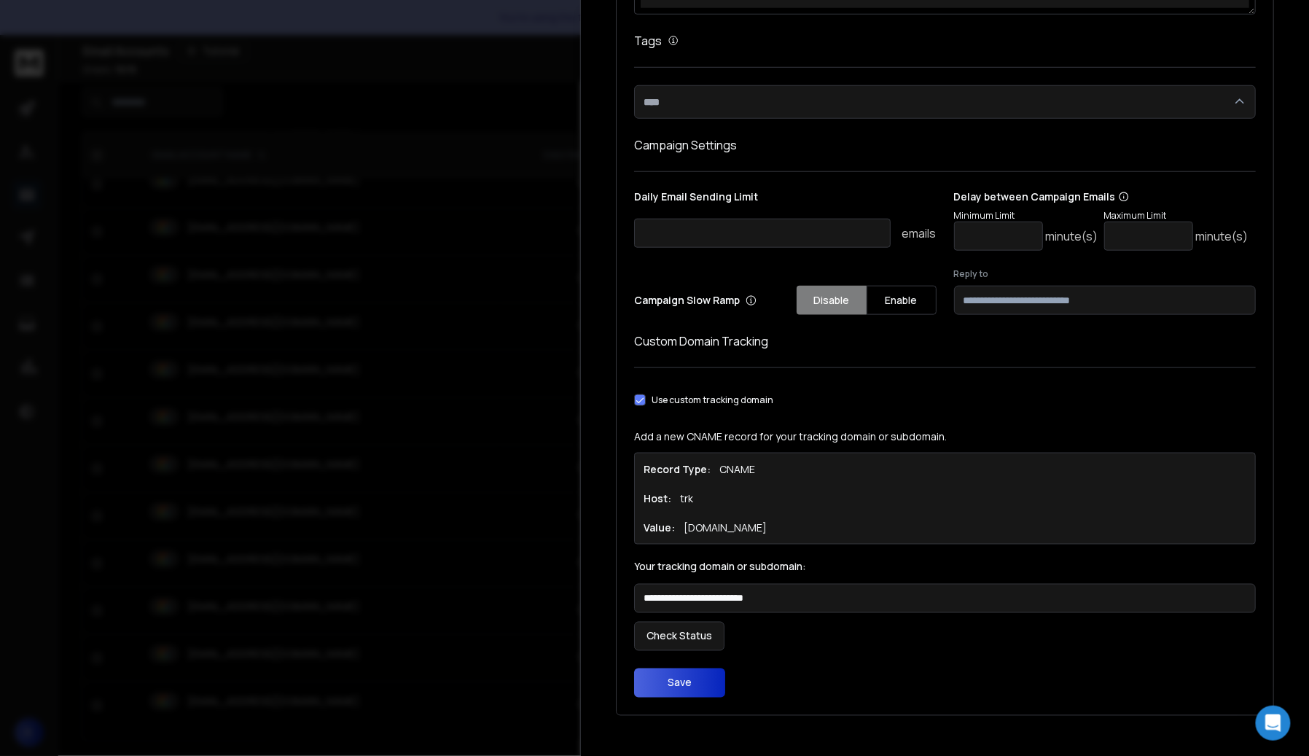
click at [676, 690] on button "Save" at bounding box center [679, 682] width 91 height 29
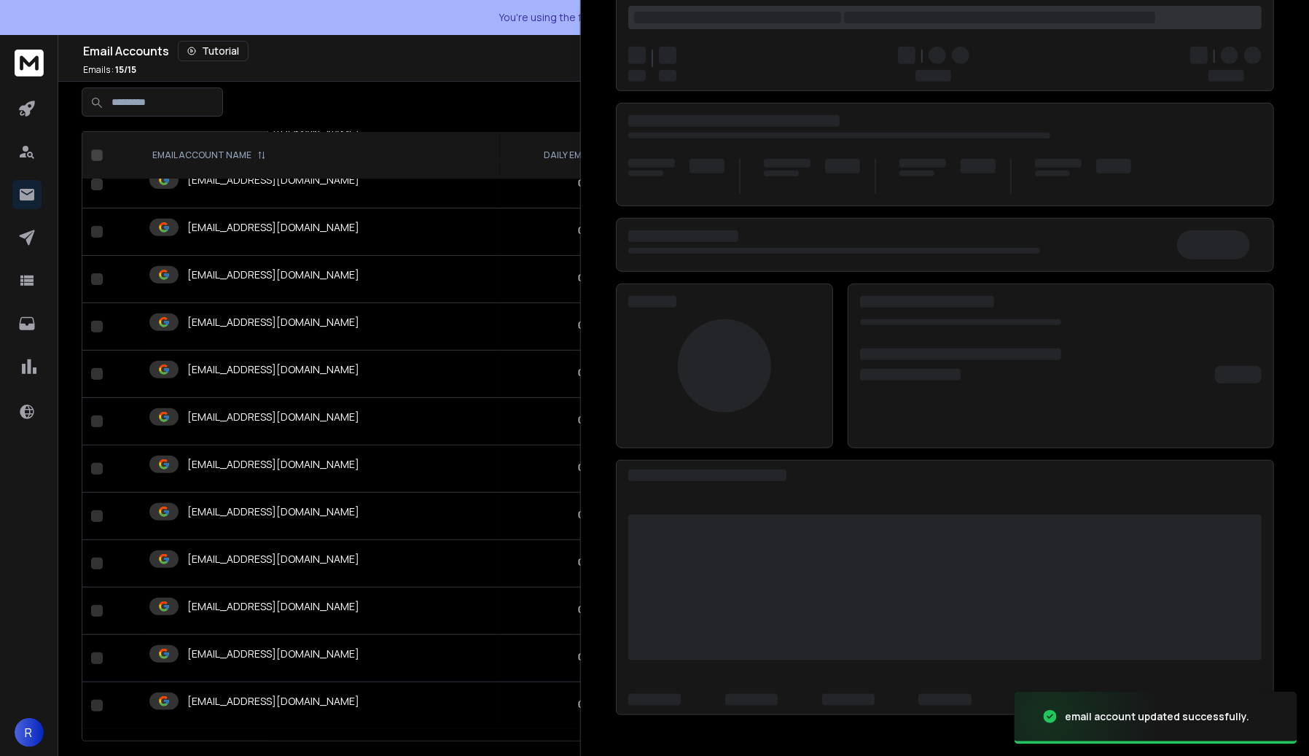
scroll to position [0, 0]
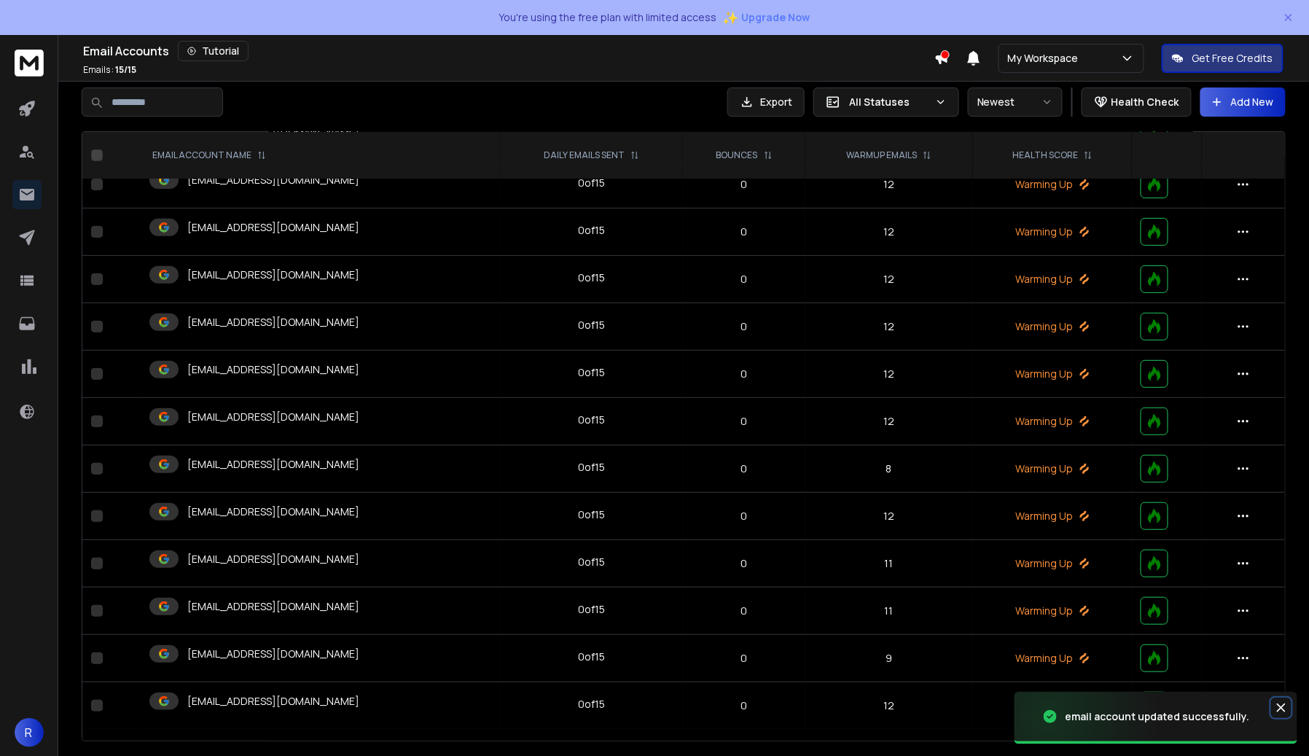
click at [1281, 707] on icon "Notifications (F8)" at bounding box center [1281, 707] width 7 height 7
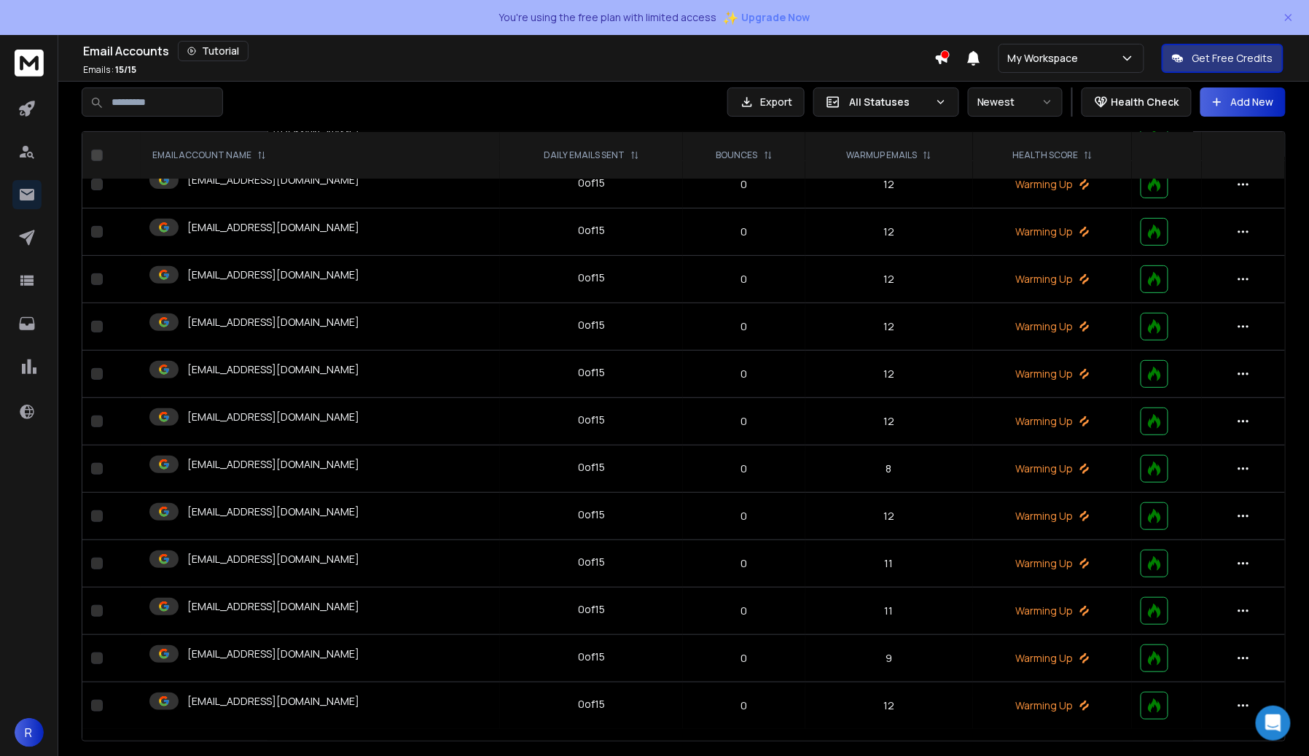
click at [1243, 705] on icon at bounding box center [1243, 705] width 13 height 13
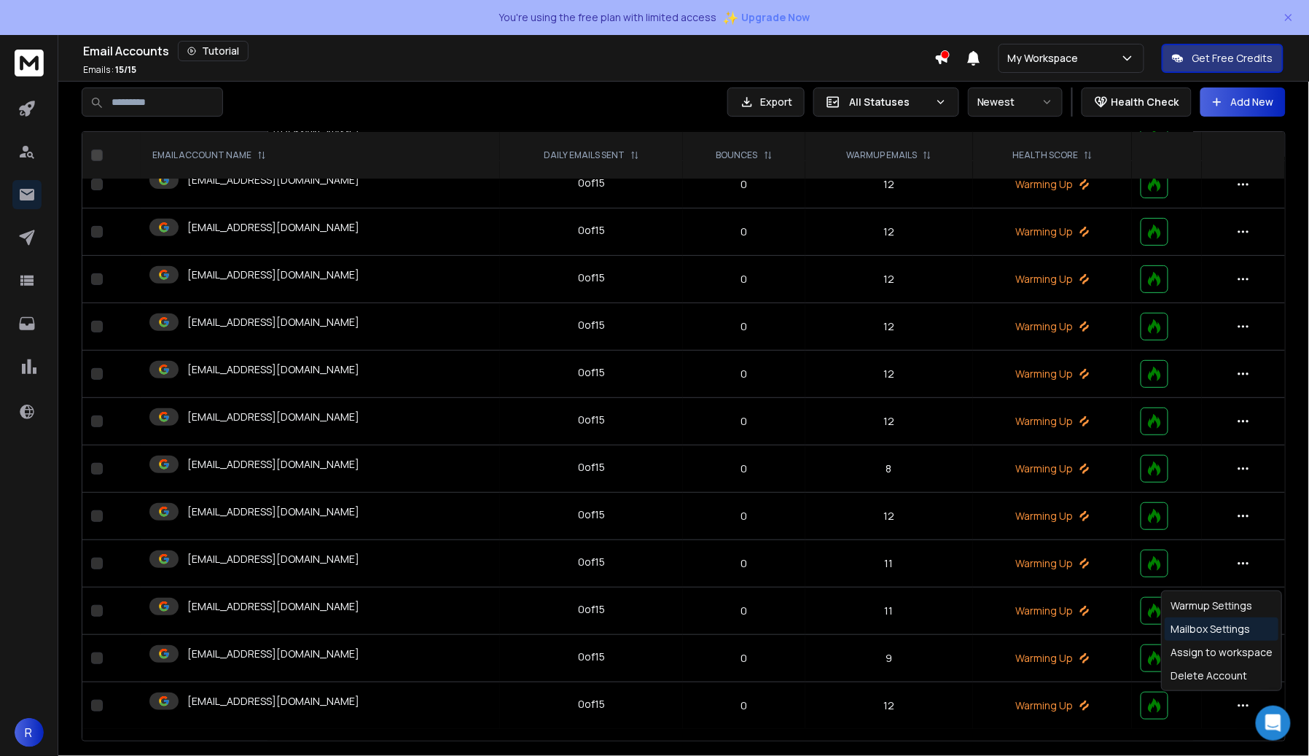
click at [1221, 626] on div "Mailbox Settings" at bounding box center [1222, 628] width 114 height 23
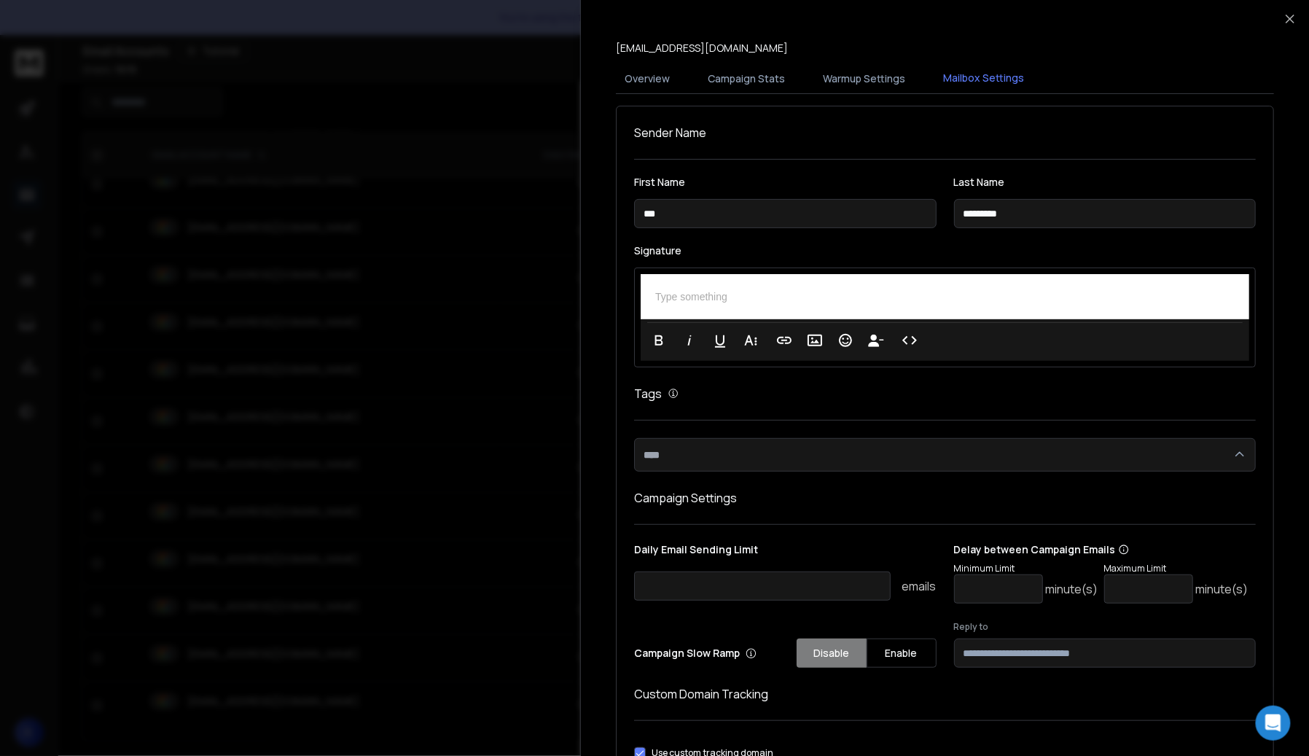
click at [694, 294] on div at bounding box center [945, 297] width 580 height 16
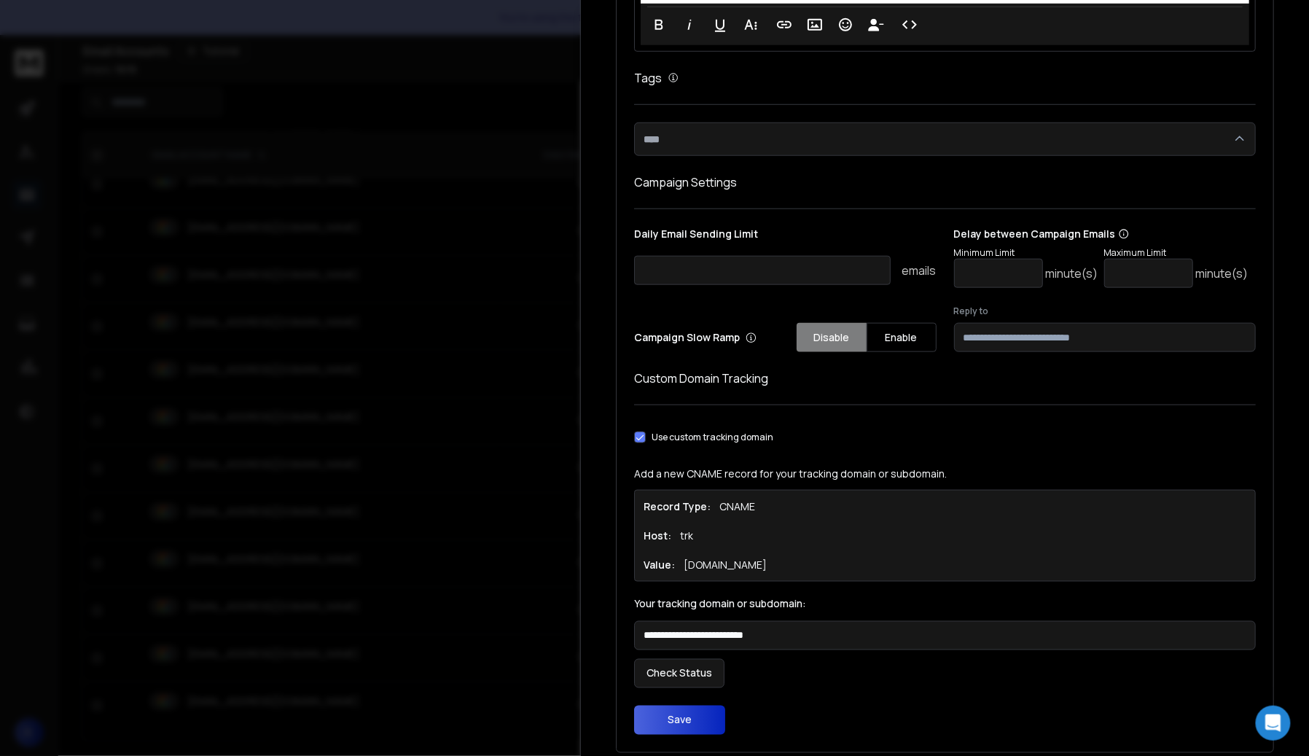
scroll to position [434, 0]
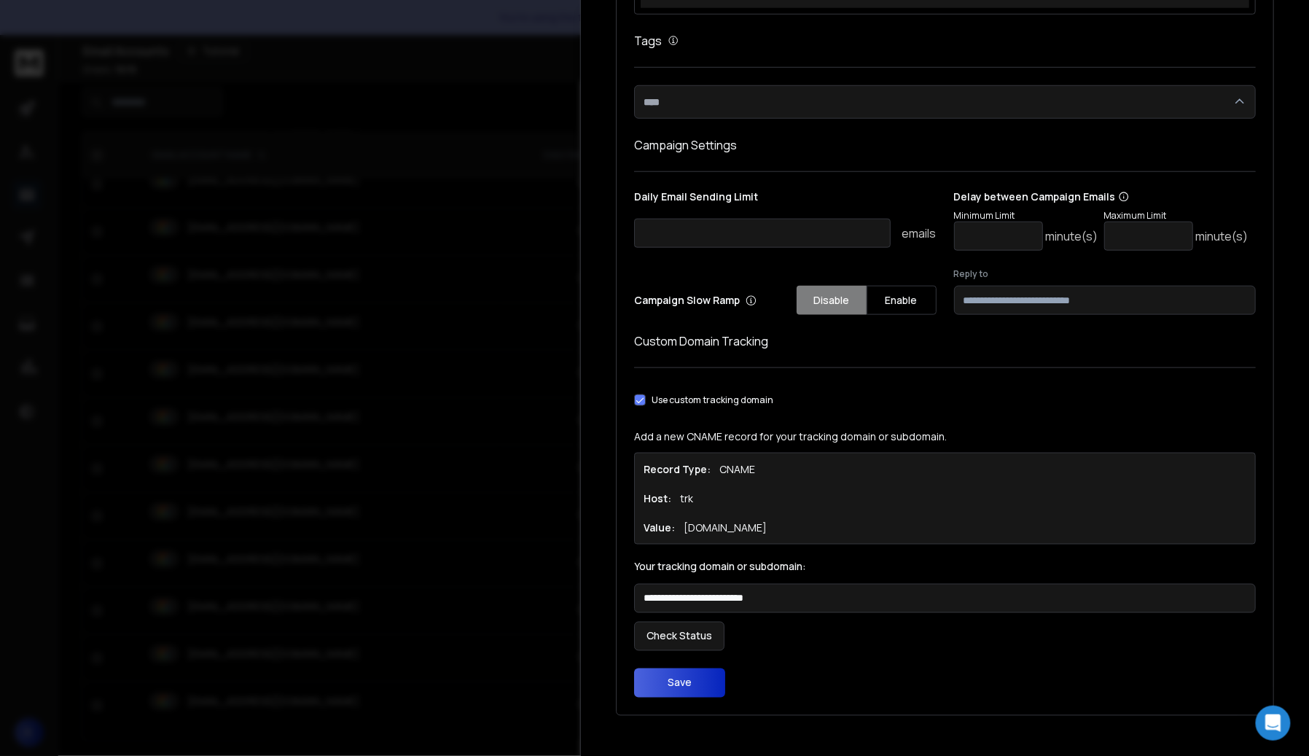
click at [690, 676] on button "Save" at bounding box center [679, 682] width 91 height 29
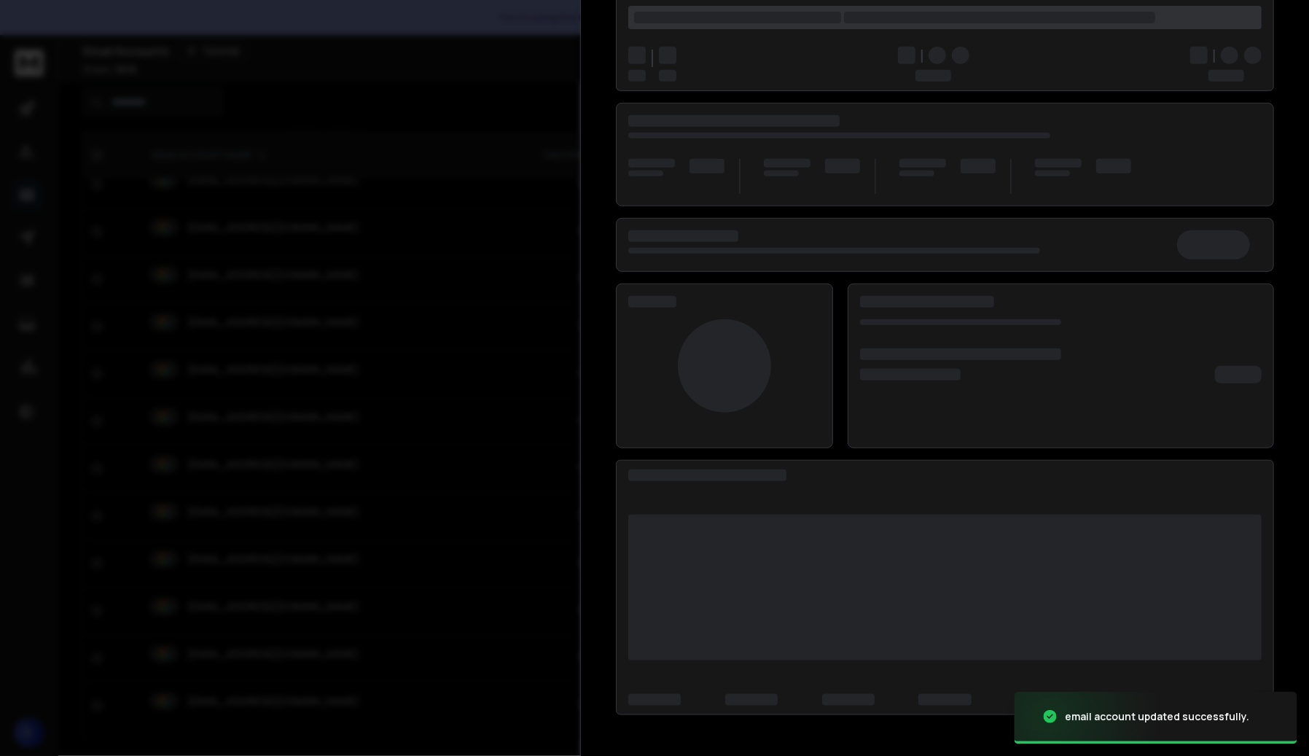
scroll to position [206, 0]
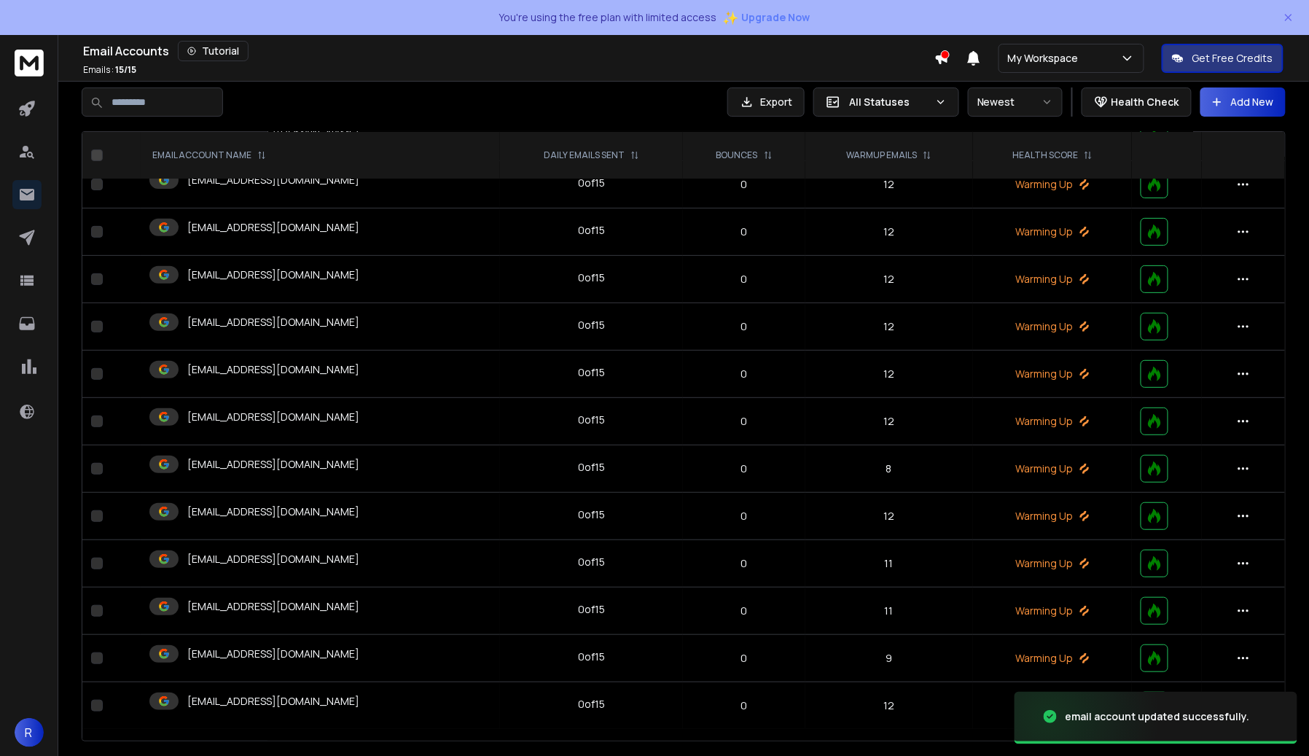
click at [1243, 655] on icon at bounding box center [1243, 658] width 13 height 13
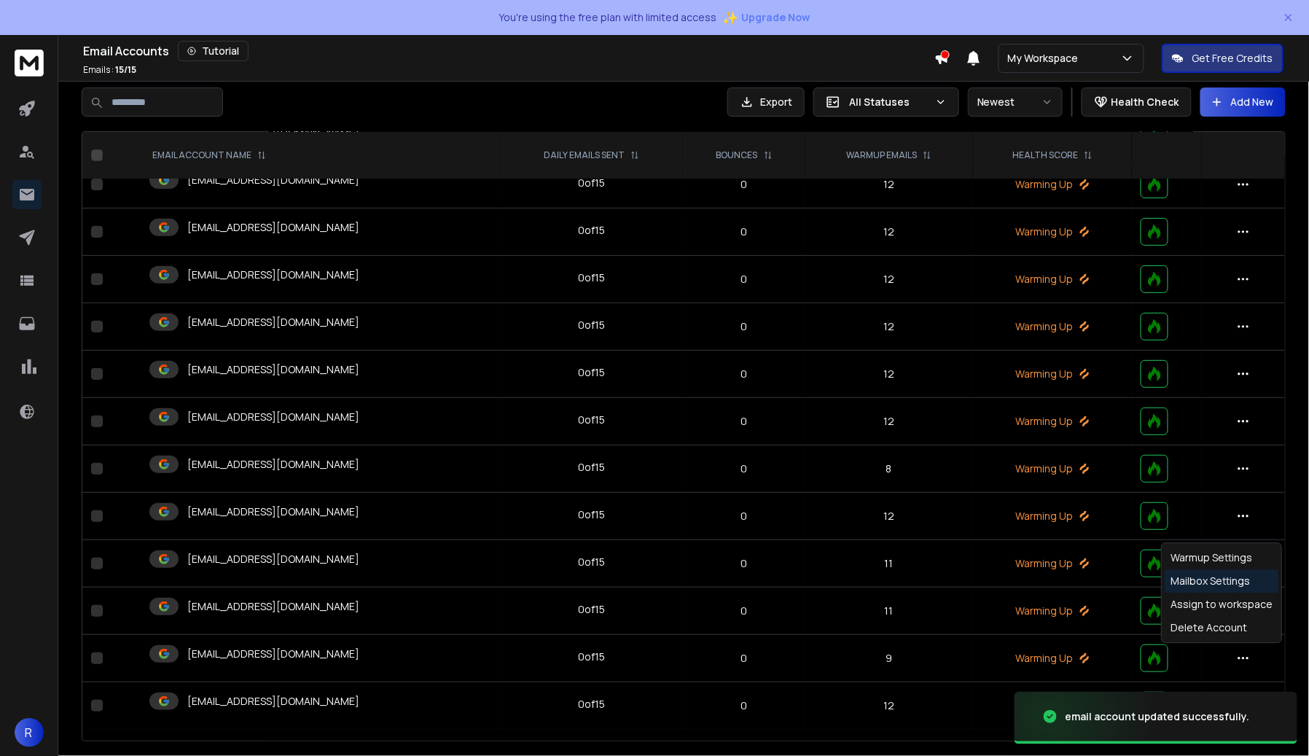
click at [1220, 577] on div "Mailbox Settings" at bounding box center [1222, 580] width 114 height 23
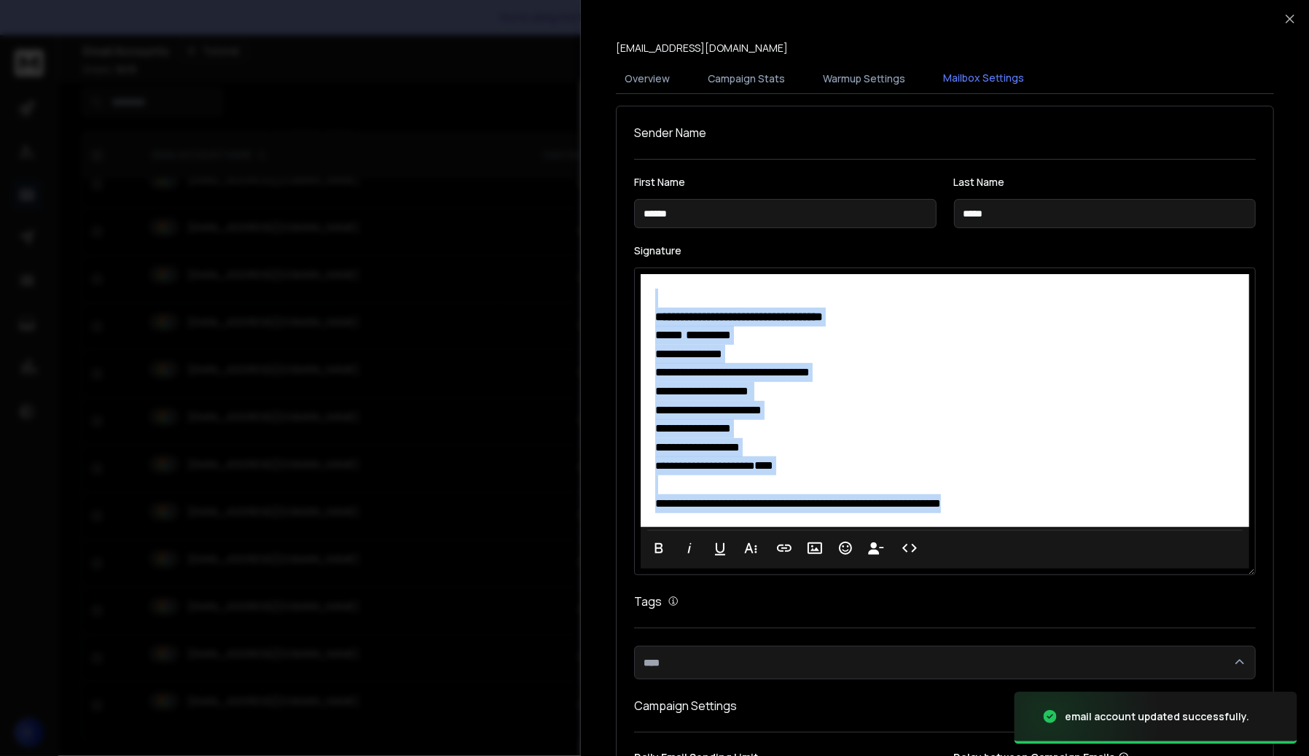
drag, startPoint x: 1013, startPoint y: 507, endPoint x: 610, endPoint y: 278, distance: 462.9
click at [610, 278] on div "**********" at bounding box center [944, 658] width 693 height 1282
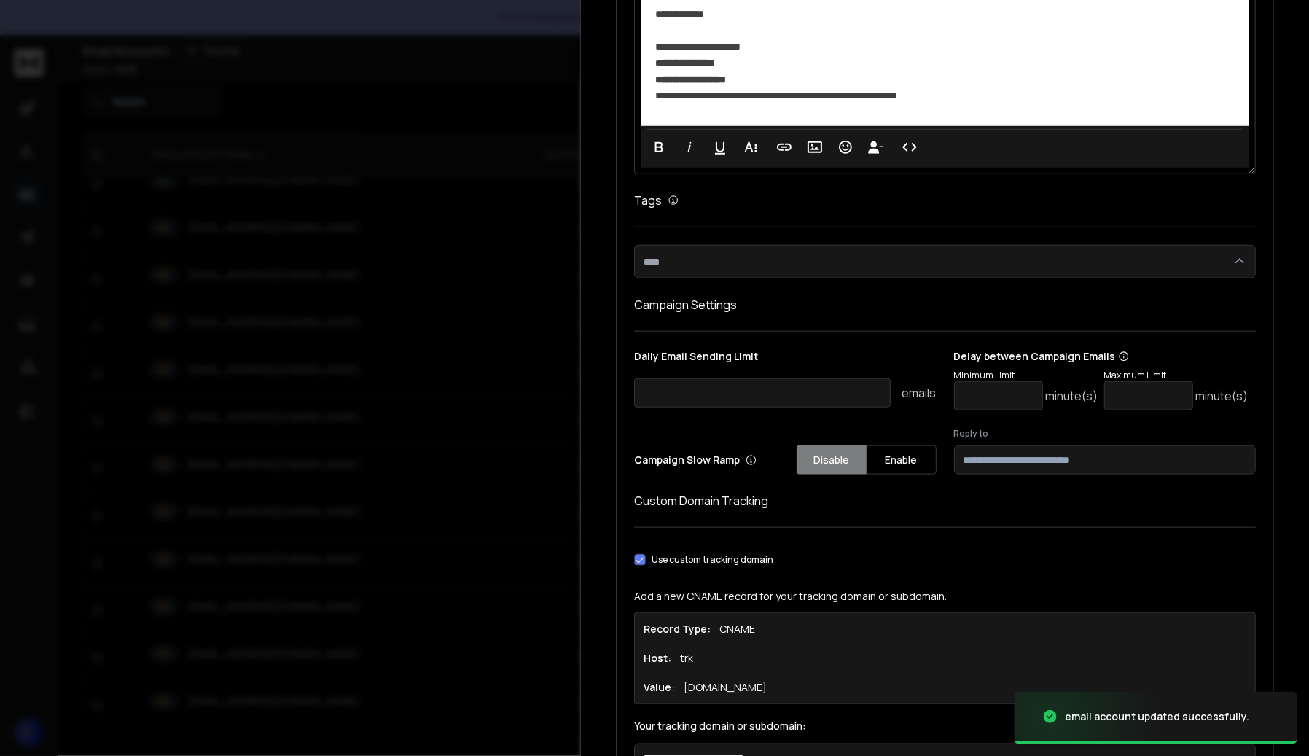
scroll to position [442, 0]
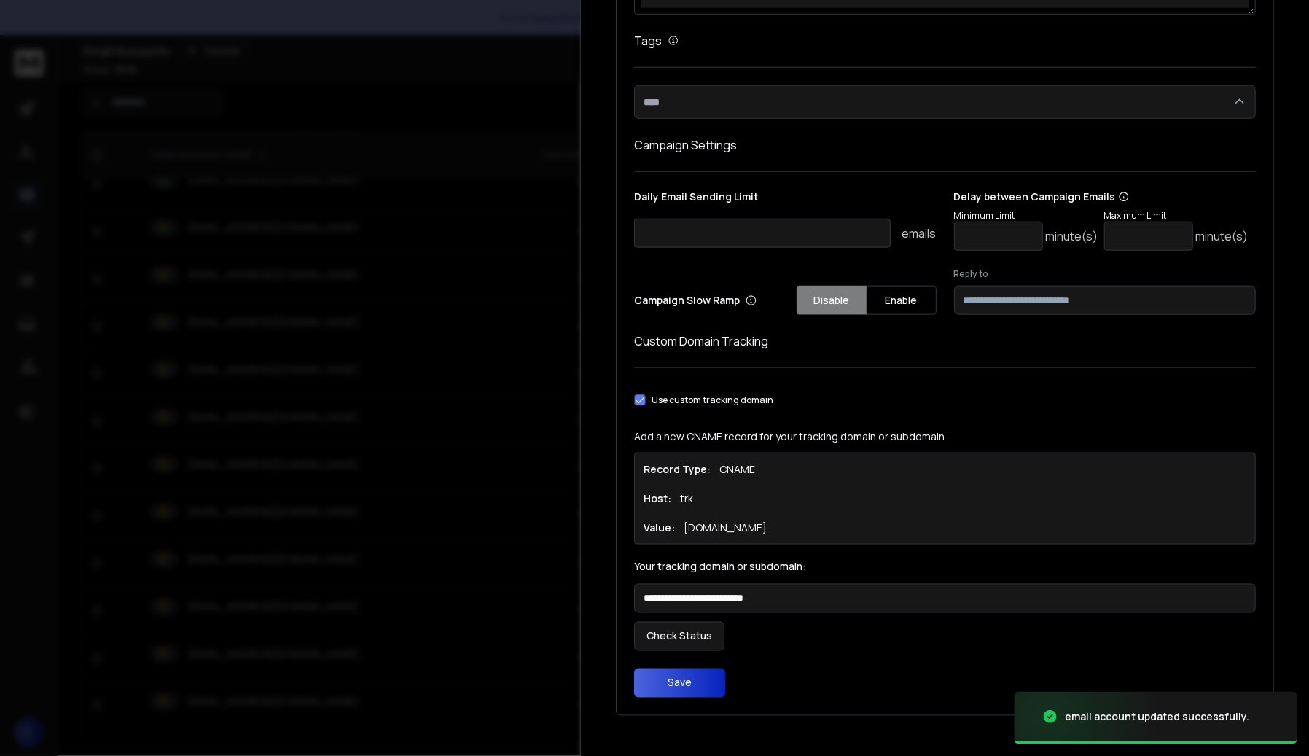
click at [688, 687] on button "Save" at bounding box center [679, 682] width 91 height 29
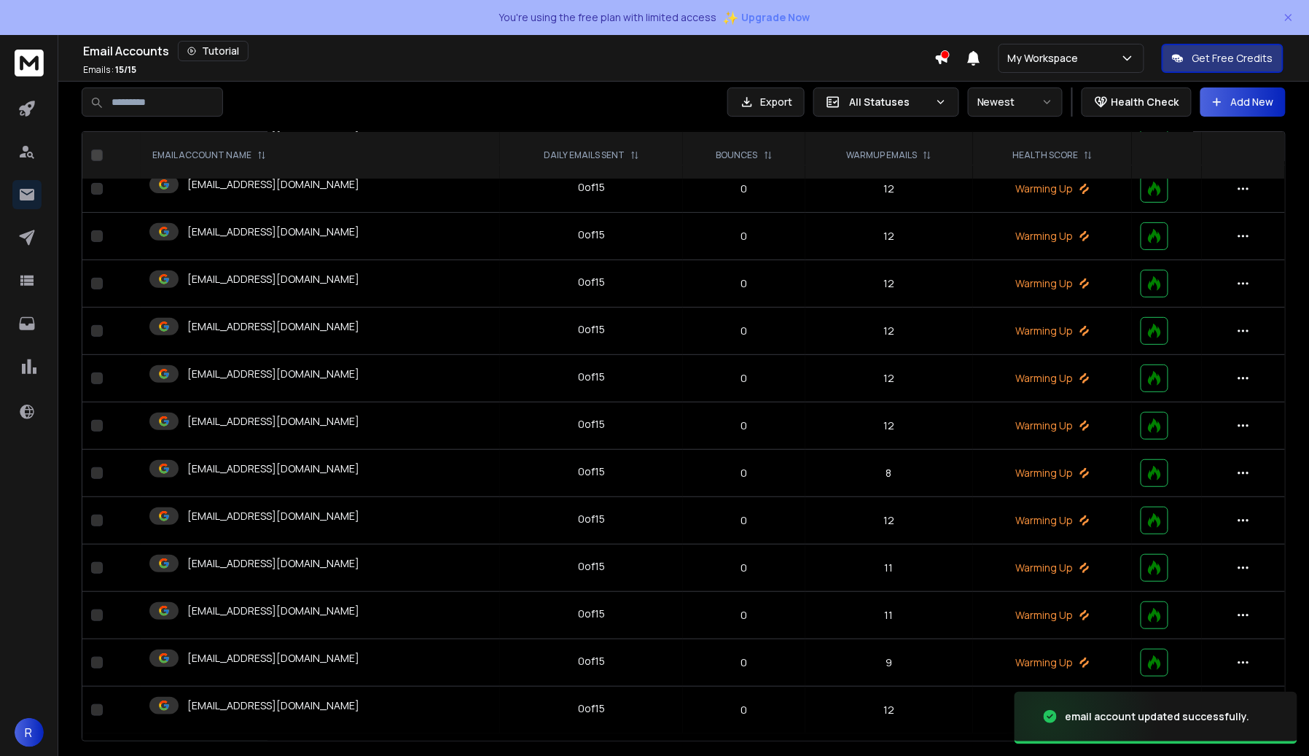
scroll to position [160, 0]
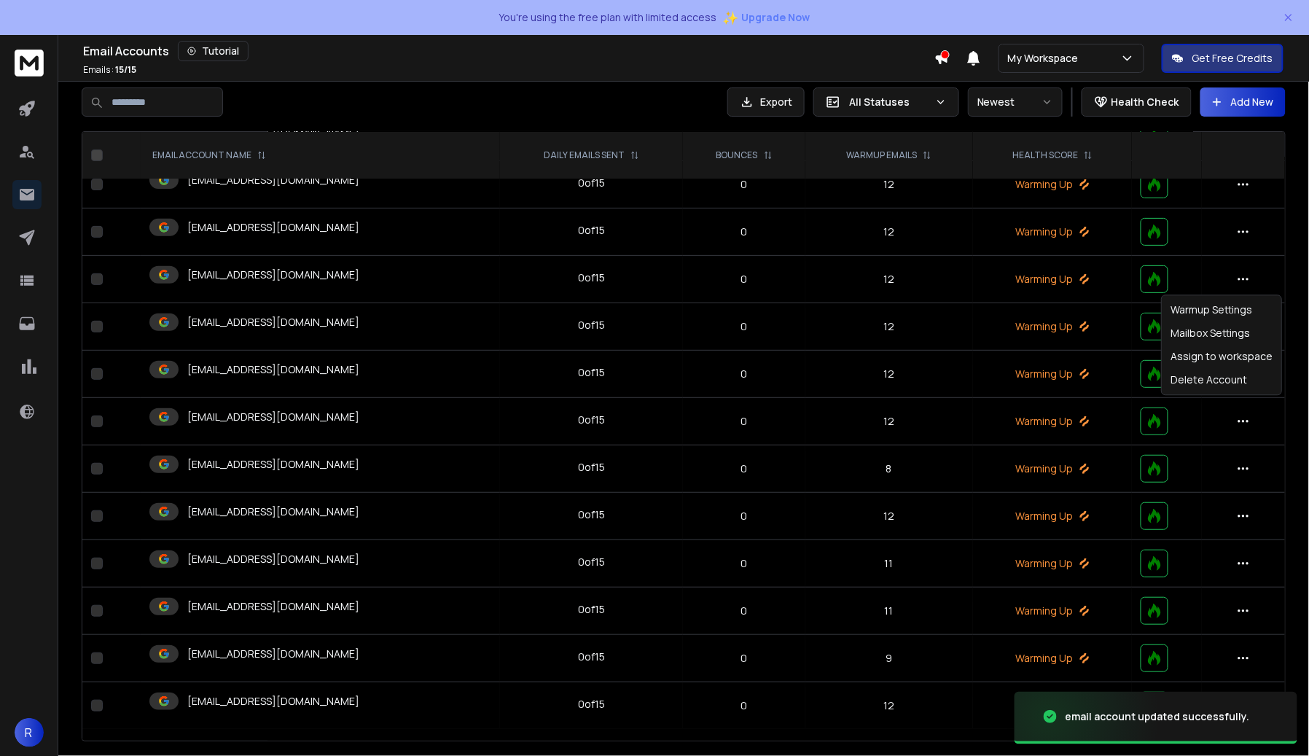
click at [1243, 278] on icon at bounding box center [1244, 279] width 11 height 2
click at [1209, 336] on div "Mailbox Settings" at bounding box center [1222, 332] width 114 height 23
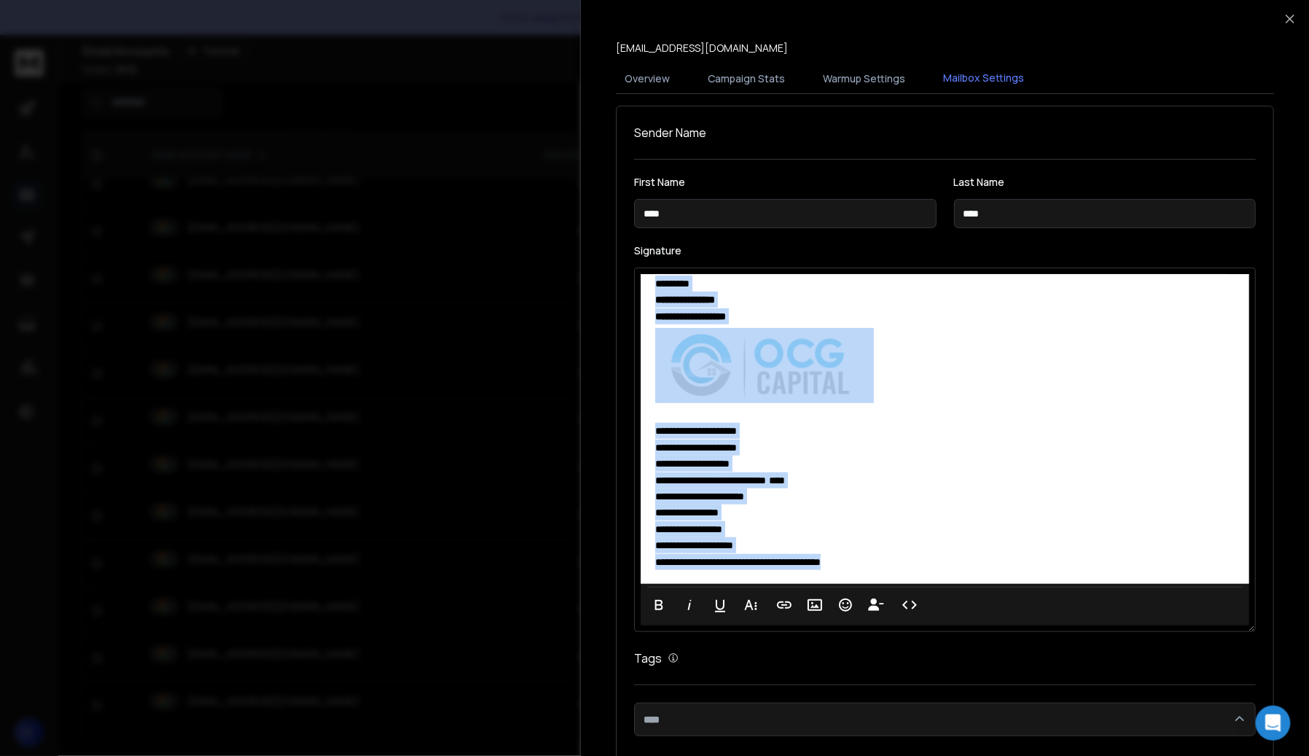
scroll to position [0, 0]
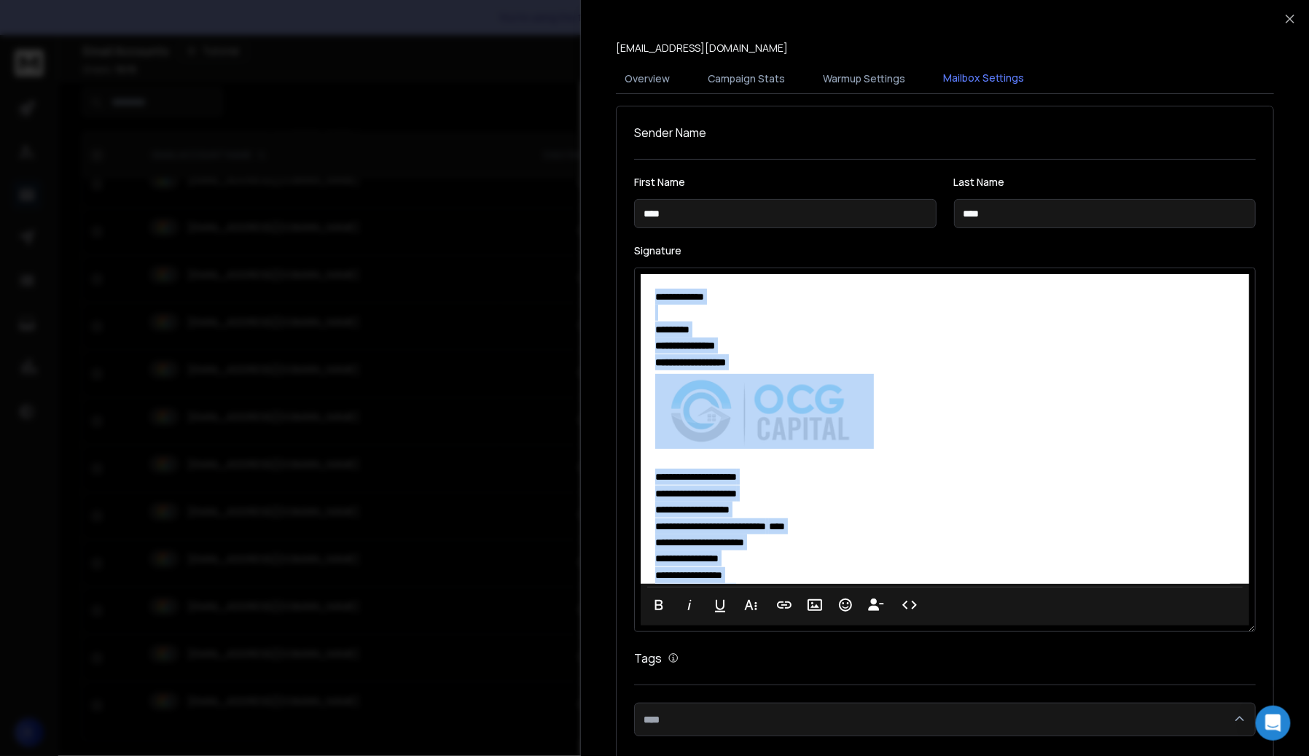
drag, startPoint x: 888, startPoint y: 565, endPoint x: 593, endPoint y: 281, distance: 409.4
click at [593, 281] on div "**********" at bounding box center [944, 378] width 729 height 756
click at [550, 309] on div at bounding box center [654, 378] width 1309 height 756
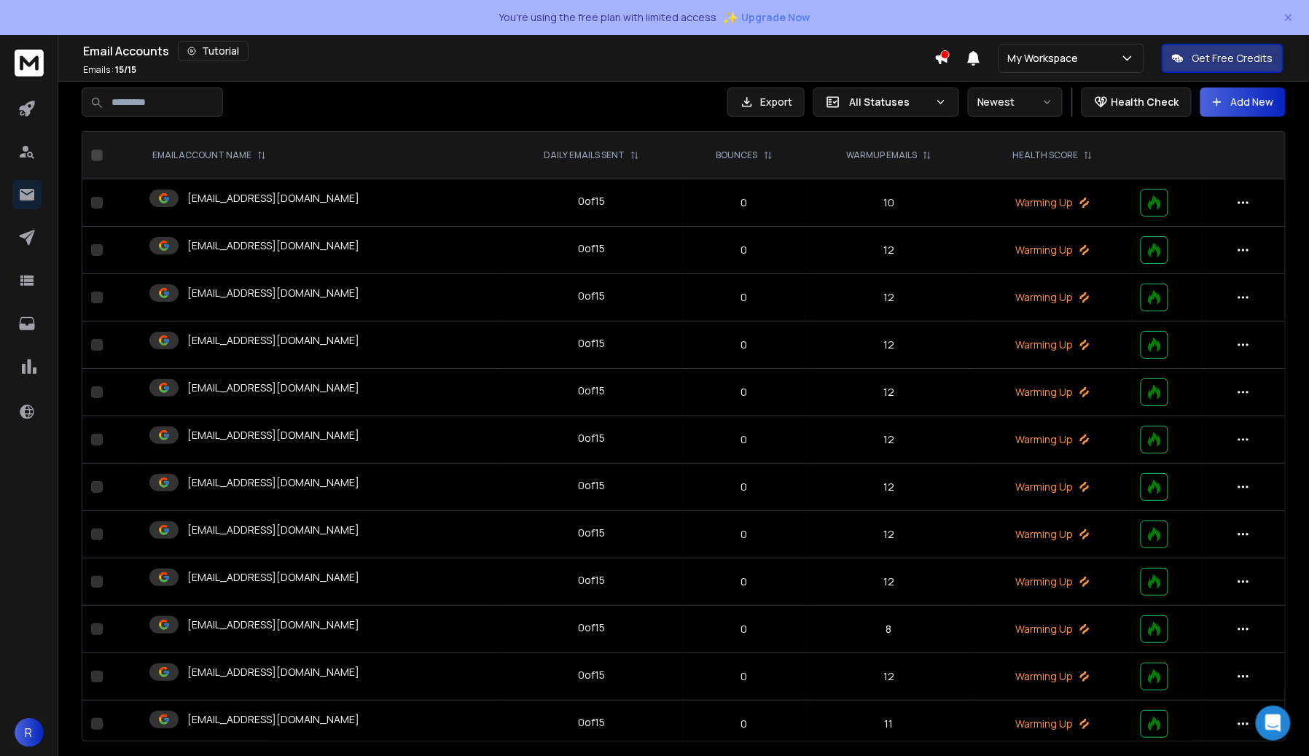
click at [1239, 340] on icon at bounding box center [1243, 344] width 13 height 13
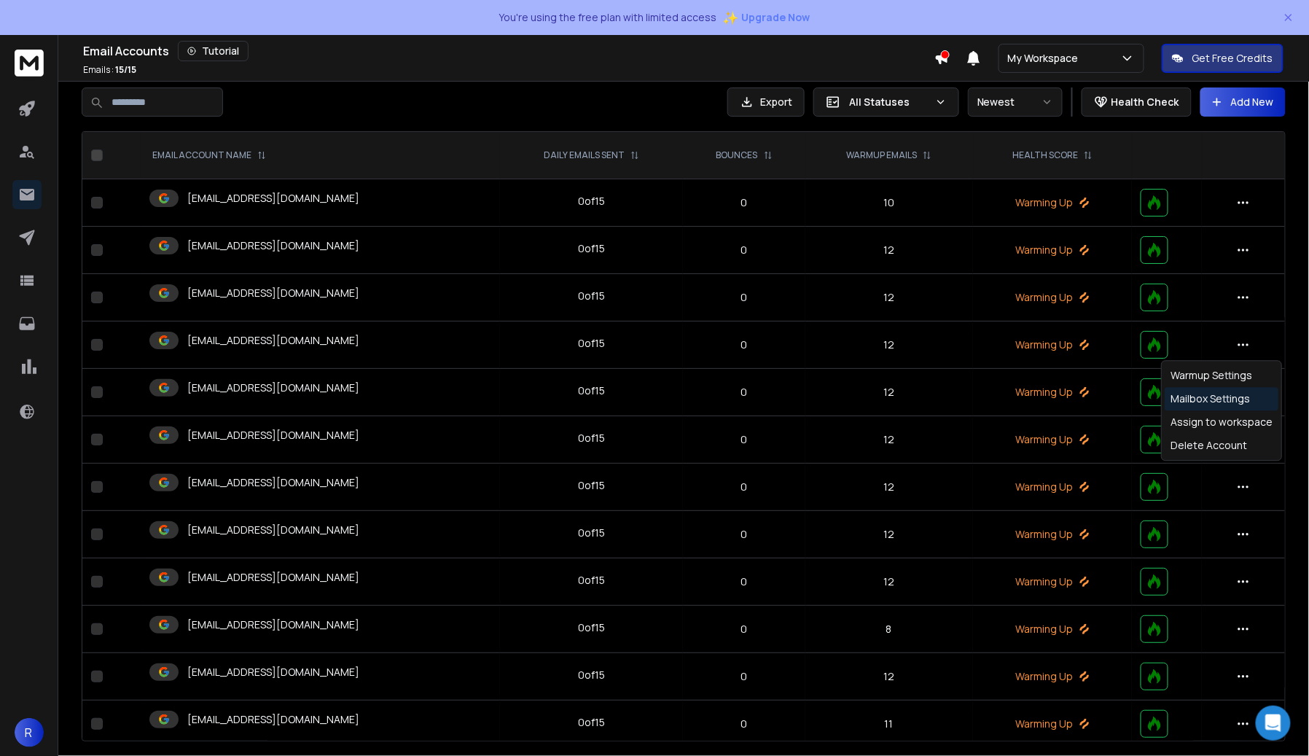
click at [1198, 395] on div "Mailbox Settings" at bounding box center [1222, 398] width 114 height 23
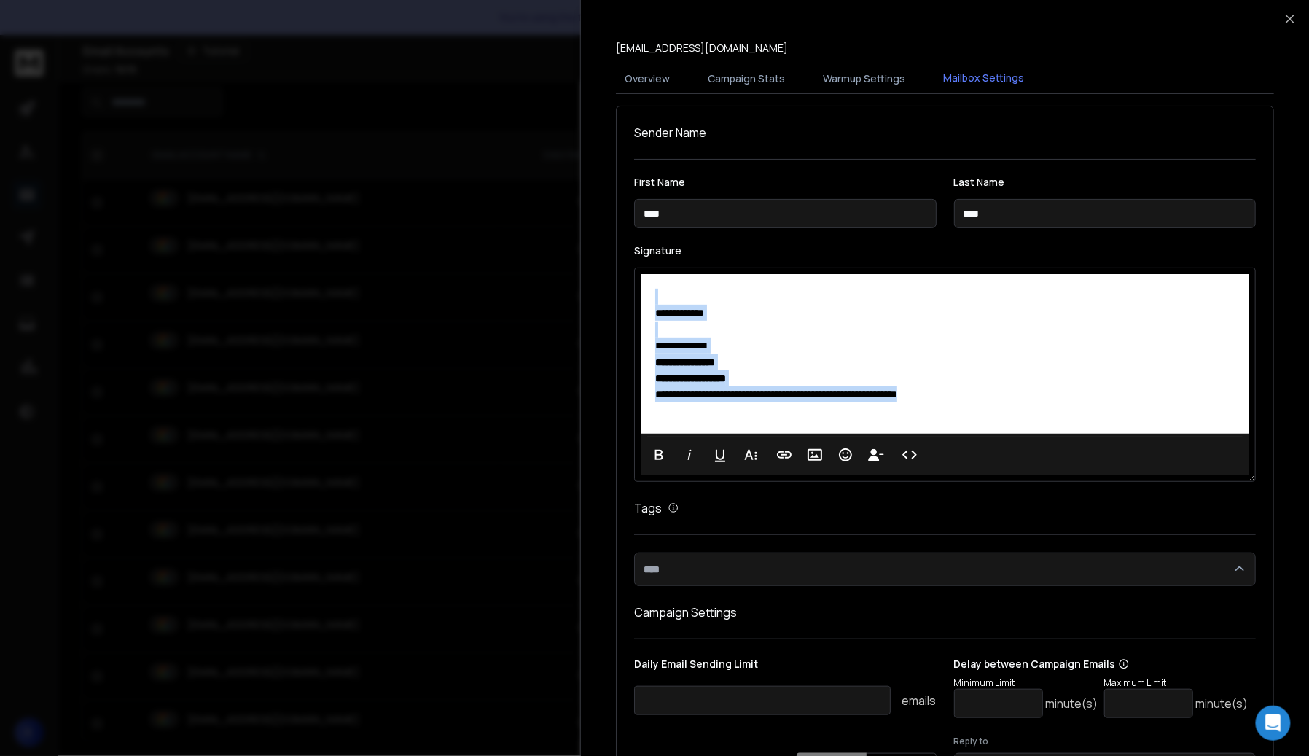
drag, startPoint x: 991, startPoint y: 400, endPoint x: 584, endPoint y: 276, distance: 425.9
click at [584, 276] on div "**********" at bounding box center [944, 378] width 729 height 756
copy div "**********"
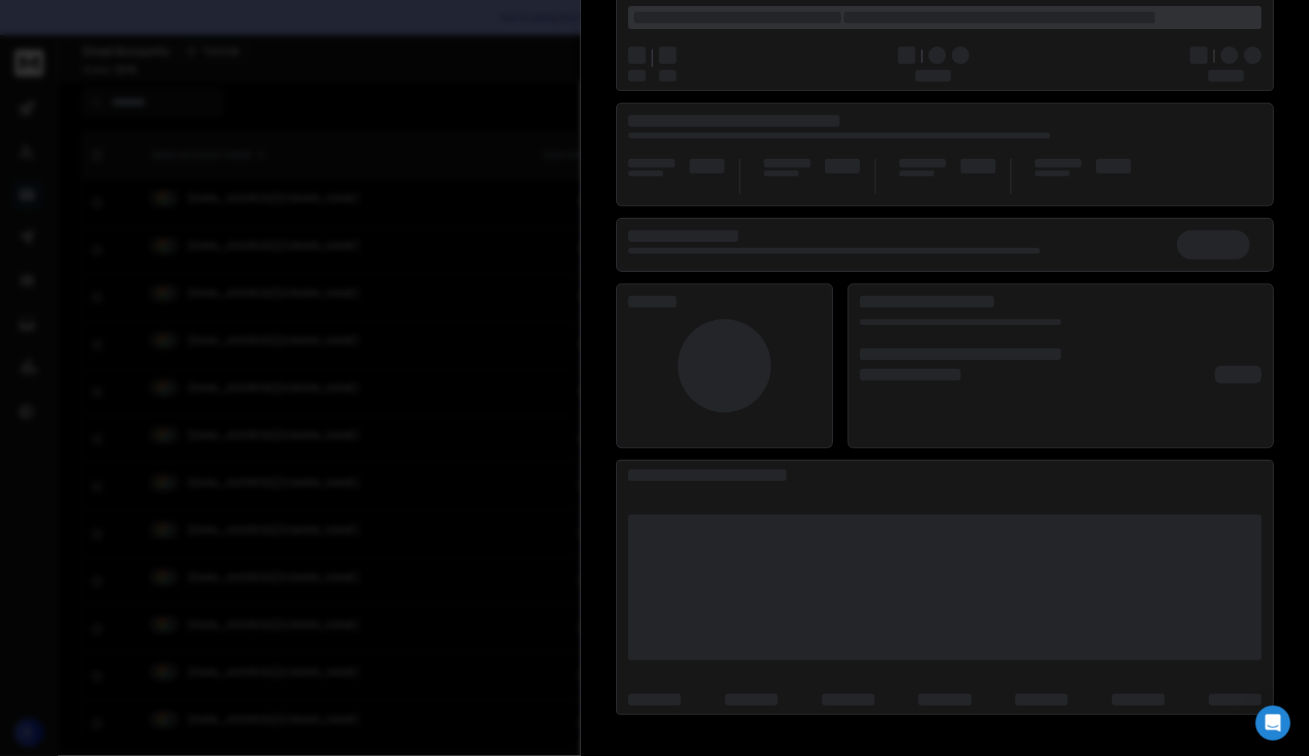
click at [516, 512] on div at bounding box center [654, 378] width 1309 height 756
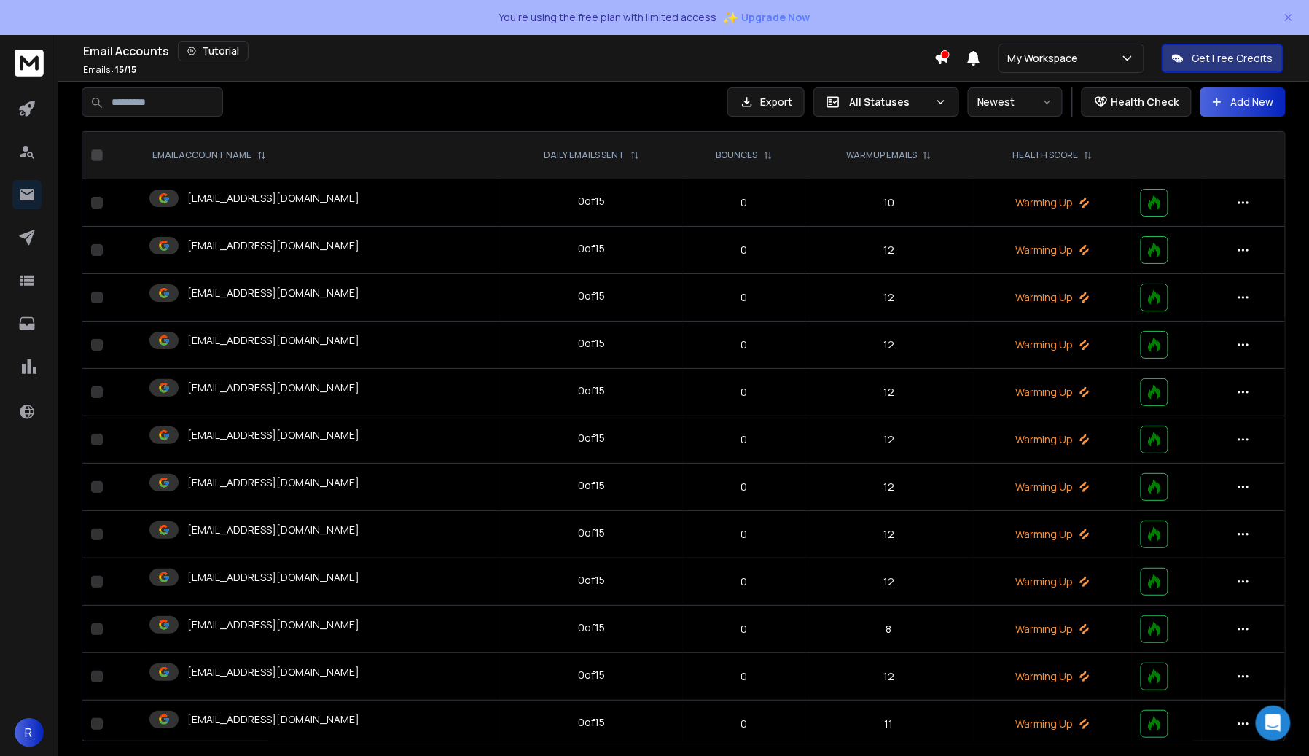
click at [1244, 344] on icon at bounding box center [1243, 344] width 13 height 13
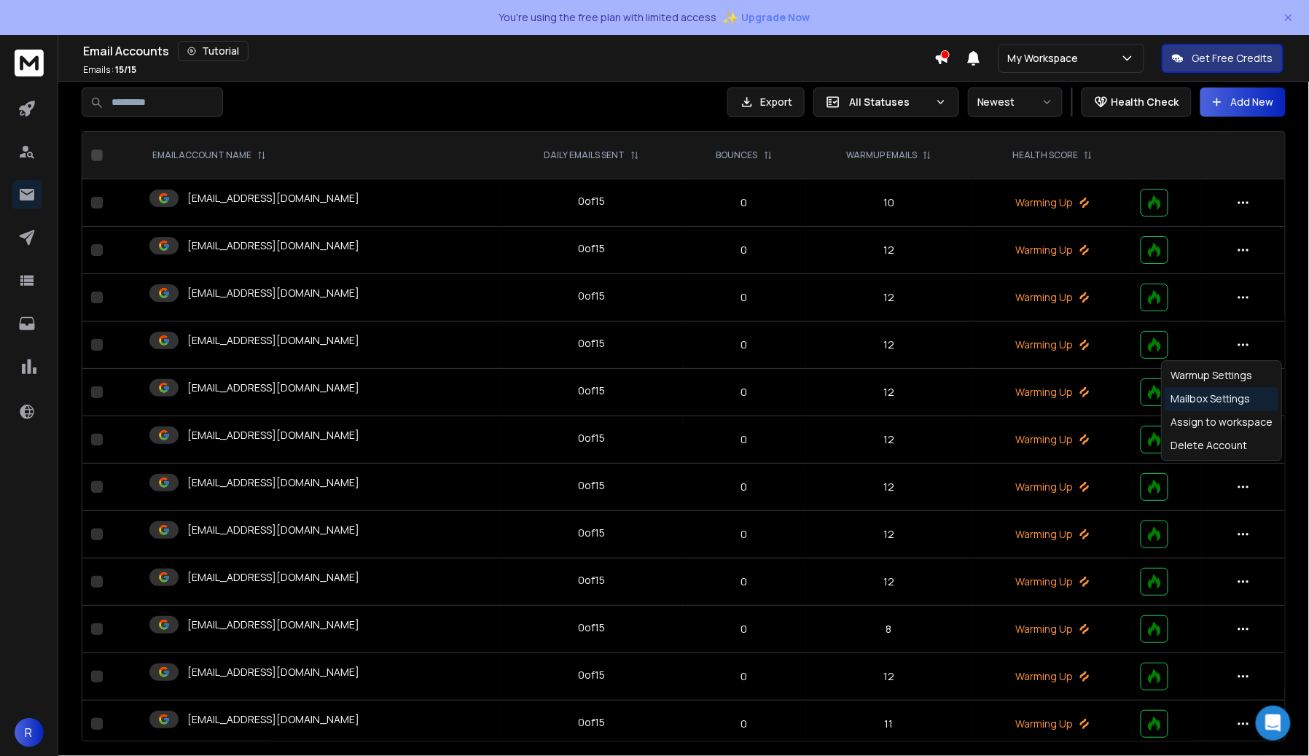
click at [1212, 400] on div "Mailbox Settings" at bounding box center [1222, 398] width 114 height 23
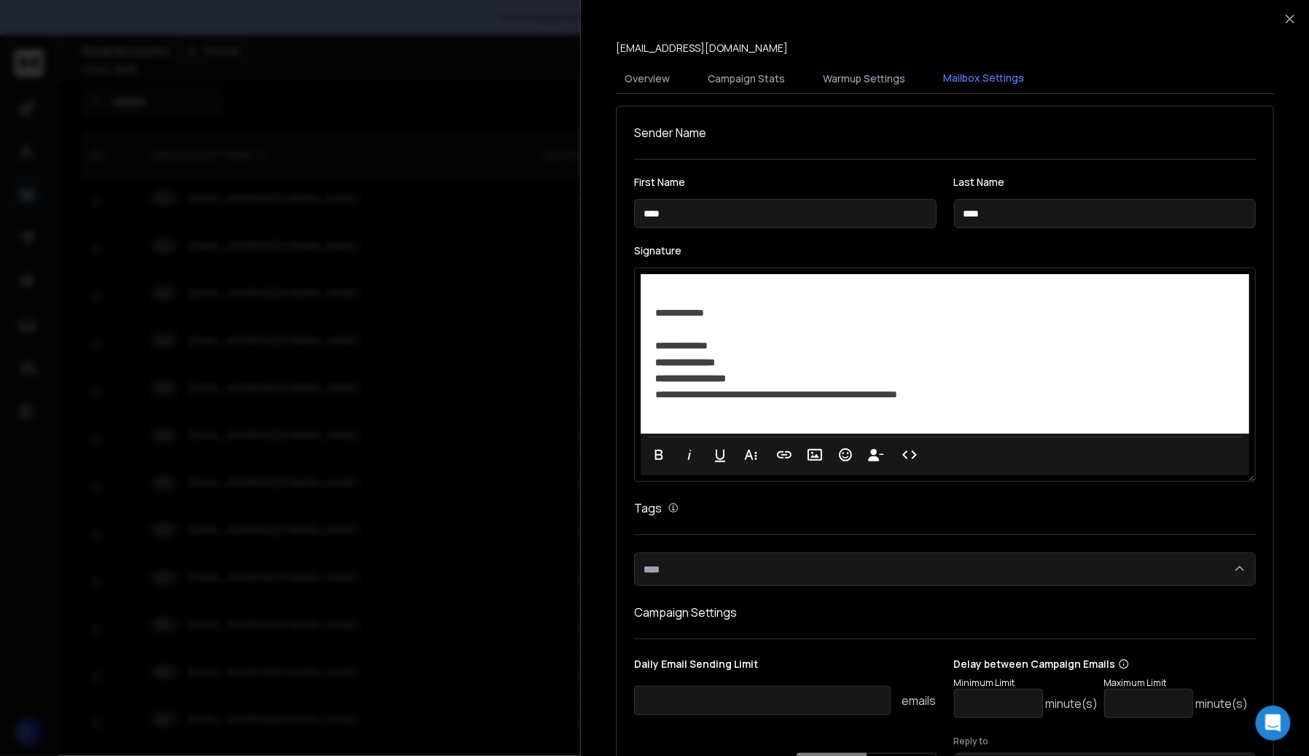
click at [515, 402] on div at bounding box center [654, 378] width 1309 height 756
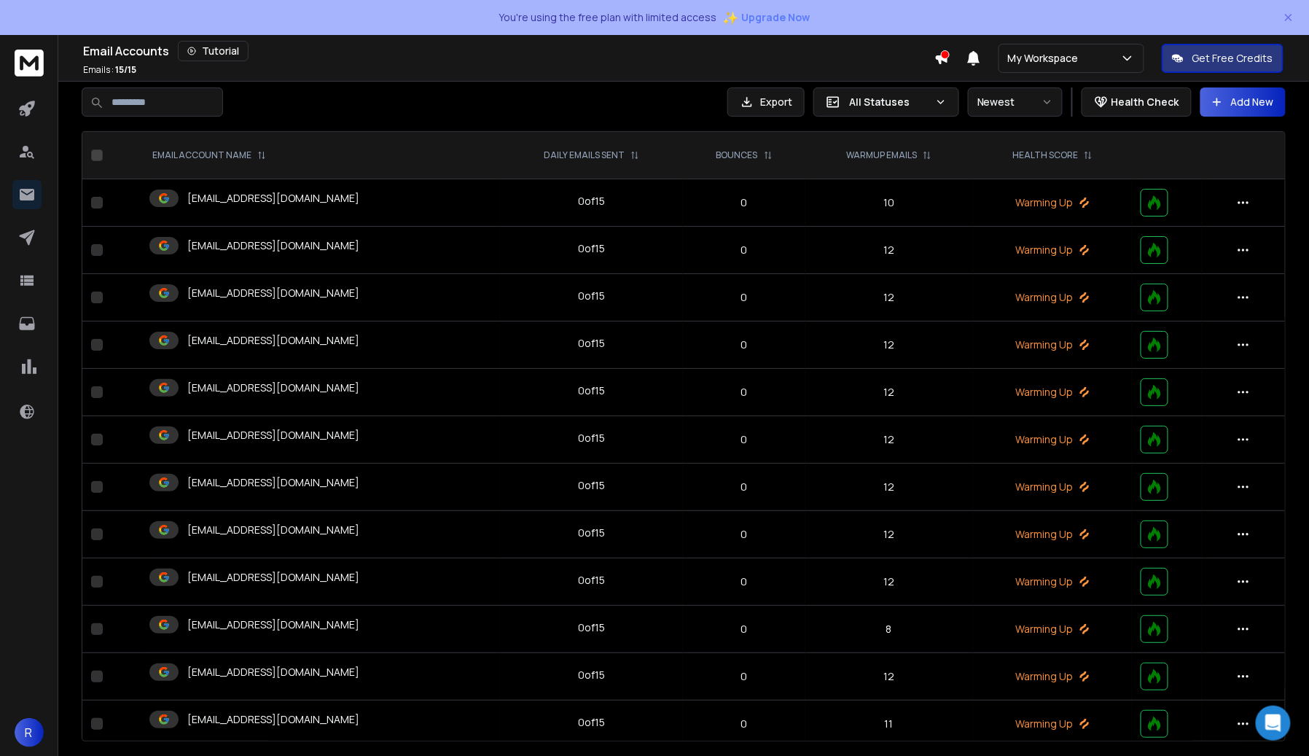
click at [1247, 440] on icon at bounding box center [1244, 439] width 11 height 2
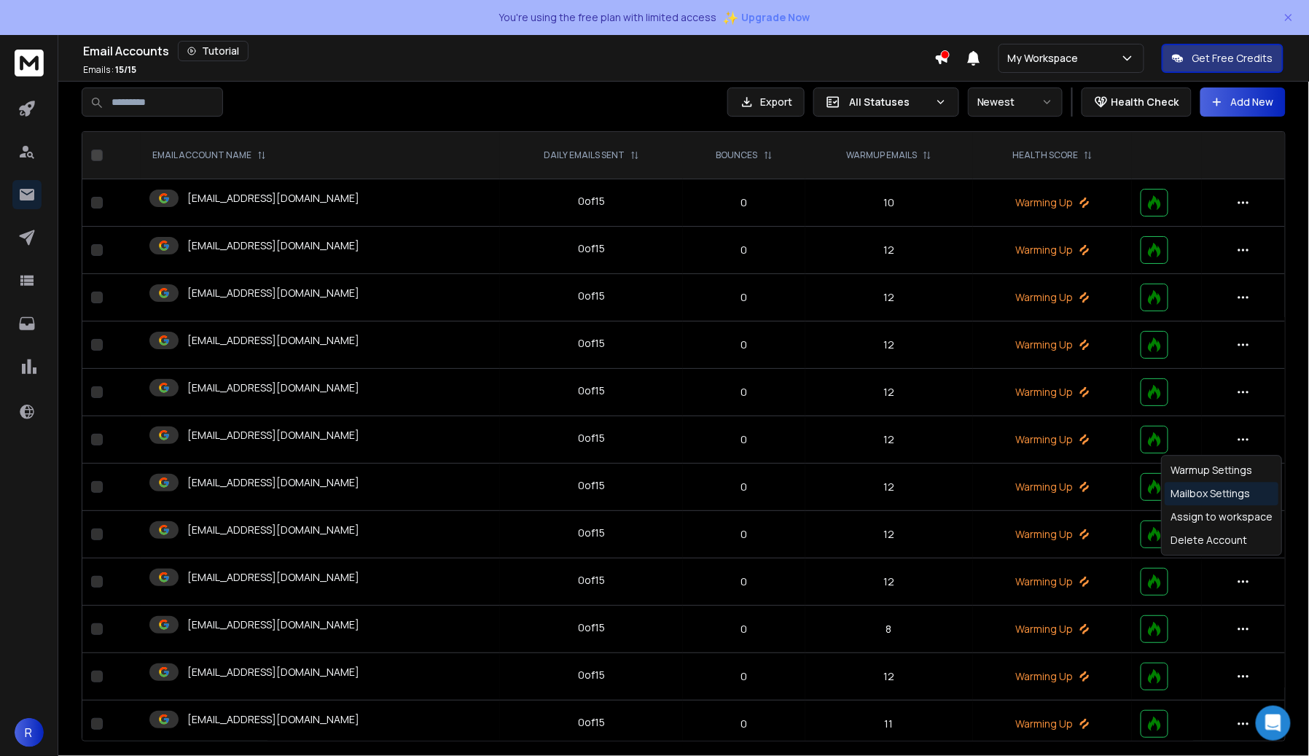
click at [1198, 490] on div "Mailbox Settings" at bounding box center [1222, 493] width 114 height 23
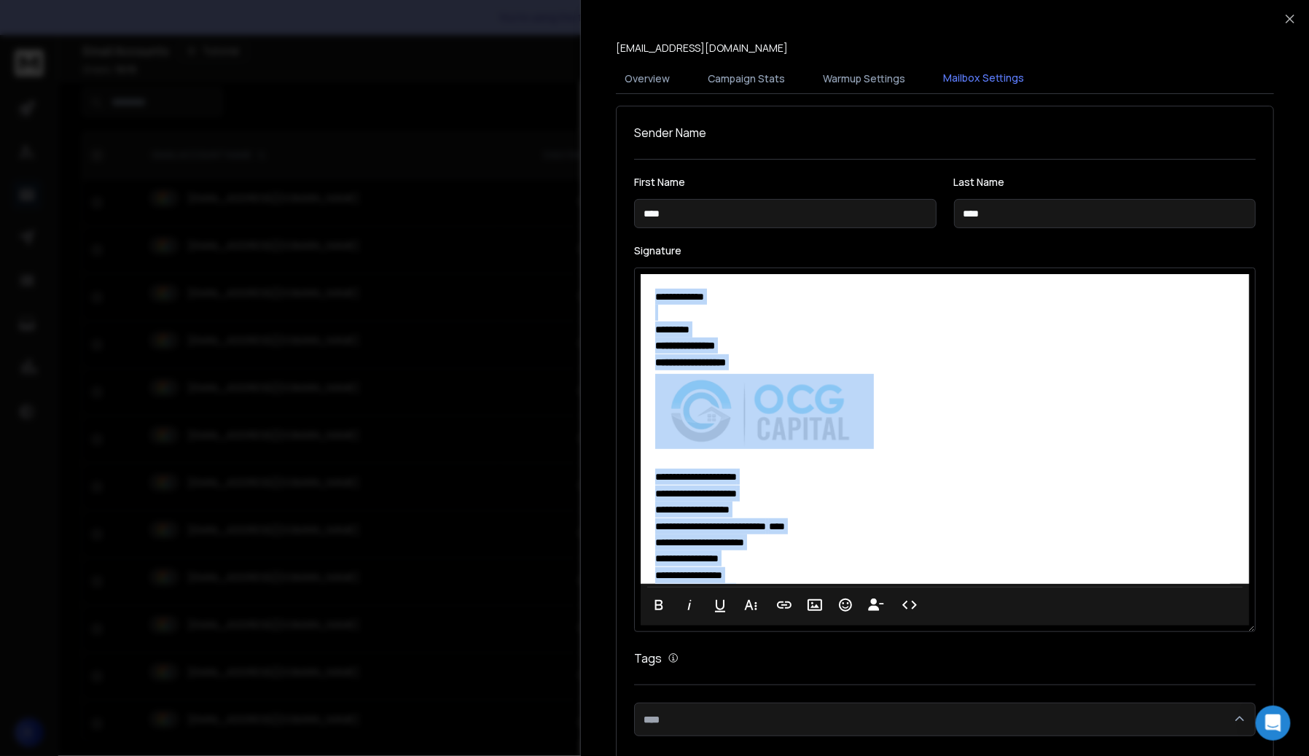
drag, startPoint x: 878, startPoint y: 567, endPoint x: 609, endPoint y: 238, distance: 425.8
click at [609, 238] on div "**********" at bounding box center [944, 686] width 693 height 1339
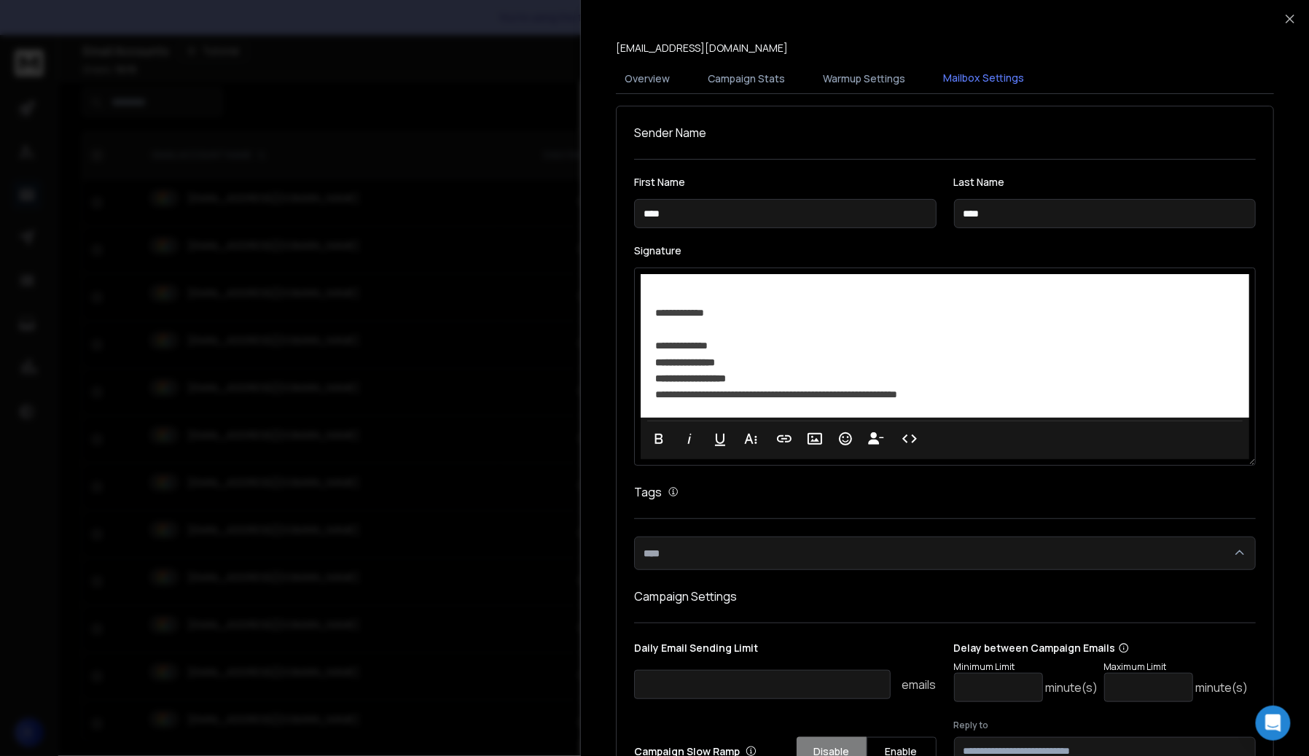
scroll to position [450, 0]
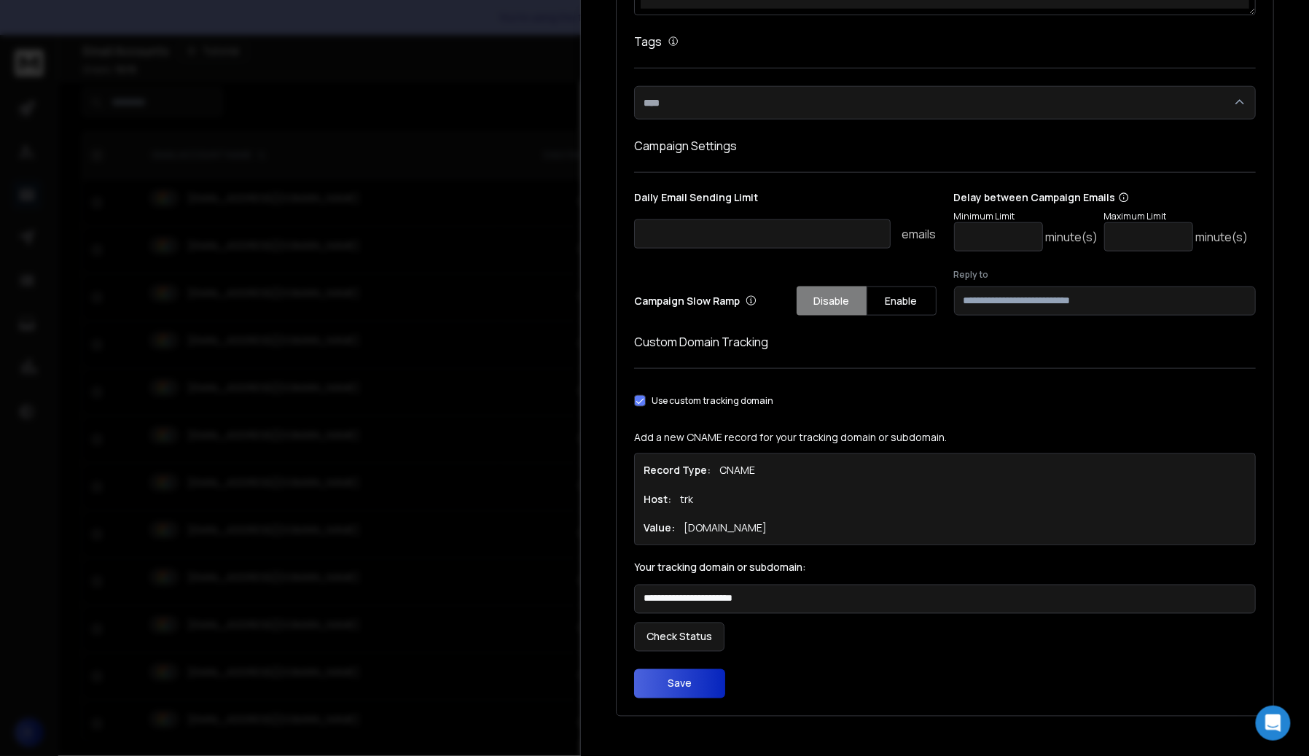
click at [682, 683] on button "Save" at bounding box center [679, 683] width 91 height 29
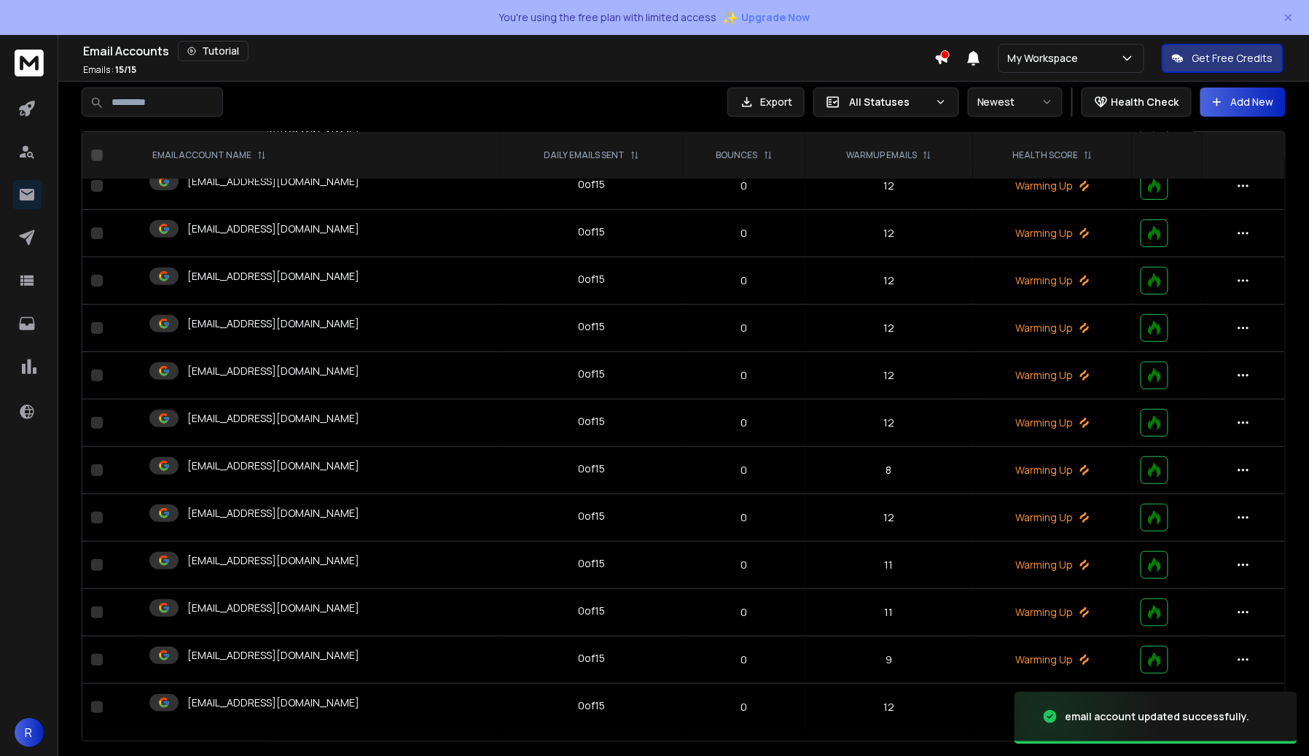
scroll to position [160, 0]
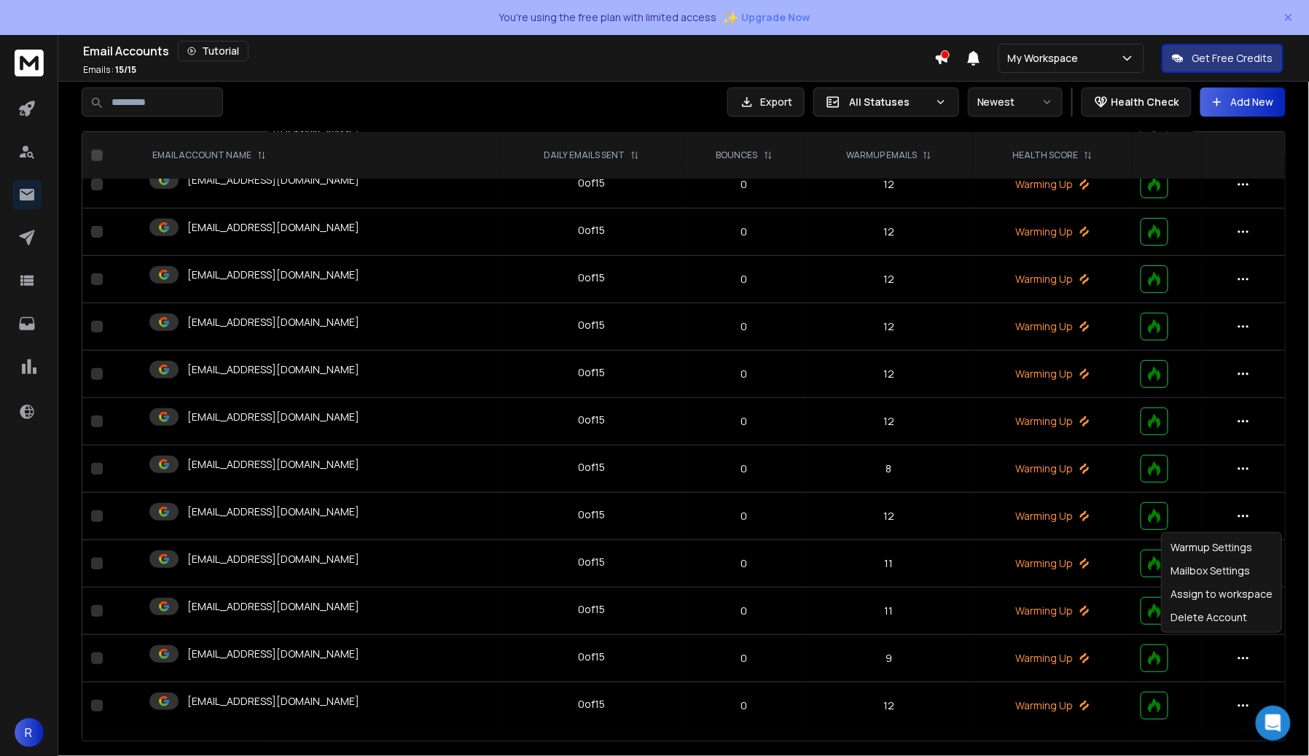
click at [1245, 510] on icon at bounding box center [1243, 516] width 13 height 13
click at [1204, 569] on div "Mailbox Settings" at bounding box center [1222, 570] width 114 height 23
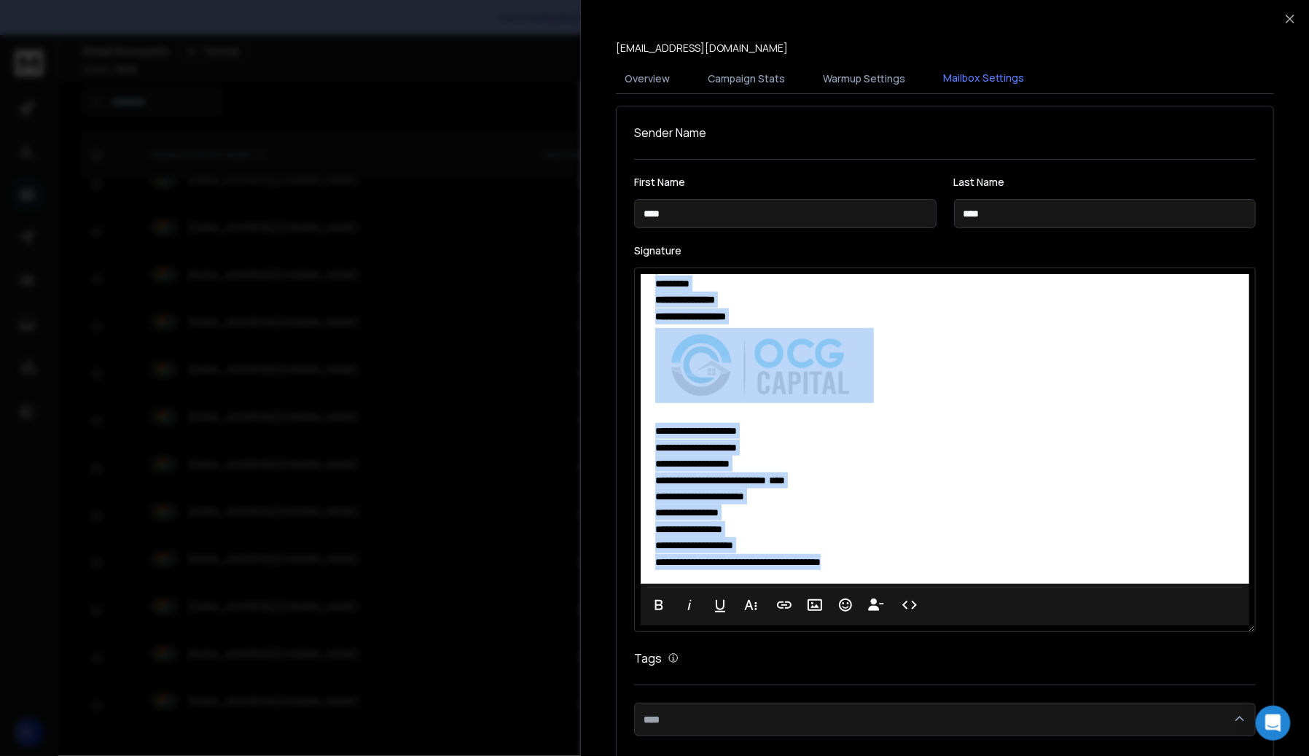
scroll to position [0, 0]
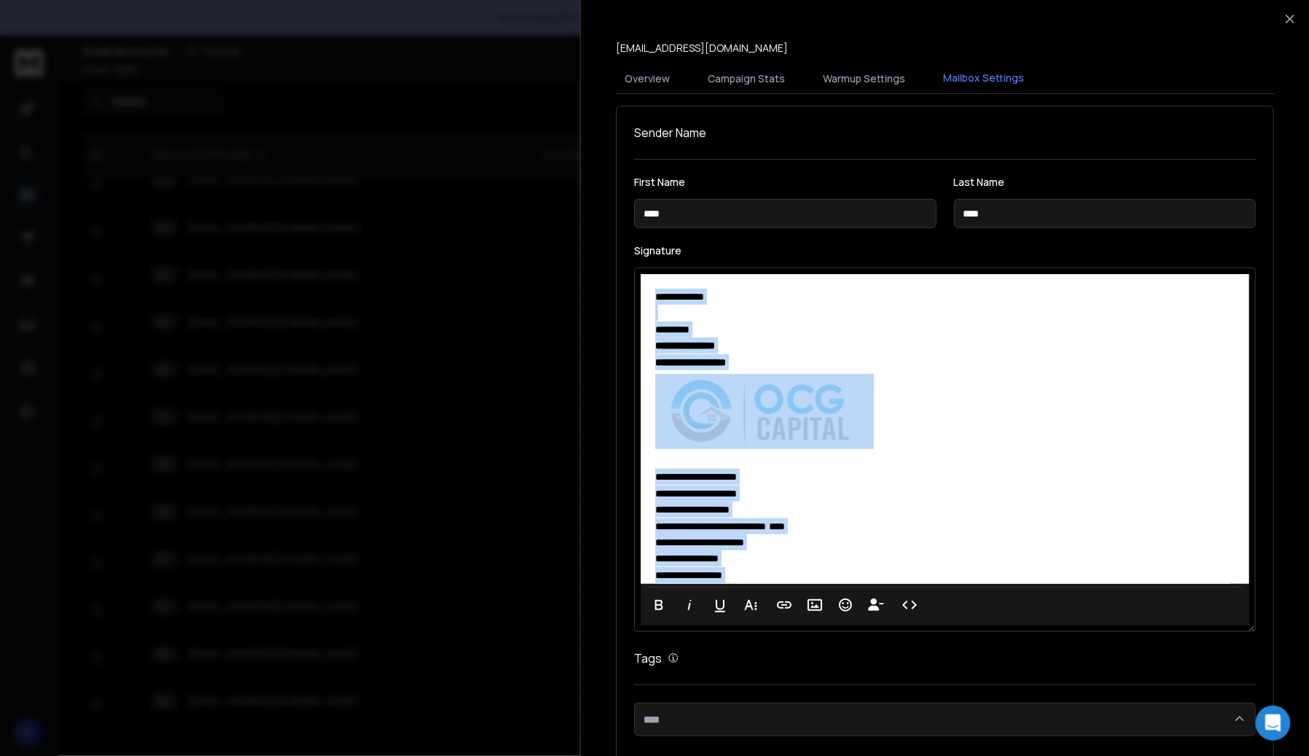
drag, startPoint x: 875, startPoint y: 562, endPoint x: 580, endPoint y: 237, distance: 439.2
click at [580, 237] on div "**********" at bounding box center [944, 378] width 729 height 756
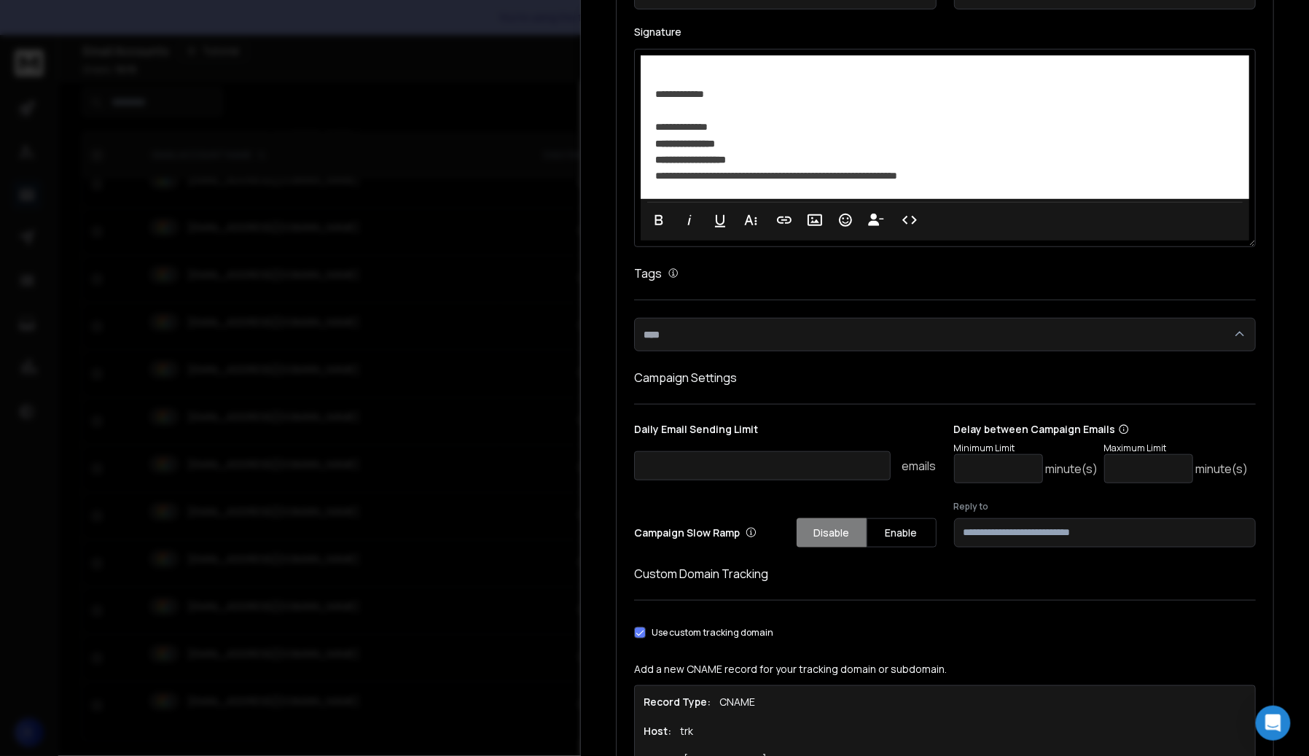
scroll to position [450, 0]
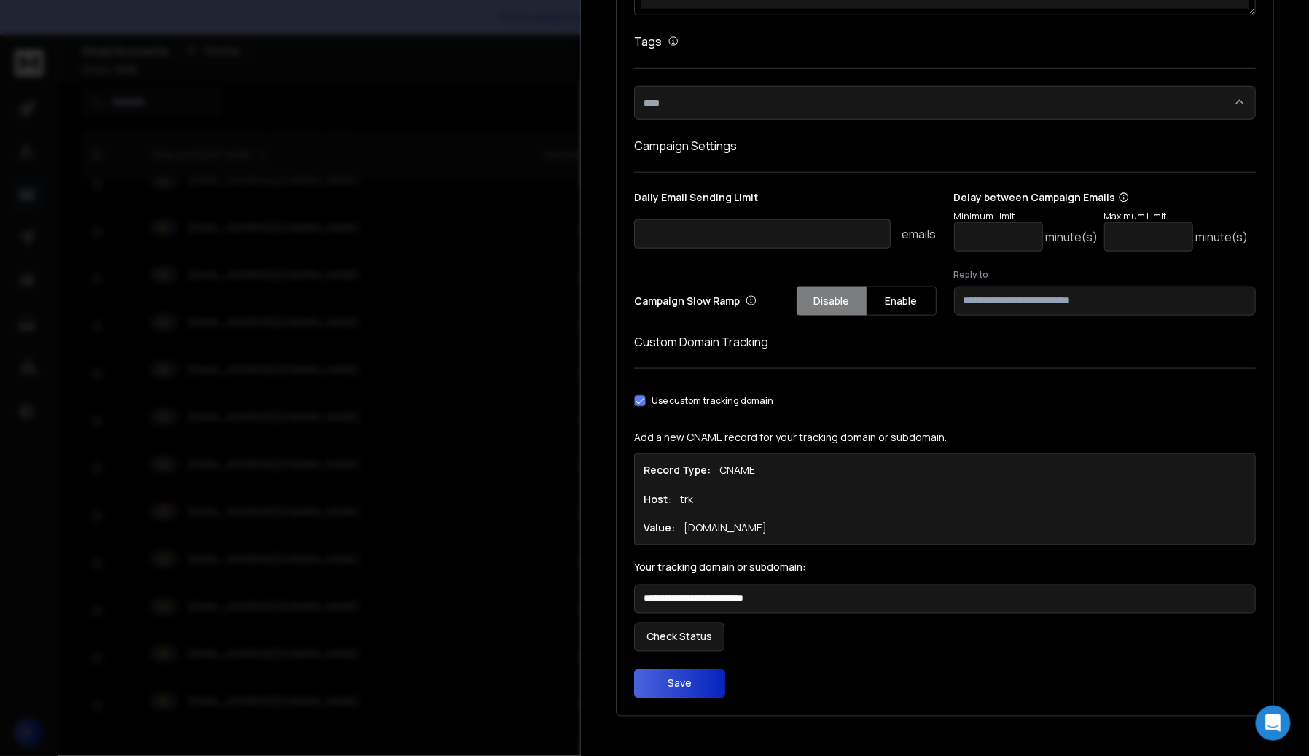
click at [674, 682] on button "Save" at bounding box center [679, 683] width 91 height 29
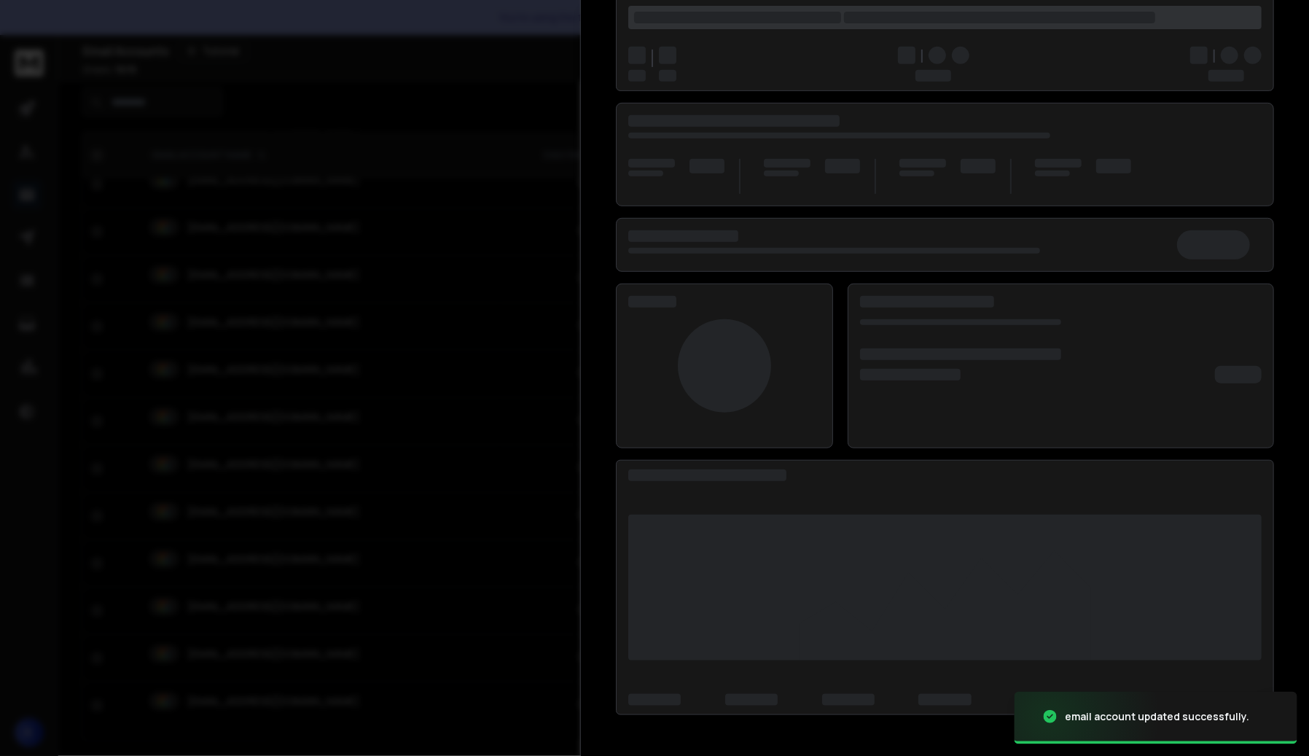
scroll to position [206, 0]
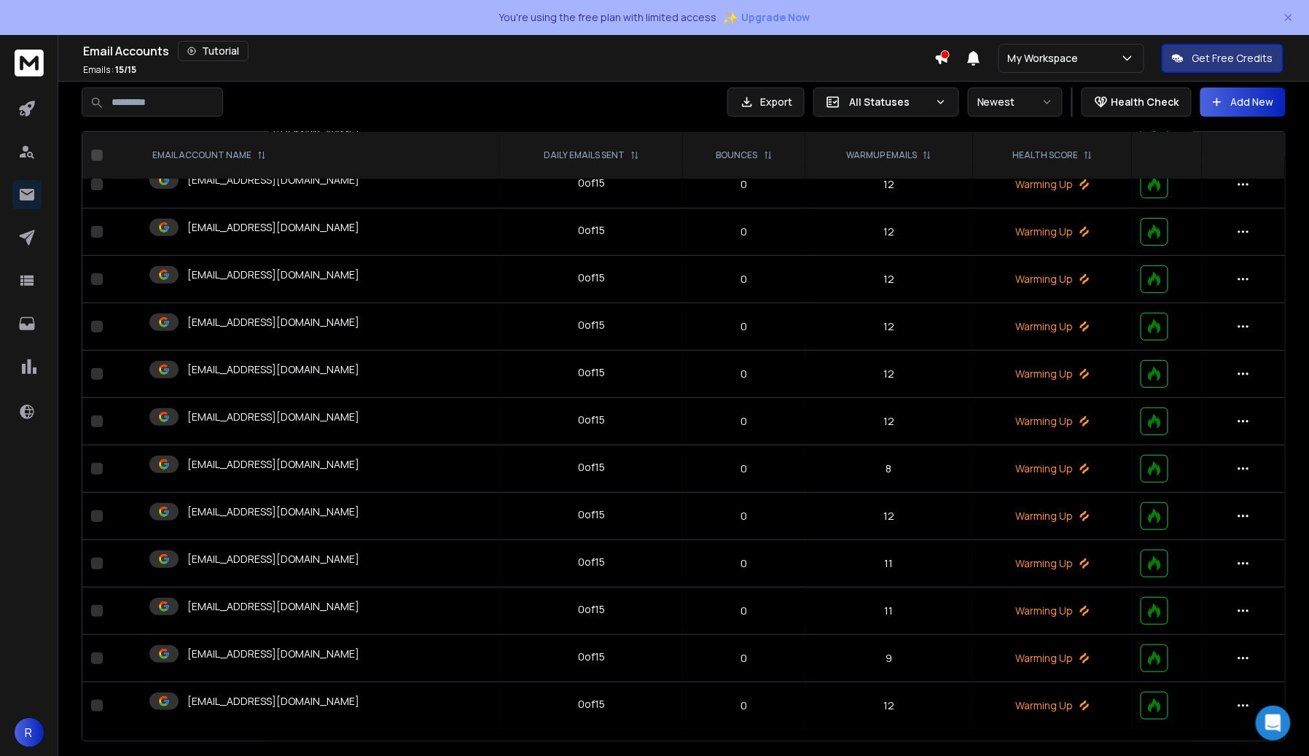
click at [1246, 466] on icon at bounding box center [1243, 468] width 13 height 13
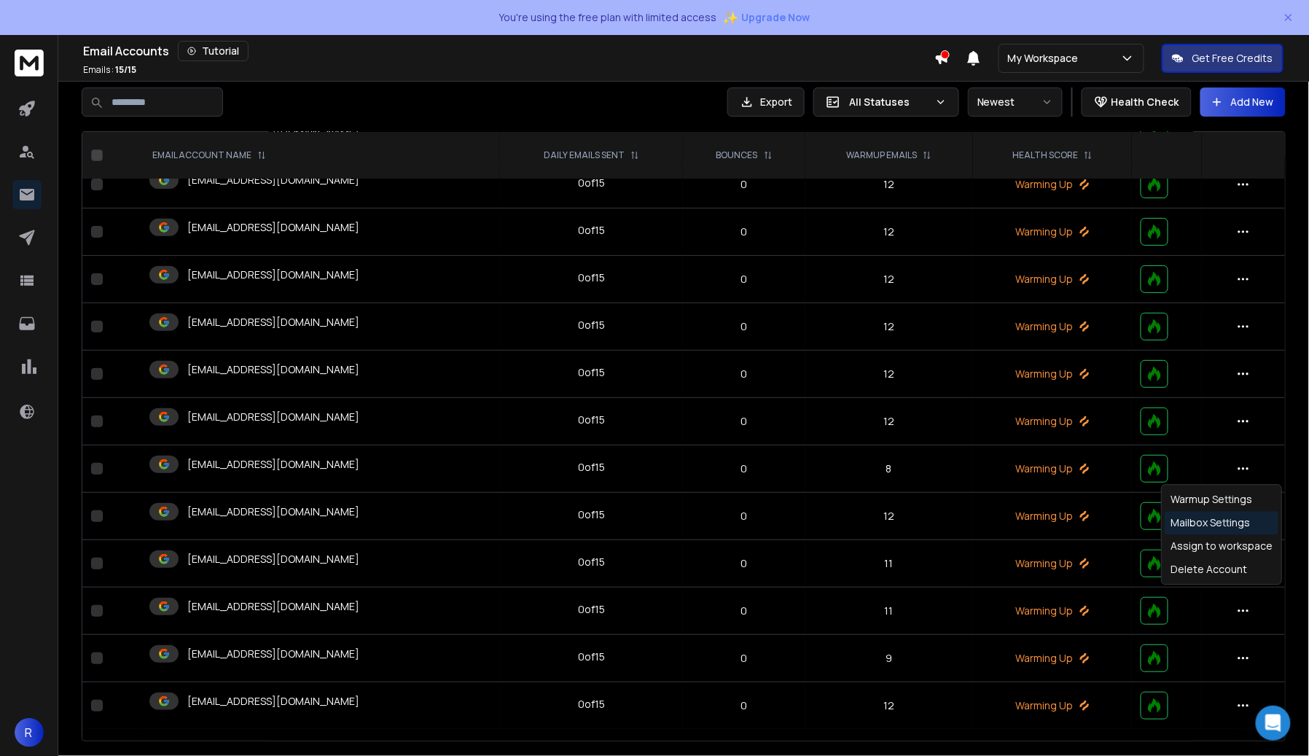
click at [1230, 523] on div "Mailbox Settings" at bounding box center [1222, 522] width 114 height 23
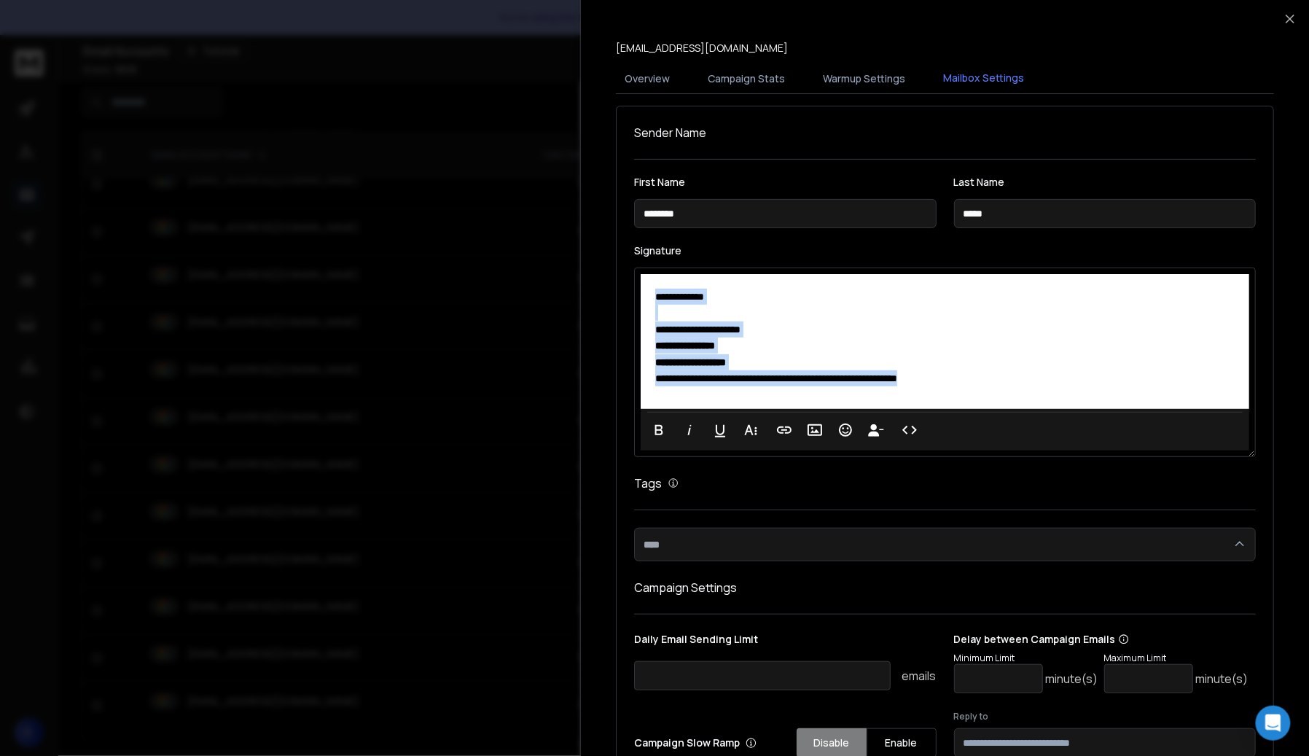
drag, startPoint x: 1010, startPoint y: 379, endPoint x: 596, endPoint y: 276, distance: 425.9
click at [596, 276] on div "**********" at bounding box center [944, 378] width 729 height 756
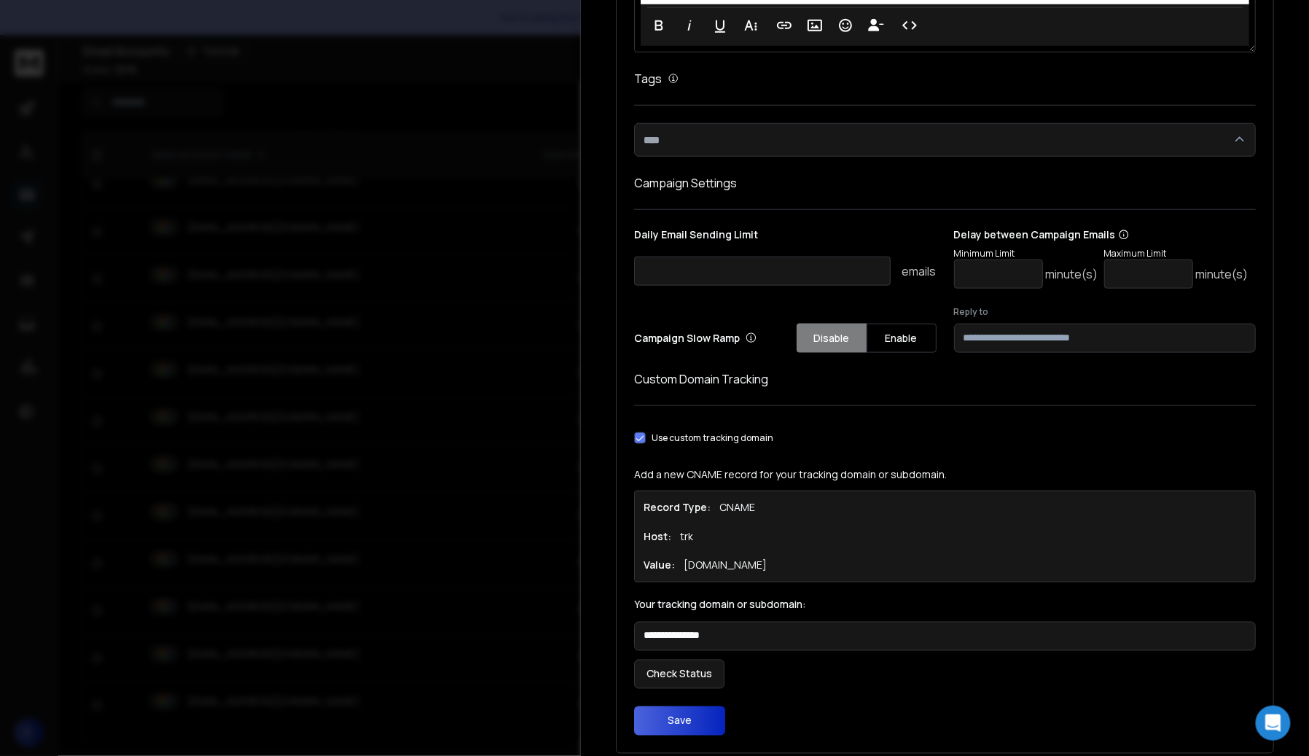
scroll to position [432, 0]
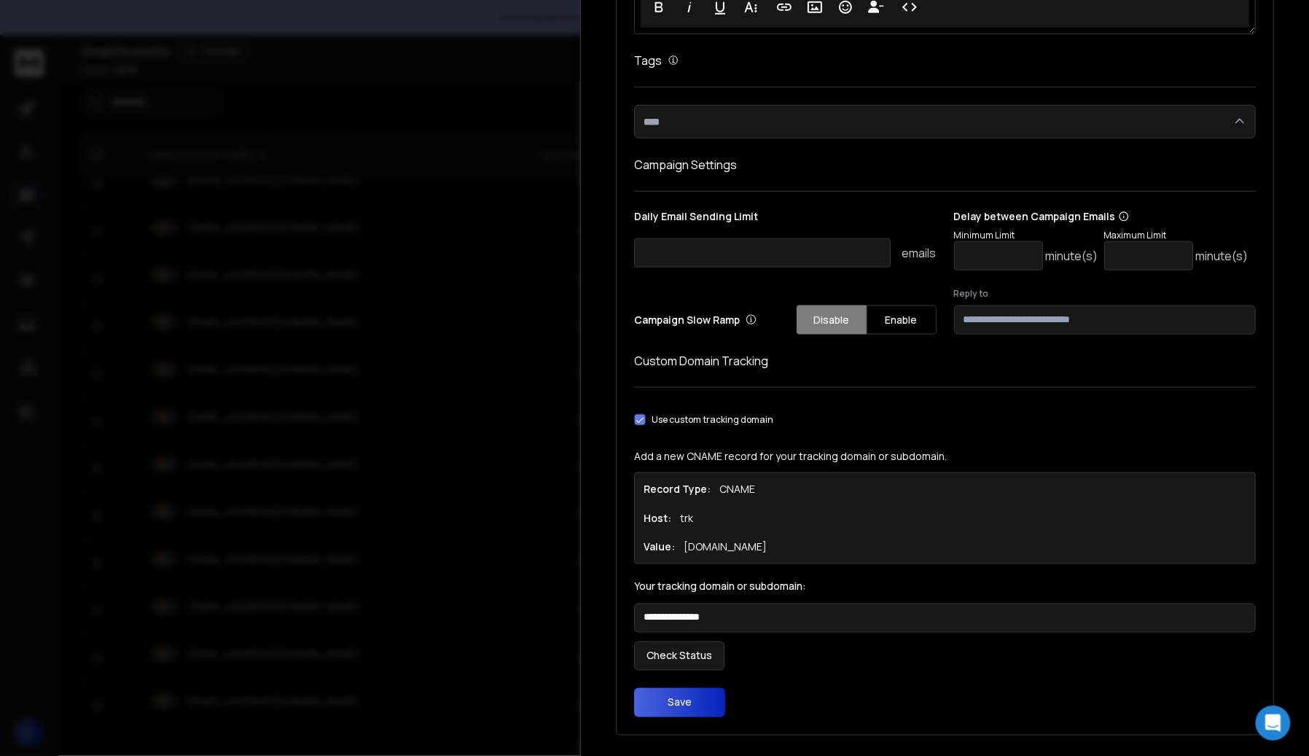
click at [693, 706] on button "Save" at bounding box center [679, 702] width 91 height 29
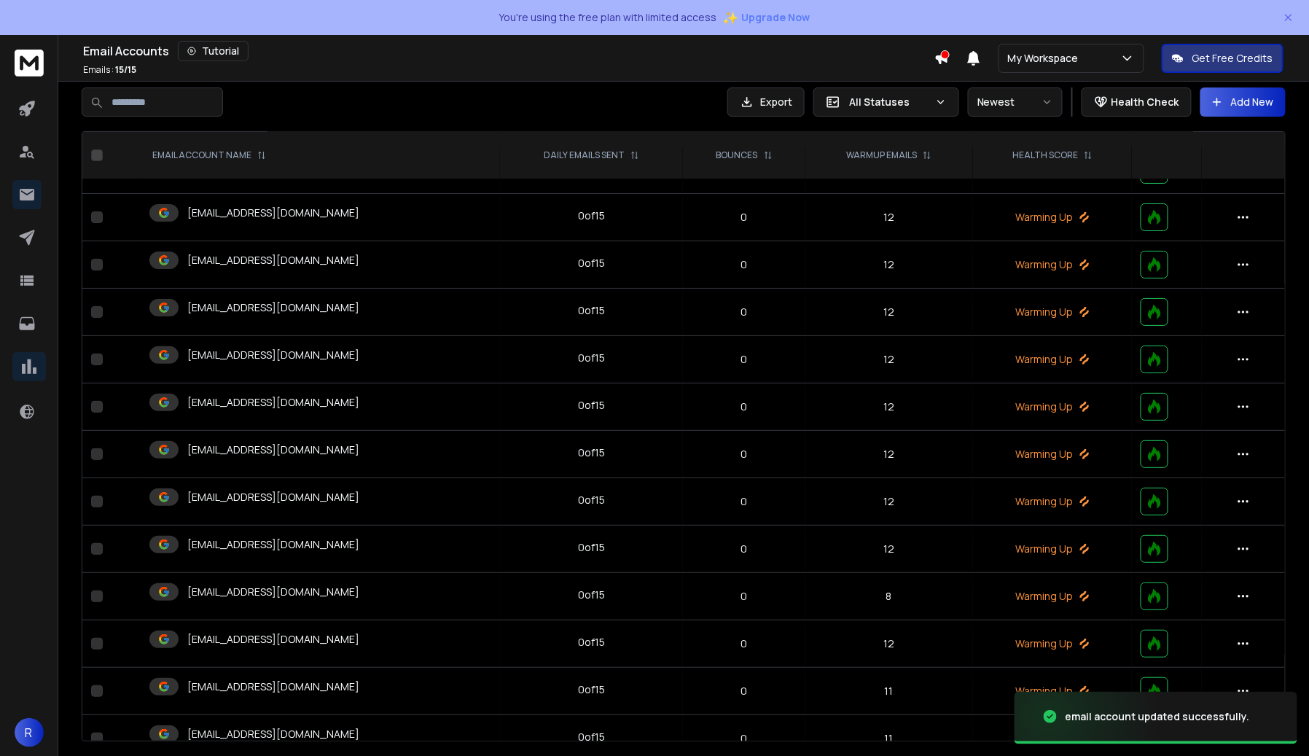
scroll to position [0, 0]
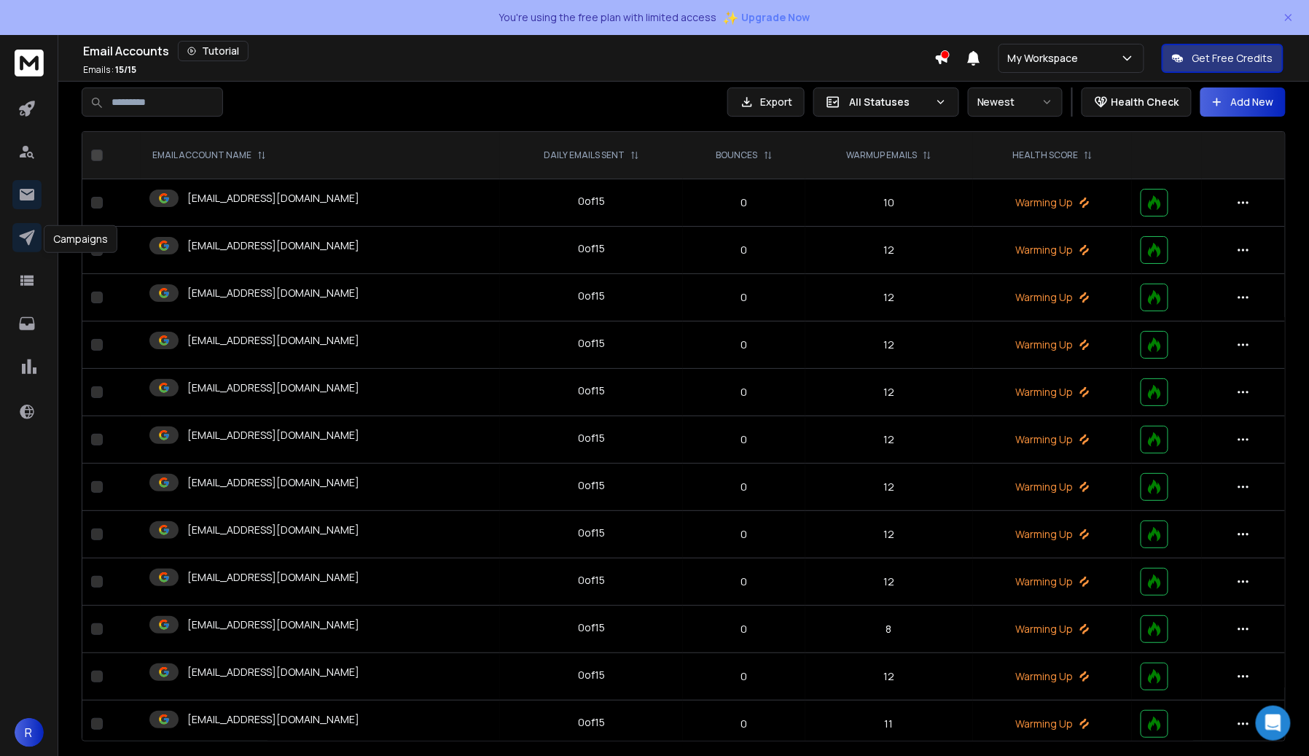
click at [28, 238] on icon at bounding box center [26, 237] width 15 height 15
